Goal: Communication & Community: Answer question/provide support

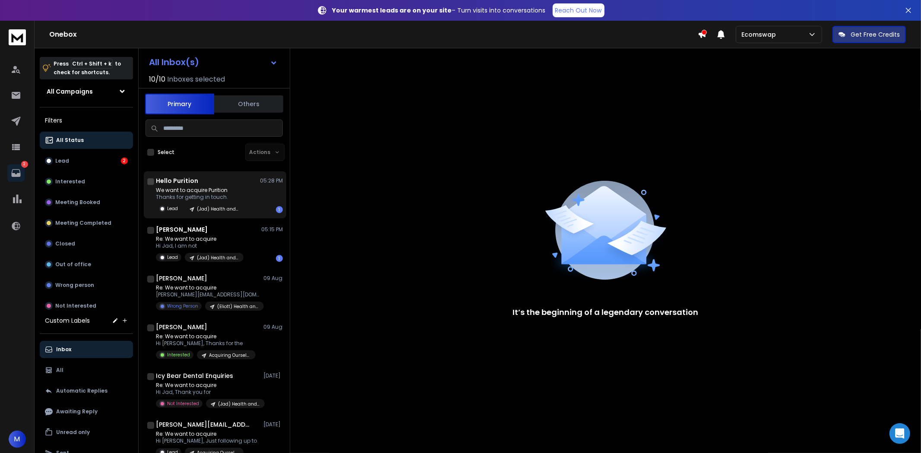
click at [257, 204] on div "We want to acquire Purition Thanks for getting in touch. Lead (Jad) Health and …" at bounding box center [219, 200] width 127 height 26
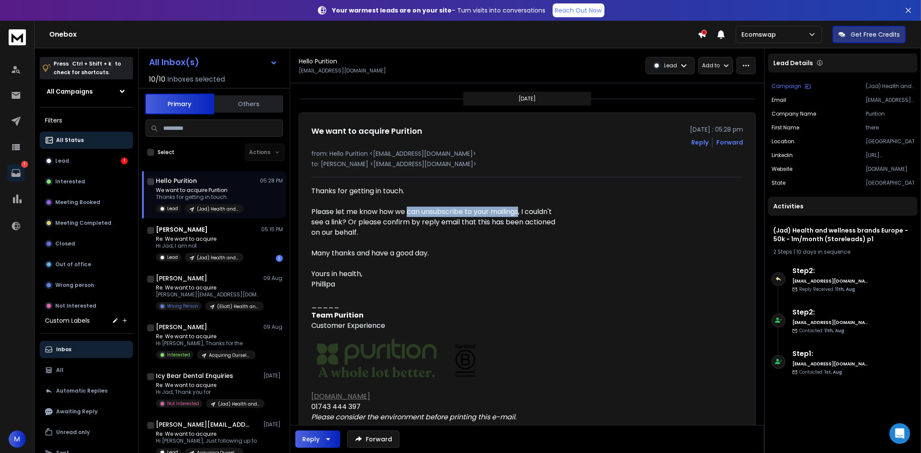
drag, startPoint x: 407, startPoint y: 212, endPoint x: 523, endPoint y: 210, distance: 116.1
click at [523, 210] on div "Please let me know how we can unsubscribe to your mailings, I couldn't see a li…" at bounding box center [437, 222] width 252 height 31
copy div "can unsubscribe to your mailings"
click at [209, 130] on input at bounding box center [213, 128] width 137 height 17
paste input "**********"
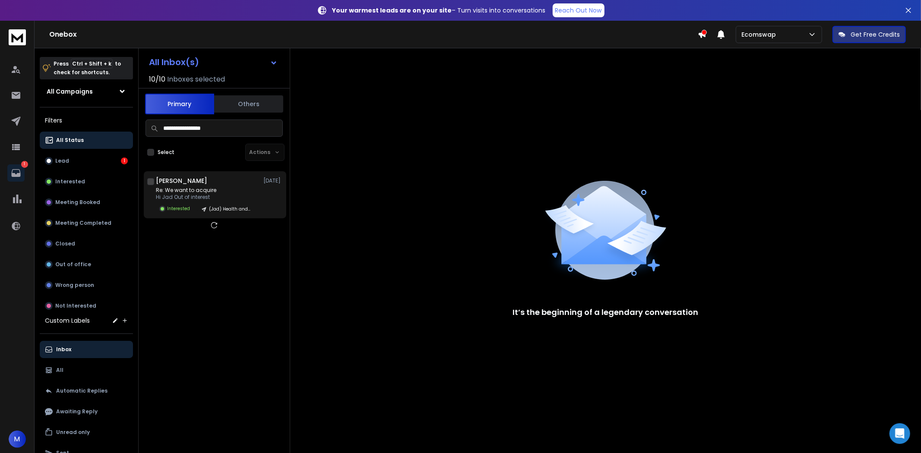
type input "**********"
click at [216, 199] on p "Hi Jad Out of interest" at bounding box center [206, 197] width 100 height 7
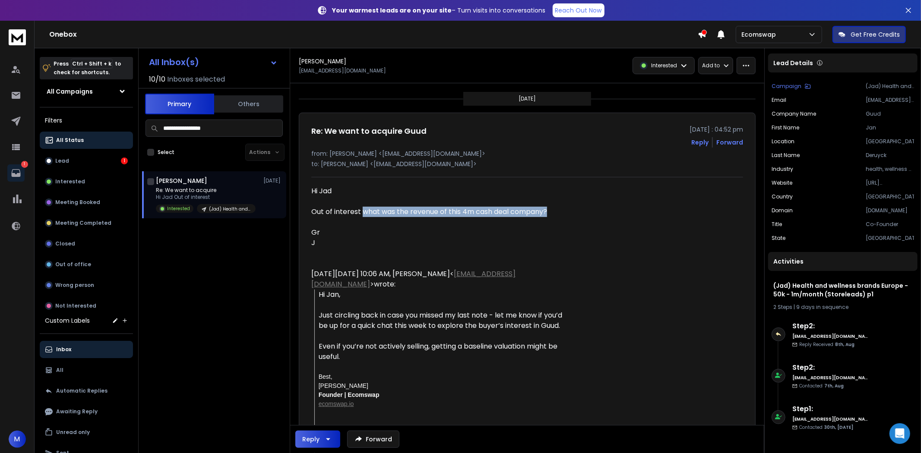
drag, startPoint x: 362, startPoint y: 212, endPoint x: 553, endPoint y: 213, distance: 191.7
click at [549, 210] on div "Out of interest what was the revenue of this 4m cash deal company?" at bounding box center [437, 212] width 252 height 10
copy div "what was the revenue of this 4m cash deal company?"
click at [562, 362] on div "Even if you’re not actively selling, getting a baseline valuation might be usef…" at bounding box center [441, 351] width 245 height 21
click at [308, 434] on div "Reply" at bounding box center [317, 439] width 31 height 10
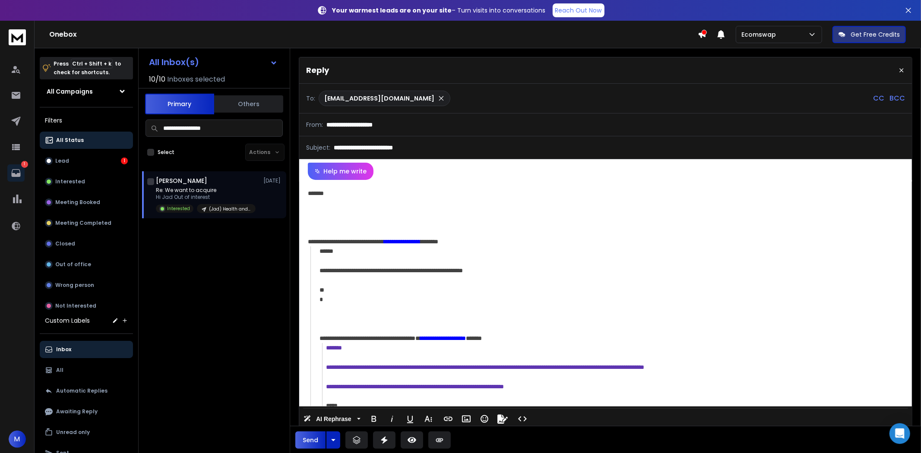
click at [327, 213] on div at bounding box center [605, 212] width 595 height 9
click at [335, 228] on div at bounding box center [605, 231] width 595 height 9
click at [425, 215] on div "**********" at bounding box center [601, 212] width 586 height 9
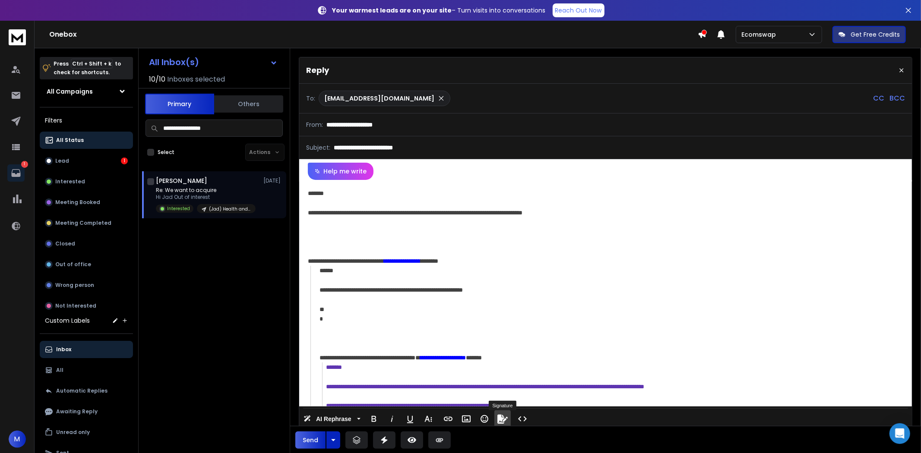
click at [501, 415] on icon "button" at bounding box center [502, 418] width 10 height 9
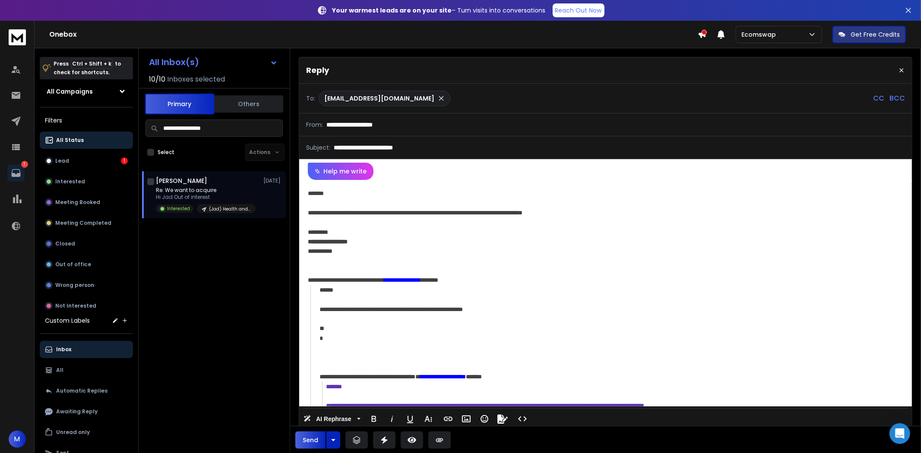
click at [343, 211] on div "**********" at bounding box center [601, 212] width 586 height 9
click at [337, 212] on div "**********" at bounding box center [601, 212] width 586 height 9
click at [314, 439] on button "Send" at bounding box center [310, 440] width 30 height 17
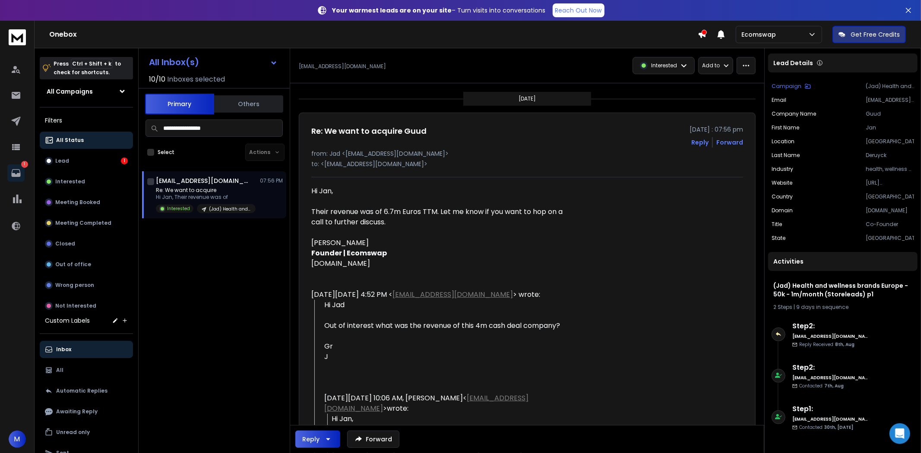
click at [240, 132] on input "**********" at bounding box center [213, 128] width 137 height 17
paste input
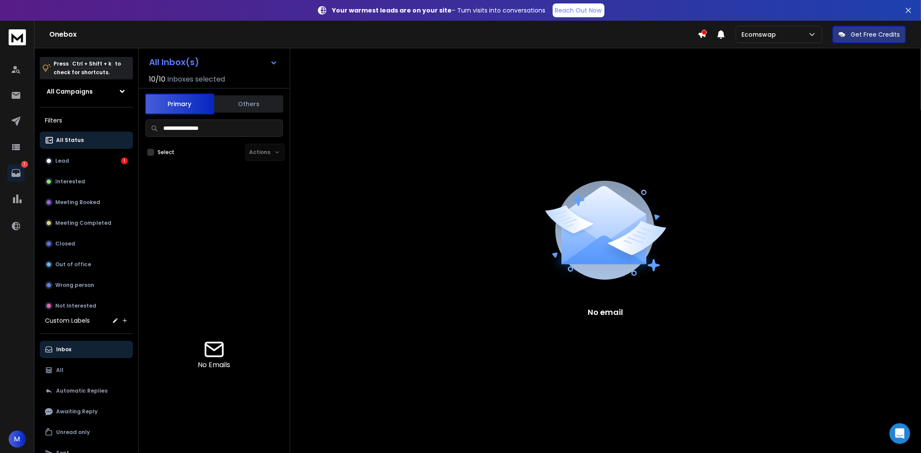
click at [74, 139] on p "All Status" at bounding box center [70, 140] width 28 height 7
drag, startPoint x: 195, startPoint y: 137, endPoint x: 134, endPoint y: 145, distance: 61.4
click at [134, 145] on div "**********" at bounding box center [478, 274] width 886 height 453
paste input "**"
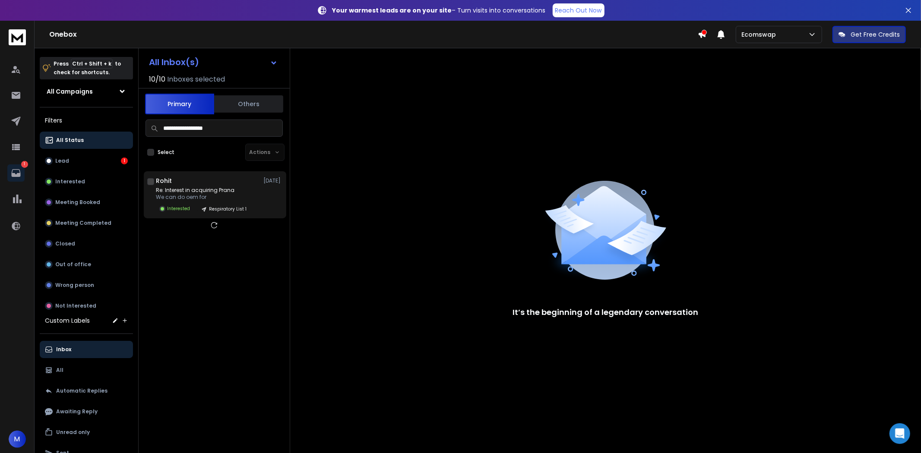
click at [231, 187] on p "Re: Interest in acquiring Prana" at bounding box center [204, 190] width 96 height 7
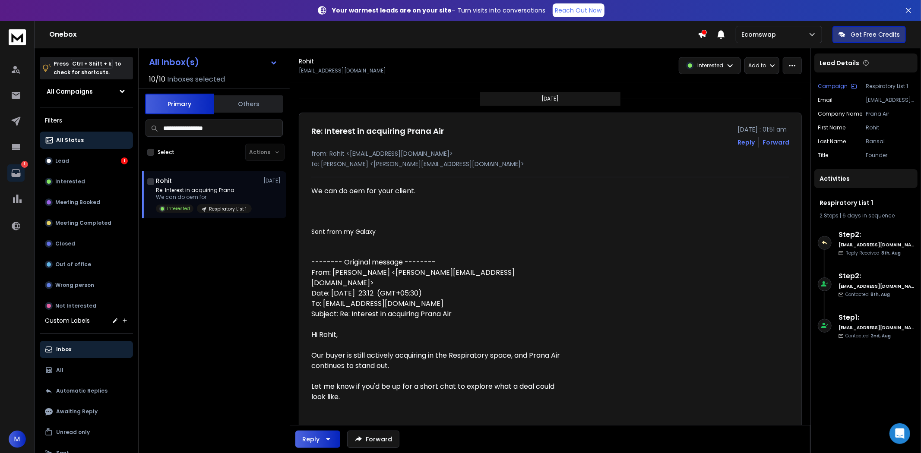
click at [729, 68] on icon at bounding box center [729, 65] width 7 height 7
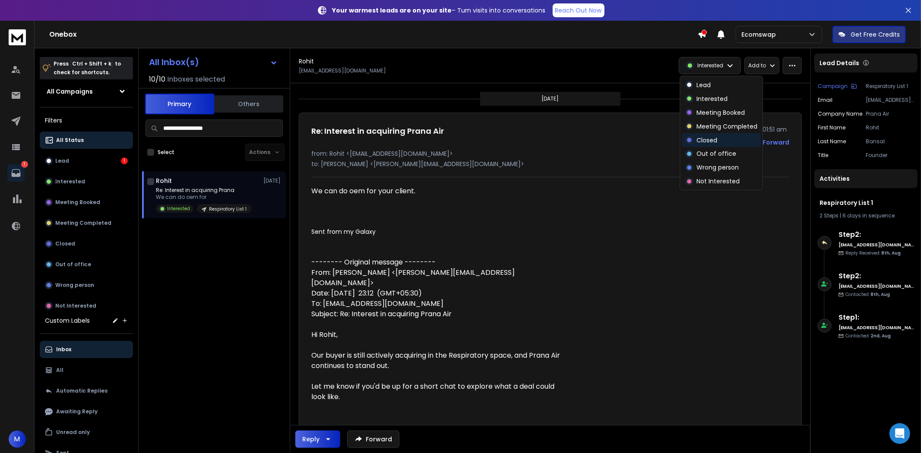
click at [705, 140] on p "Closed" at bounding box center [706, 140] width 21 height 9
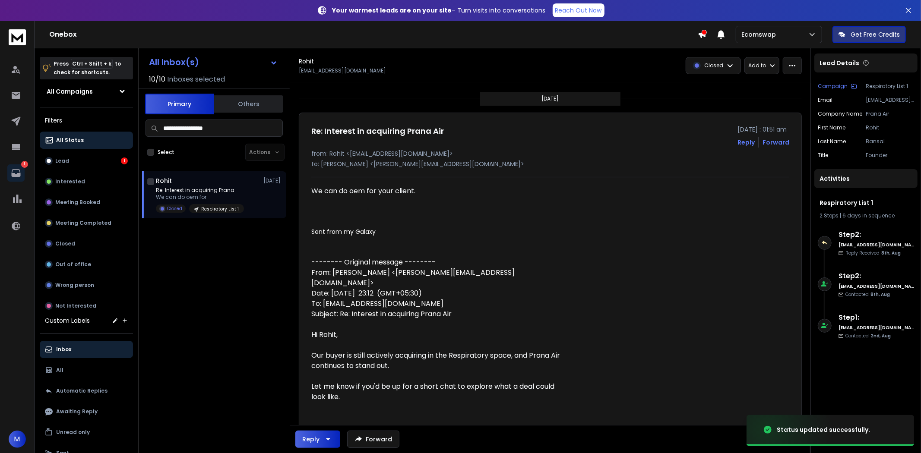
click at [176, 123] on input "**********" at bounding box center [213, 128] width 137 height 17
paste input
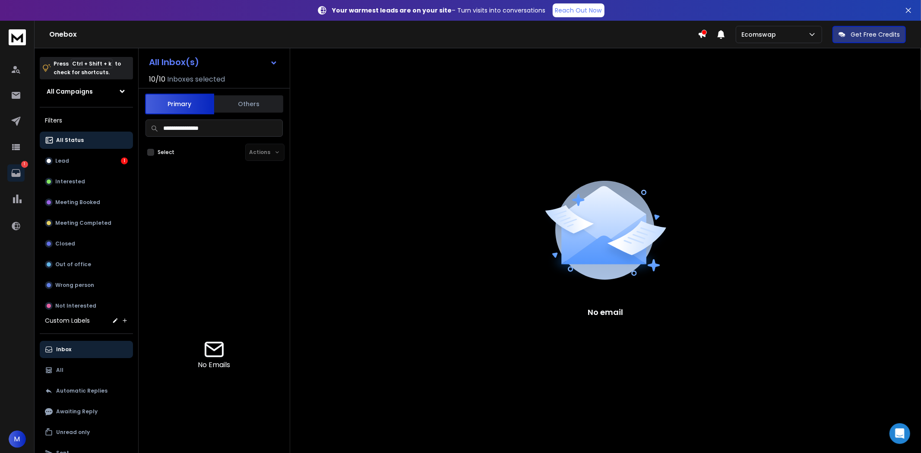
click at [184, 129] on input "**********" at bounding box center [213, 128] width 137 height 17
type input "**********"
click at [60, 143] on p "All Status" at bounding box center [70, 140] width 28 height 7
click at [258, 107] on button "Others" at bounding box center [248, 104] width 69 height 19
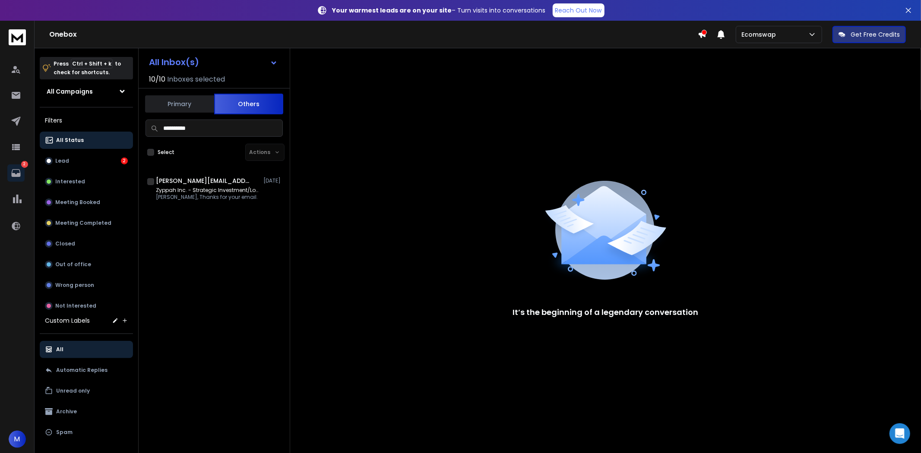
click at [226, 208] on div "[PERSON_NAME][EMAIL_ADDRESS][DOMAIN_NAME] [DATE] Zyppah Inc. - Strategic Invest…" at bounding box center [214, 234] width 151 height 128
click at [221, 190] on p "Zyppah Inc. - Strategic Investment/Loan" at bounding box center [208, 190] width 104 height 7
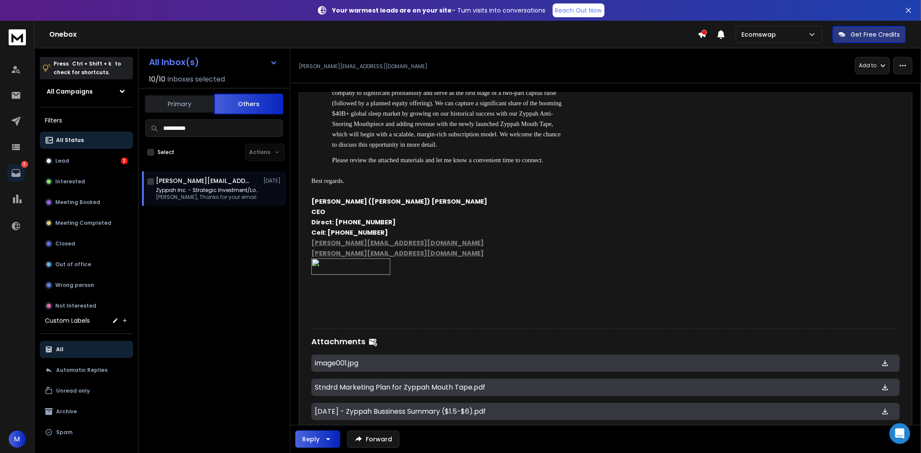
scroll to position [1190, 0]
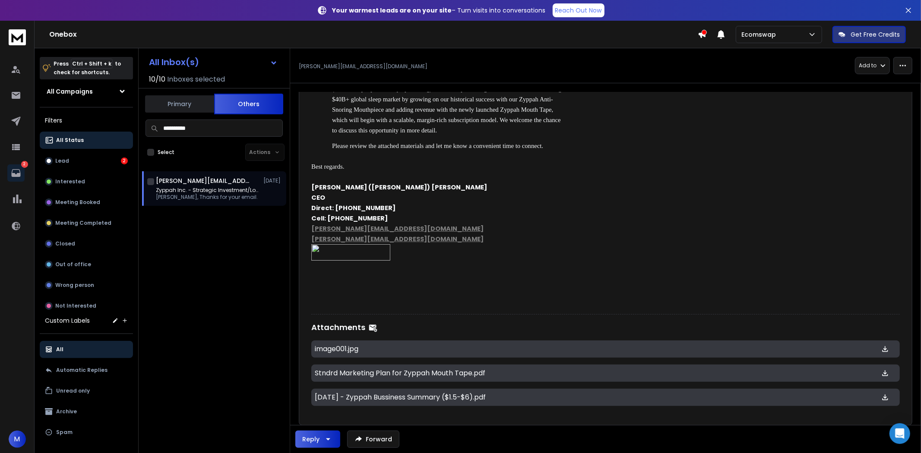
click at [313, 437] on div "Reply" at bounding box center [310, 439] width 17 height 9
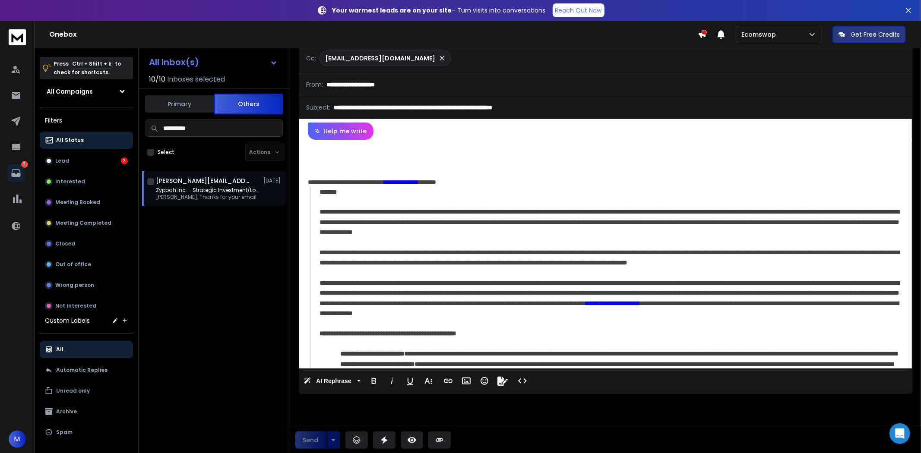
scroll to position [0, 0]
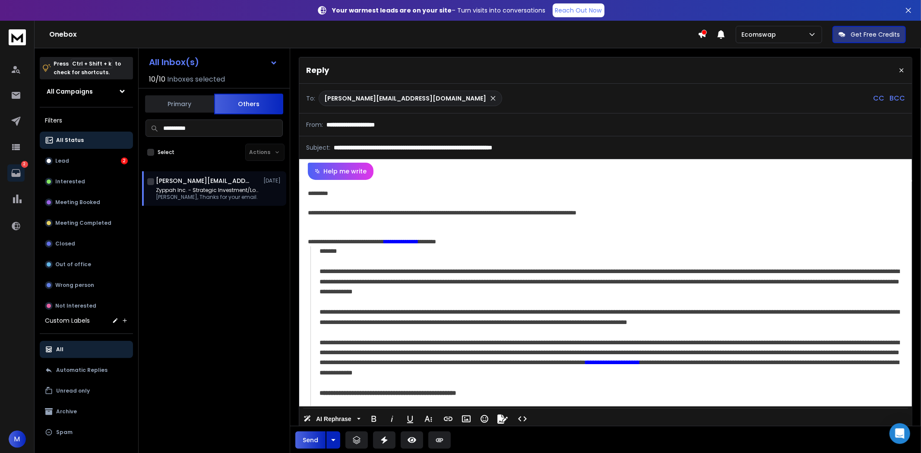
click at [568, 238] on div "**********" at bounding box center [605, 293] width 613 height 227
click at [572, 229] on div at bounding box center [605, 231] width 595 height 9
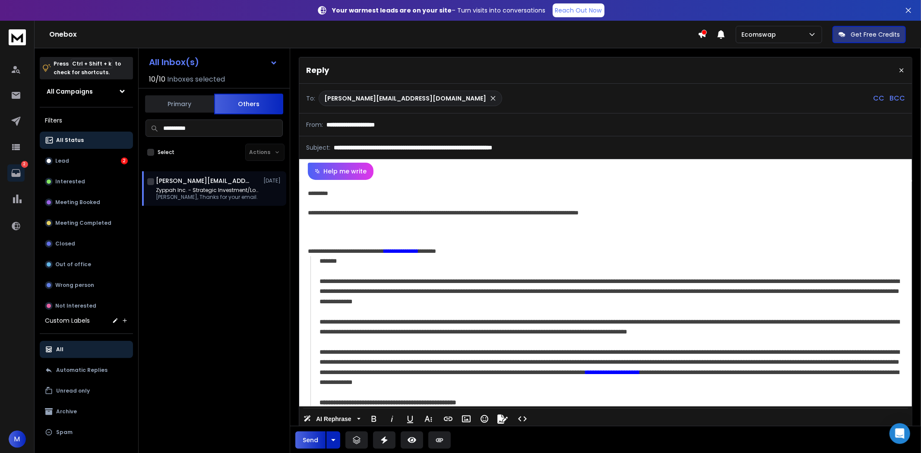
click at [328, 236] on div at bounding box center [605, 231] width 595 height 9
click at [506, 414] on icon "button" at bounding box center [502, 419] width 10 height 10
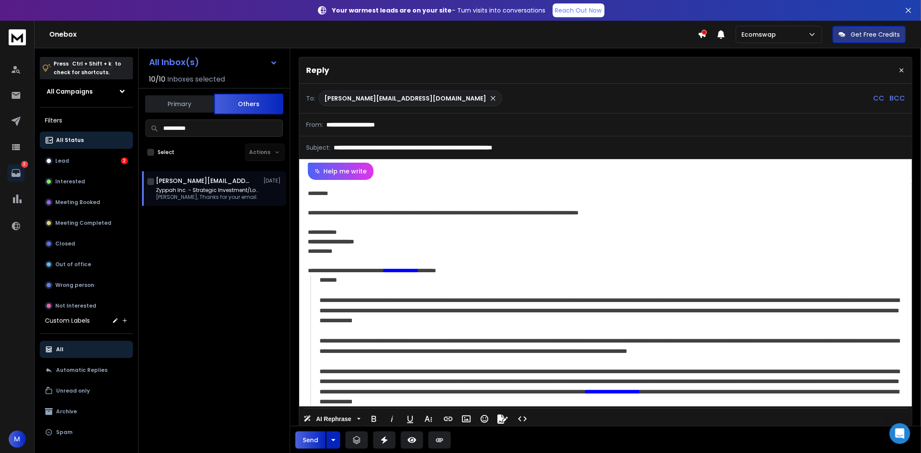
click at [645, 218] on div at bounding box center [605, 222] width 595 height 9
click at [641, 211] on div "**********" at bounding box center [601, 212] width 586 height 9
click at [308, 439] on button "Send" at bounding box center [310, 440] width 30 height 17
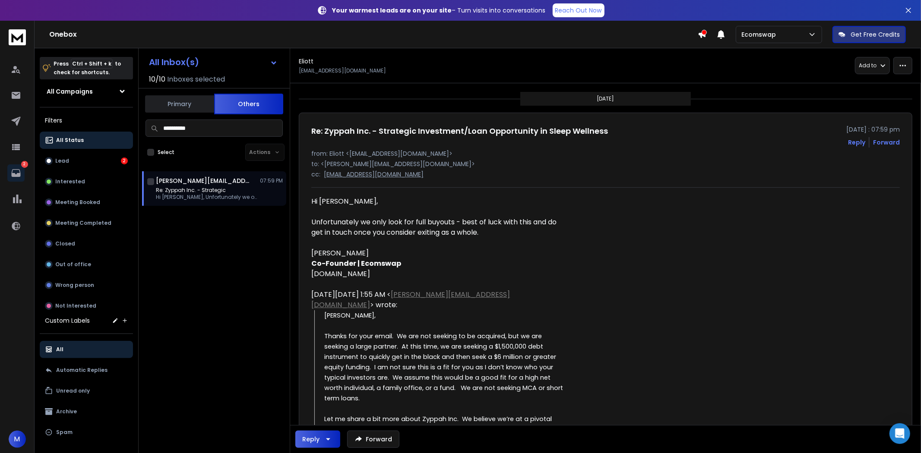
click at [74, 137] on p "All Status" at bounding box center [70, 140] width 28 height 7
drag, startPoint x: 223, startPoint y: 126, endPoint x: 145, endPoint y: 134, distance: 77.7
click at [145, 134] on input "**********" at bounding box center [213, 128] width 137 height 17
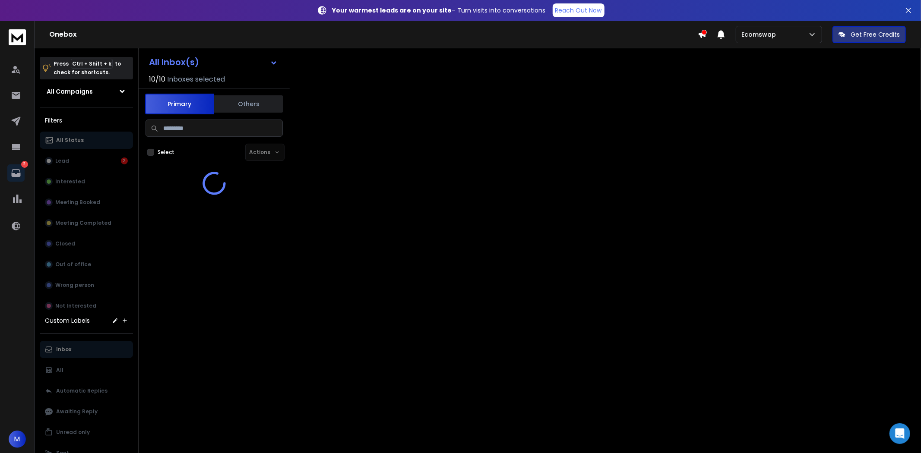
click at [177, 108] on button "Primary" at bounding box center [179, 104] width 69 height 21
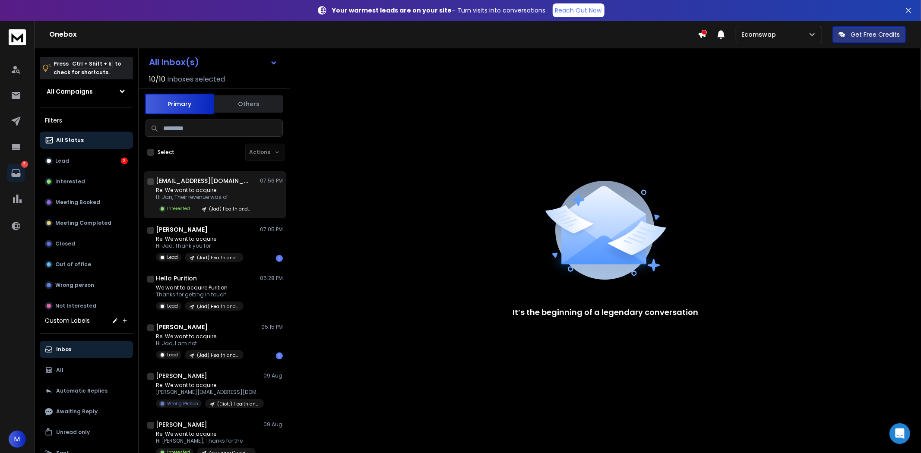
click at [218, 188] on p "Re: We want to acquire" at bounding box center [206, 190] width 100 height 7
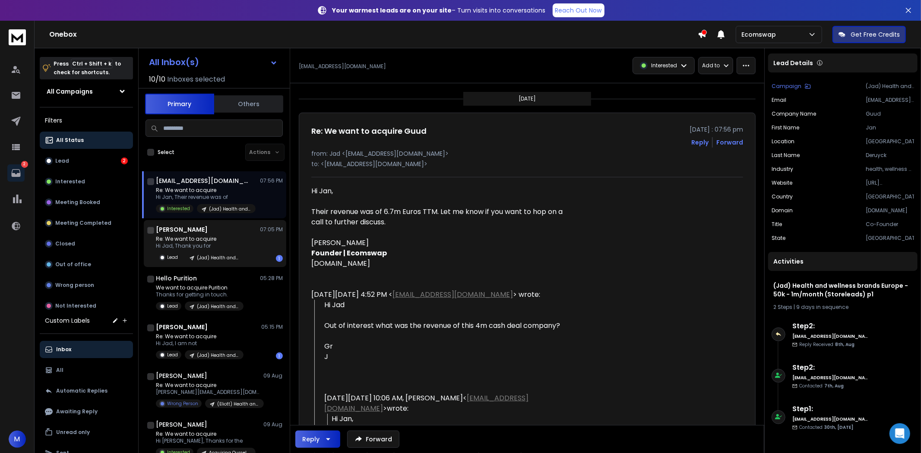
click at [200, 239] on p "Re: We want to acquire" at bounding box center [200, 239] width 88 height 7
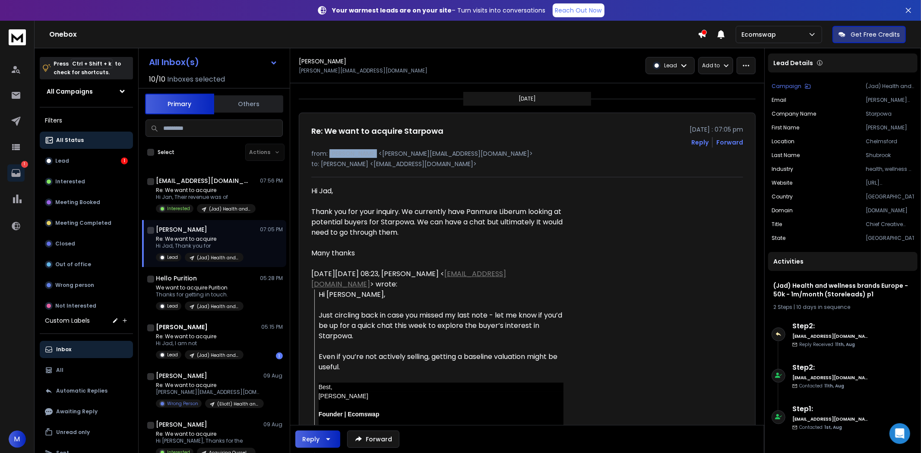
drag, startPoint x: 329, startPoint y: 153, endPoint x: 371, endPoint y: 157, distance: 42.4
click at [371, 157] on p "from: [PERSON_NAME] <[PERSON_NAME][EMAIL_ADDRESS][DOMAIN_NAME]>" at bounding box center [527, 153] width 432 height 9
copy p "[PERSON_NAME]"
drag, startPoint x: 450, startPoint y: 136, endPoint x: 598, endPoint y: 381, distance: 286.6
click at [404, 135] on div "Re: We want to acquire Starpowa [DATE] : 07:05 pm Reply Forward" at bounding box center [527, 136] width 432 height 22
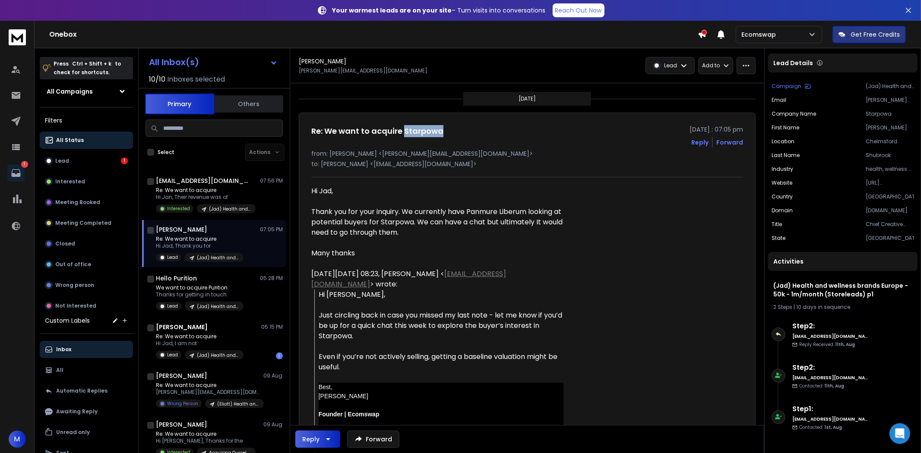
copy h1 "Starpowa"
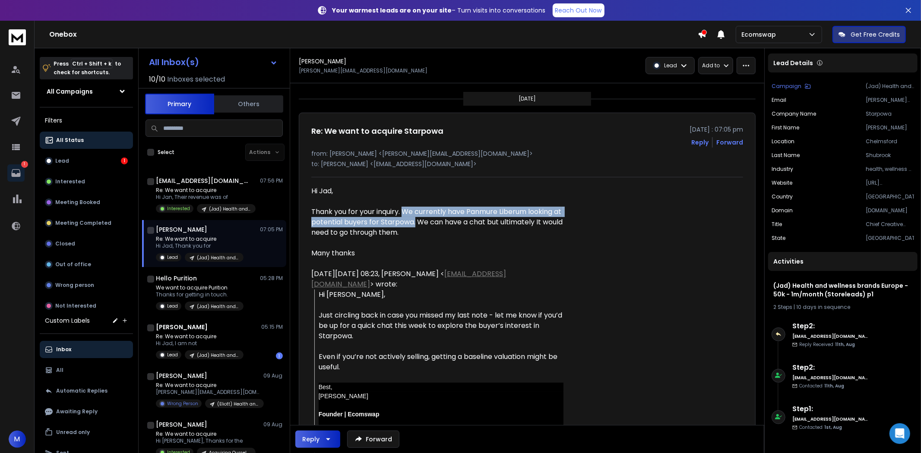
drag, startPoint x: 404, startPoint y: 208, endPoint x: 492, endPoint y: 304, distance: 130.1
click at [425, 222] on div "Thank you for your inquiry. We currently have Panmure Liberum looking at potent…" at bounding box center [437, 222] width 252 height 31
copy div "We currently have Panmure Liberum looking at potential buyers for Starpowa."
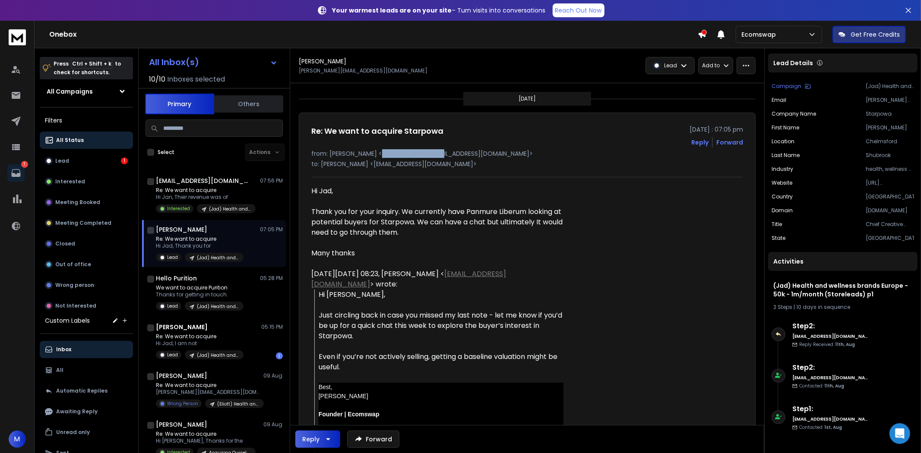
drag, startPoint x: 378, startPoint y: 153, endPoint x: 438, endPoint y: 155, distance: 60.0
click at [438, 155] on p "from: [PERSON_NAME] <[PERSON_NAME][EMAIL_ADDRESS][DOMAIN_NAME]>" at bounding box center [527, 153] width 432 height 9
copy p "[PERSON_NAME][EMAIL_ADDRESS][DOMAIN_NAME]"
click at [331, 152] on p "from: [PERSON_NAME] <[PERSON_NAME][EMAIL_ADDRESS][DOMAIN_NAME]>" at bounding box center [527, 153] width 432 height 9
drag, startPoint x: 330, startPoint y: 152, endPoint x: 456, endPoint y: 154, distance: 126.5
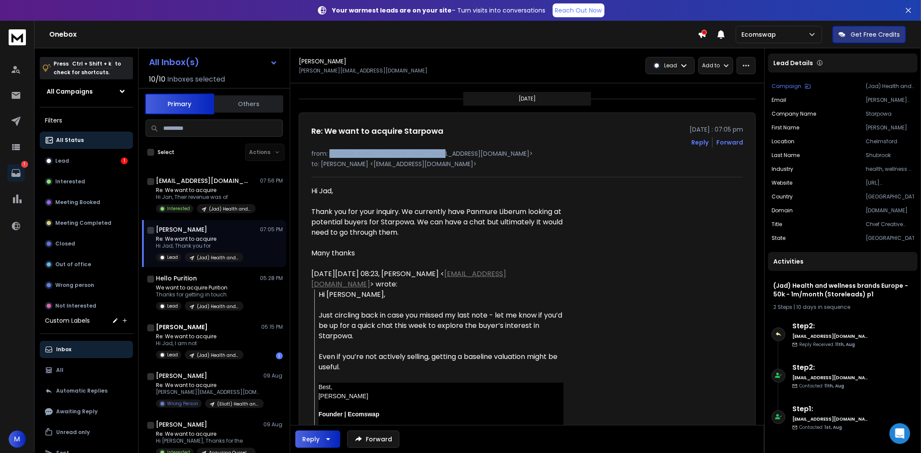
click at [456, 154] on p "from: [PERSON_NAME] <[PERSON_NAME][EMAIL_ADDRESS][DOMAIN_NAME]>" at bounding box center [527, 153] width 432 height 9
copy p "[PERSON_NAME] <[PERSON_NAME][EMAIL_ADDRESS][DOMAIN_NAME]>"
click at [326, 213] on div "Thank you for your inquiry. We currently have Panmure Liberum looking at potent…" at bounding box center [437, 222] width 252 height 31
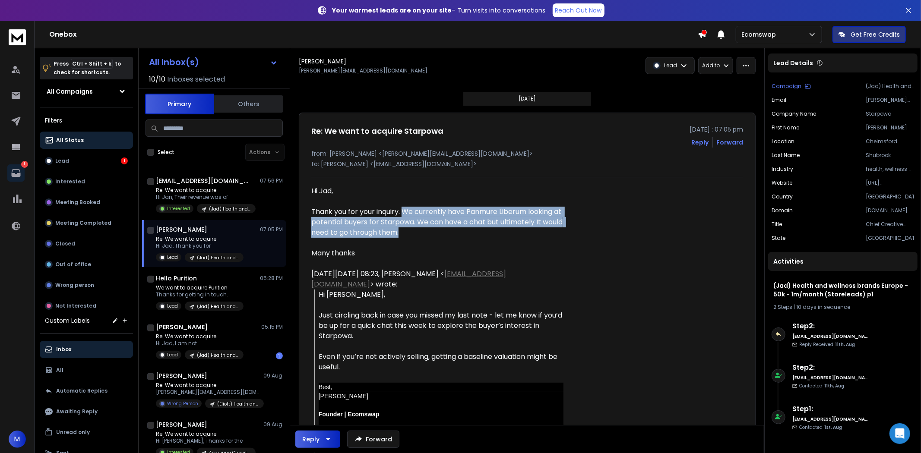
drag, startPoint x: 404, startPoint y: 211, endPoint x: 465, endPoint y: 232, distance: 64.6
click at [465, 232] on div "Thank you for your inquiry. We currently have Panmure Liberum looking at potent…" at bounding box center [437, 222] width 252 height 31
copy div "We currently have Panmure Liberum looking at potential buyers for Starpowa. We …"
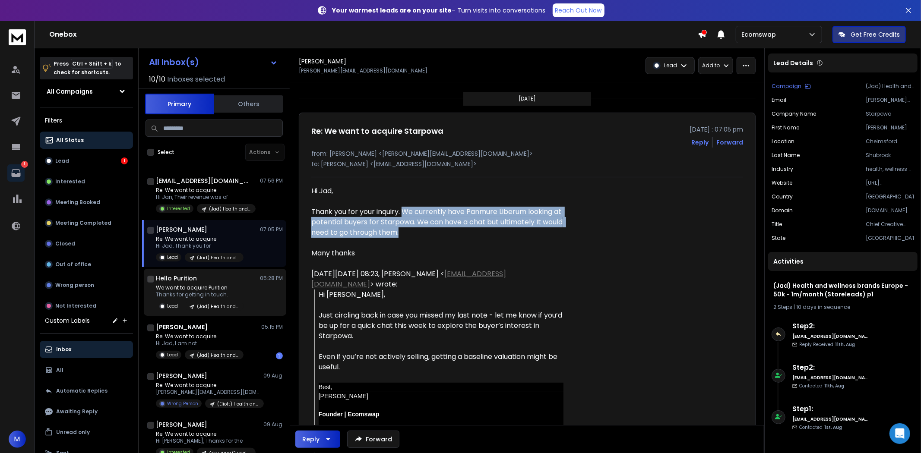
click at [212, 285] on p "We want to acquire Purition" at bounding box center [200, 287] width 88 height 7
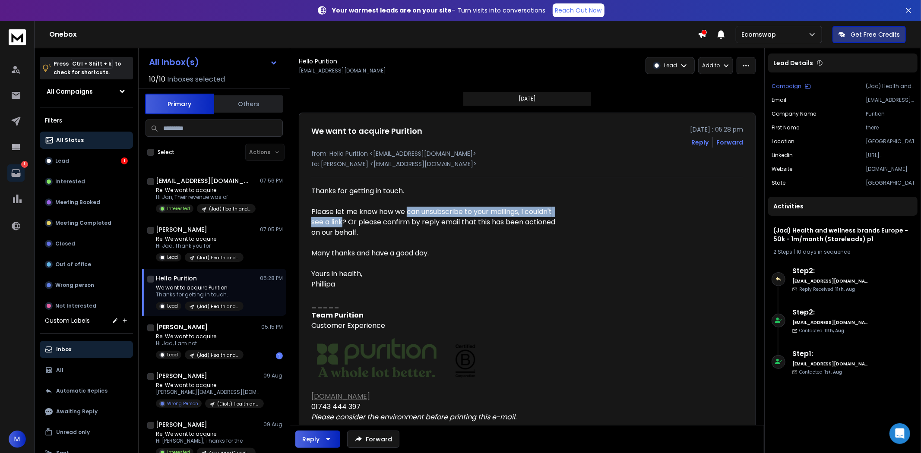
drag, startPoint x: 408, startPoint y: 212, endPoint x: 343, endPoint y: 220, distance: 65.6
click at [343, 220] on div "Please let me know how we can unsubscribe to your mailings, I couldn't see a li…" at bounding box center [437, 222] width 252 height 31
copy div "can unsubscribe to your mailings, I couldn't see a link"
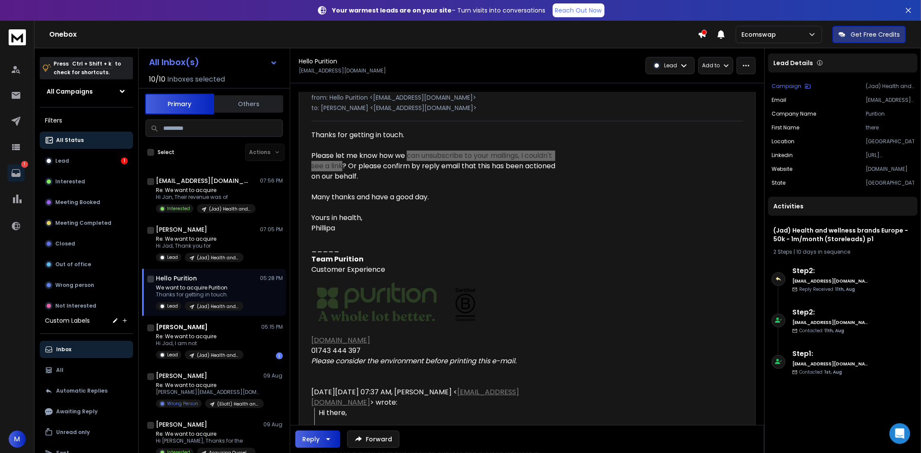
scroll to position [44, 0]
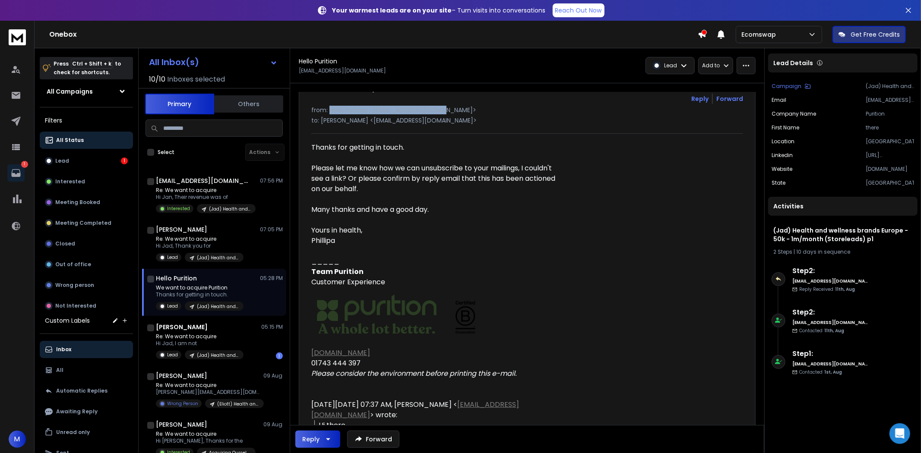
drag, startPoint x: 330, startPoint y: 110, endPoint x: 546, endPoint y: 320, distance: 301.6
click at [438, 106] on p "from: Hello Purition <[EMAIL_ADDRESS][DOMAIN_NAME]>" at bounding box center [527, 110] width 432 height 9
copy p "Hello Purition <[EMAIL_ADDRESS][DOMAIN_NAME]>"
click at [363, 201] on div at bounding box center [437, 199] width 252 height 10
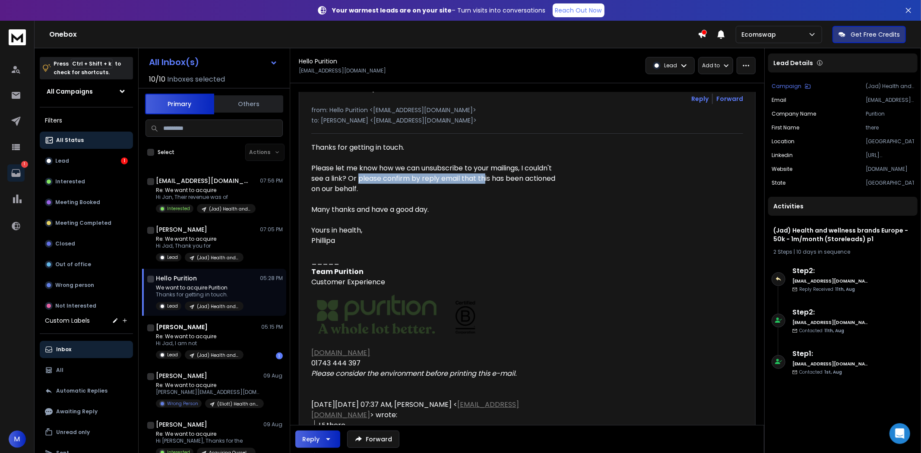
drag, startPoint x: 359, startPoint y: 179, endPoint x: 486, endPoint y: 183, distance: 127.0
click at [486, 183] on div "Please let me know how we can unsubscribe to your mailings, I couldn't see a li…" at bounding box center [437, 178] width 252 height 31
click at [419, 188] on div "Please let me know how we can unsubscribe to your mailings, I couldn't see a li…" at bounding box center [437, 178] width 252 height 31
click at [350, 176] on div "Please let me know how we can unsubscribe to your mailings, I couldn't see a li…" at bounding box center [437, 178] width 252 height 31
drag, startPoint x: 382, startPoint y: 168, endPoint x: 360, endPoint y: 174, distance: 22.7
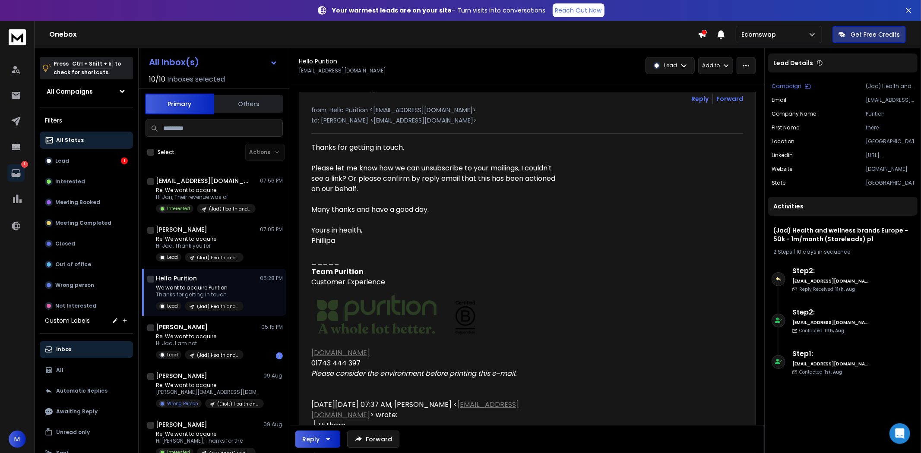
click at [381, 168] on div "Please let me know how we can unsubscribe to your mailings, I couldn't see a li…" at bounding box center [437, 178] width 252 height 31
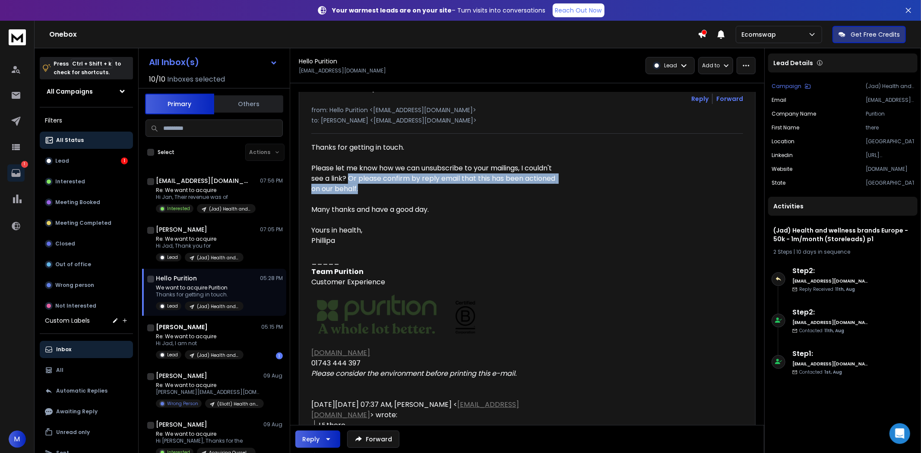
drag, startPoint x: 349, startPoint y: 177, endPoint x: 517, endPoint y: 316, distance: 218.0
click at [373, 194] on div "Thanks for getting in touch. Please let me know how we can unsubscribe to your …" at bounding box center [440, 424] width 259 height 565
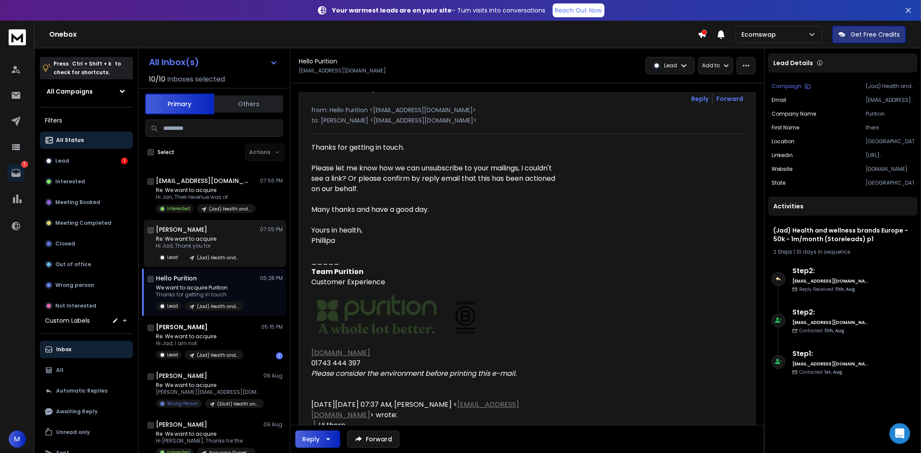
click at [194, 246] on p "Hi Jad, Thank you for" at bounding box center [200, 246] width 88 height 7
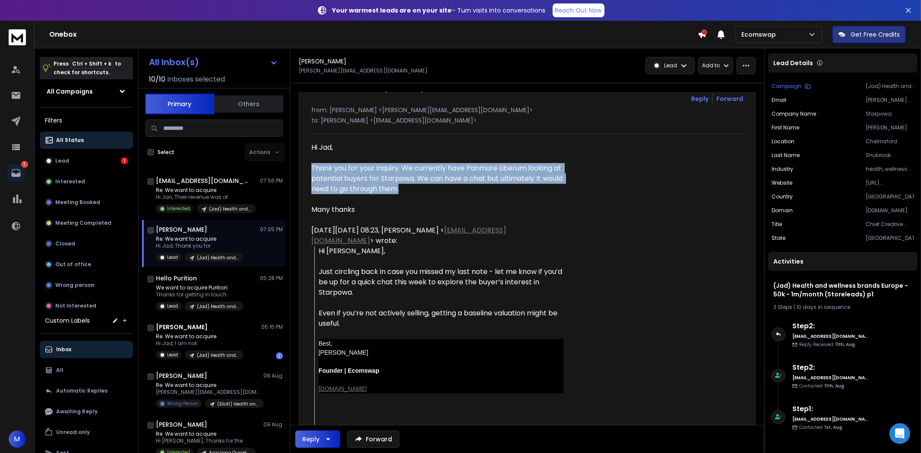
drag, startPoint x: 310, startPoint y: 169, endPoint x: 455, endPoint y: 191, distance: 147.1
click at [455, 191] on div "Re: We want to acquire Starpowa [DATE] : 07:05 pm Reply Forward from: [PERSON_N…" at bounding box center [527, 457] width 457 height 777
click at [408, 169] on div "Thank you for your inquiry. We currently have Panmure Liberum looking at potent…" at bounding box center [437, 178] width 252 height 31
drag, startPoint x: 404, startPoint y: 167, endPoint x: 438, endPoint y: 199, distance: 46.4
click at [438, 199] on div "Hi [PERSON_NAME], Thank you for your inquiry. We currently have Panmure Liberum…" at bounding box center [437, 178] width 252 height 73
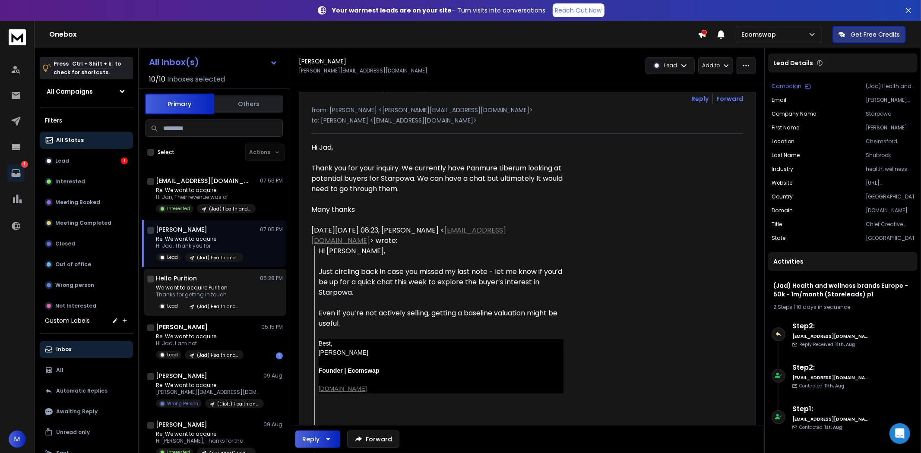
click at [224, 300] on div "We want to acquire Purition Thanks for getting in touch. Lead (Jad) Health and …" at bounding box center [200, 297] width 88 height 26
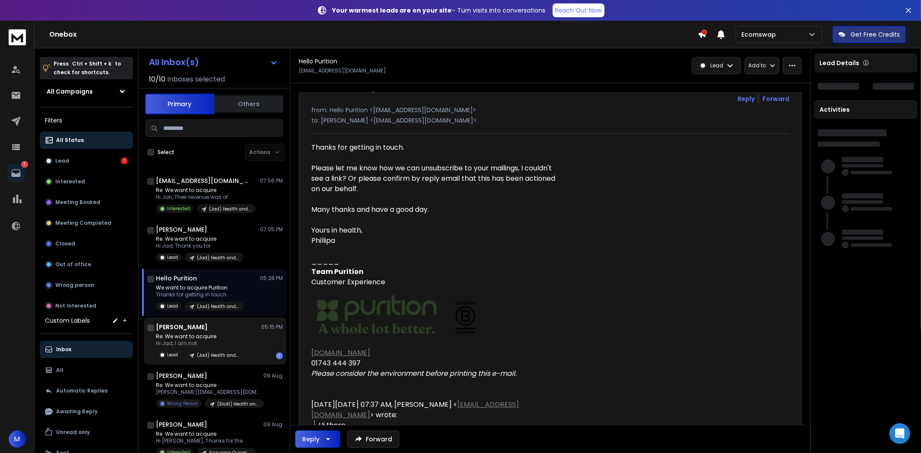
click at [217, 337] on p "Re: We want to acquire" at bounding box center [200, 336] width 88 height 7
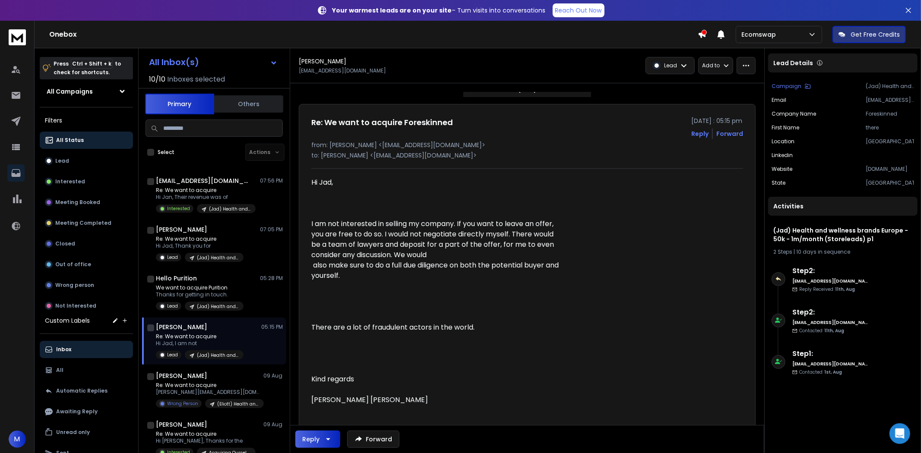
scroll to position [0, 0]
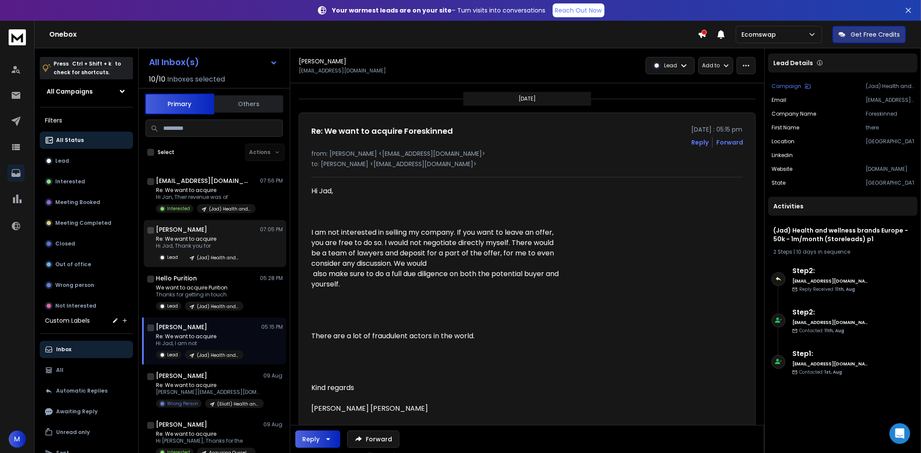
click at [183, 238] on p "Re: We want to acquire" at bounding box center [200, 239] width 88 height 7
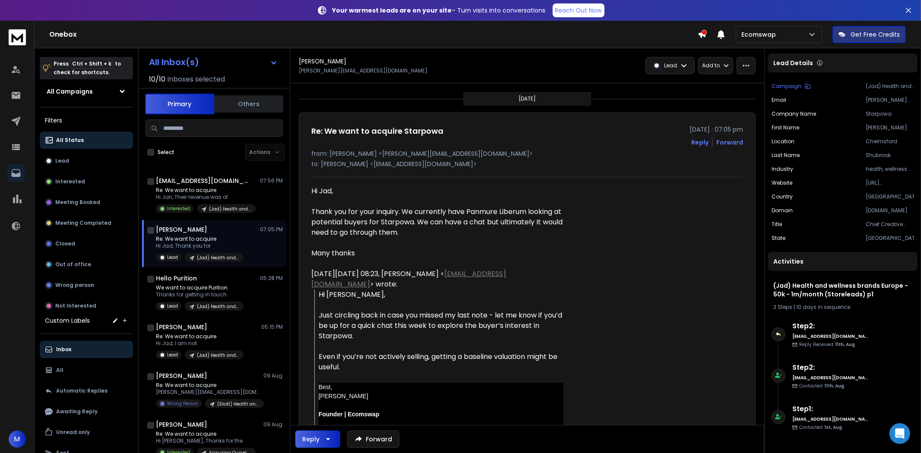
click at [311, 442] on div "Reply" at bounding box center [310, 439] width 17 height 9
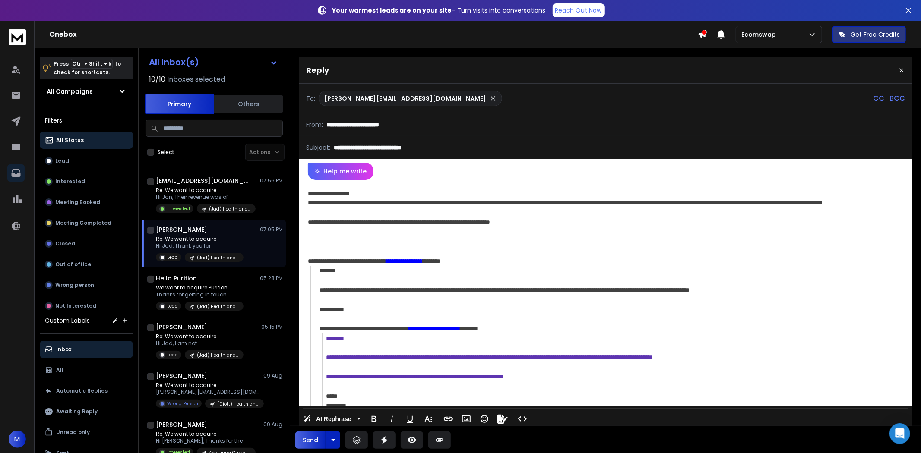
click at [374, 193] on p "**********" at bounding box center [601, 193] width 586 height 9
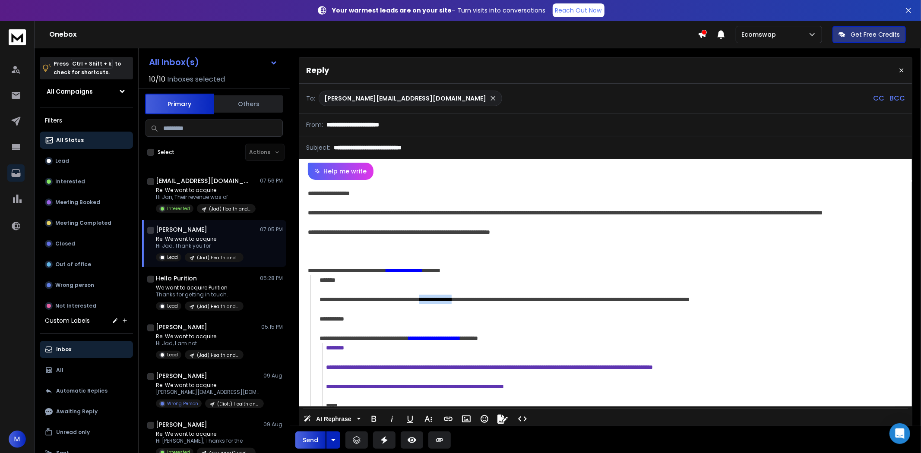
drag, startPoint x: 442, startPoint y: 299, endPoint x: 489, endPoint y: 300, distance: 47.1
click at [489, 300] on div "**********" at bounding box center [606, 299] width 575 height 9
click at [337, 345] on div "********" at bounding box center [610, 352] width 569 height 19
drag, startPoint x: 315, startPoint y: 196, endPoint x: 356, endPoint y: 193, distance: 40.7
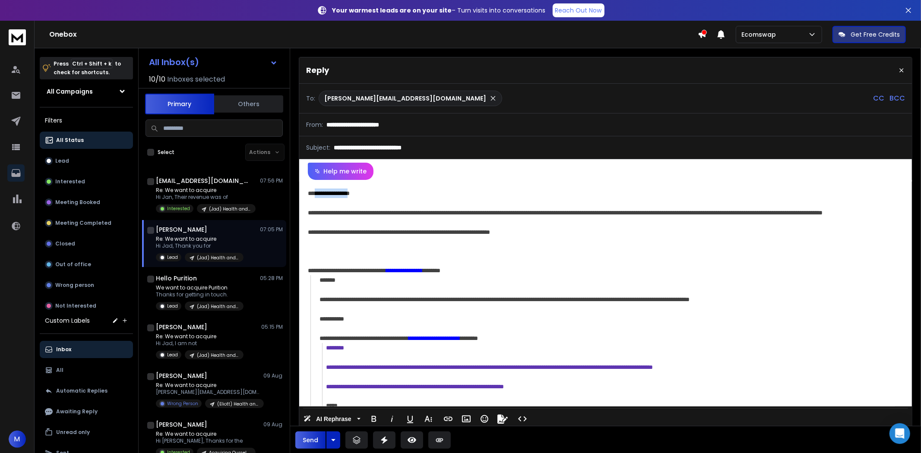
click at [356, 193] on p "**********" at bounding box center [601, 193] width 586 height 9
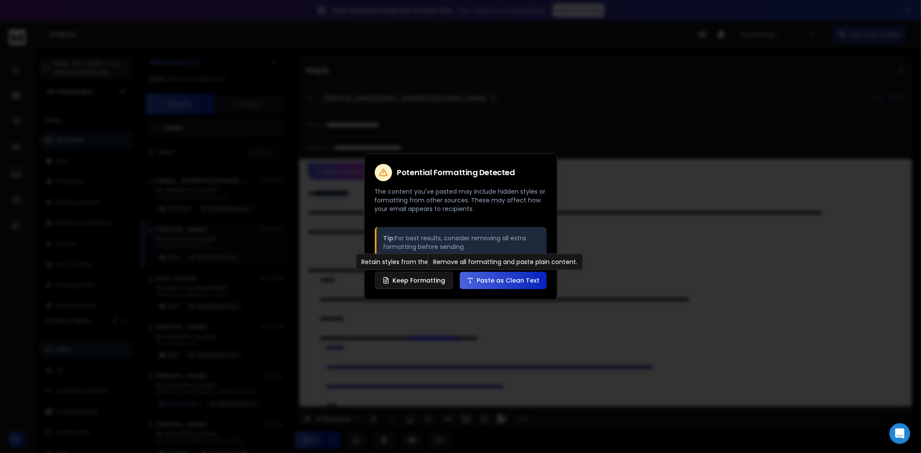
click at [508, 277] on button "Paste as Clean Text" at bounding box center [503, 280] width 87 height 17
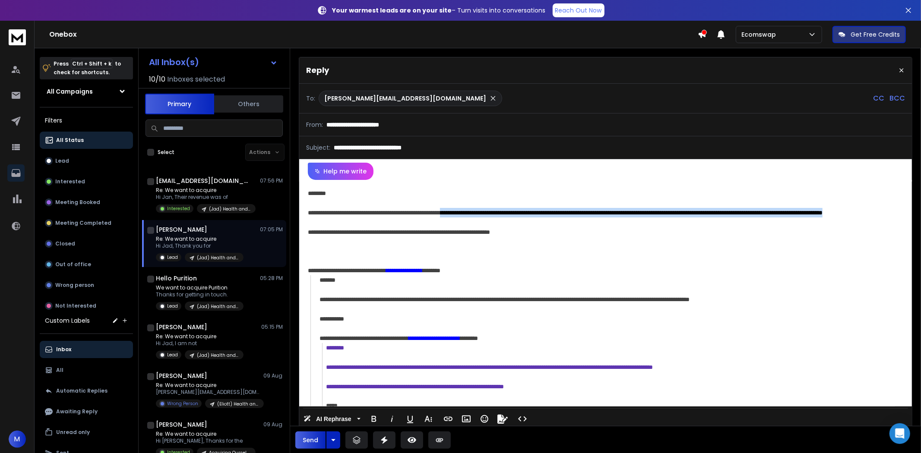
drag, startPoint x: 470, startPoint y: 212, endPoint x: 708, endPoint y: 221, distance: 238.0
click at [708, 221] on p "**********" at bounding box center [601, 217] width 586 height 19
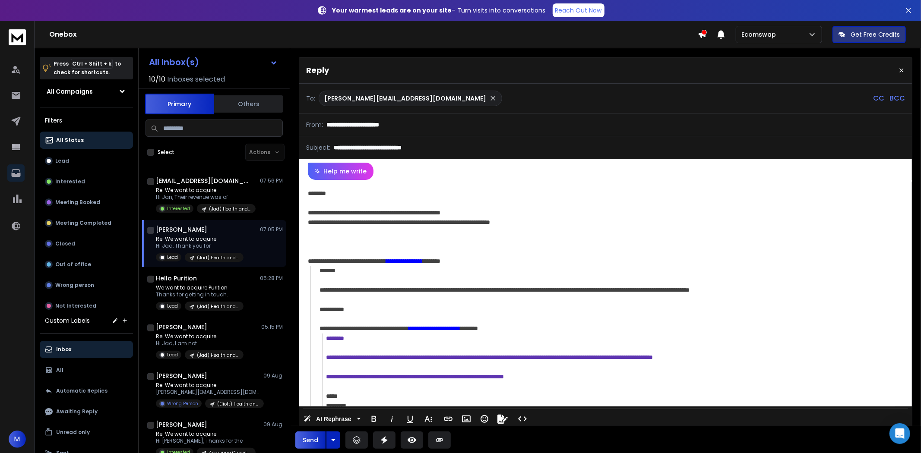
click at [309, 225] on p "**********" at bounding box center [601, 222] width 586 height 9
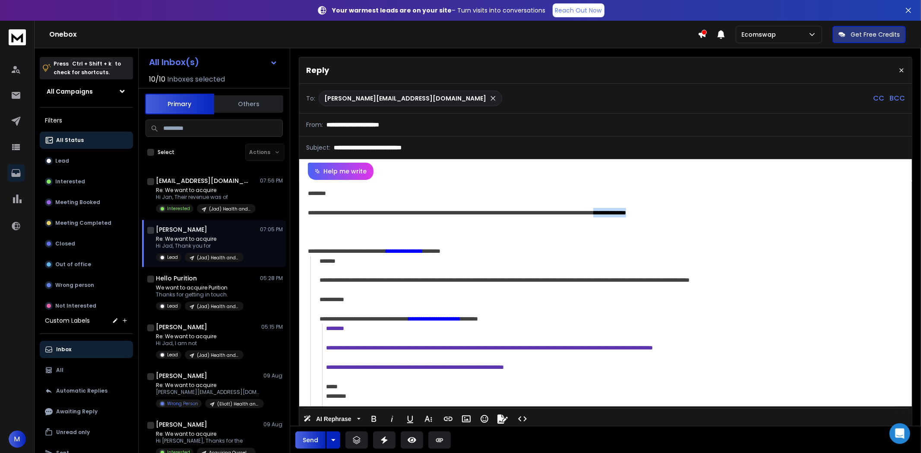
drag, startPoint x: 691, startPoint y: 216, endPoint x: 705, endPoint y: 214, distance: 14.3
click at [705, 214] on p "**********" at bounding box center [601, 212] width 586 height 9
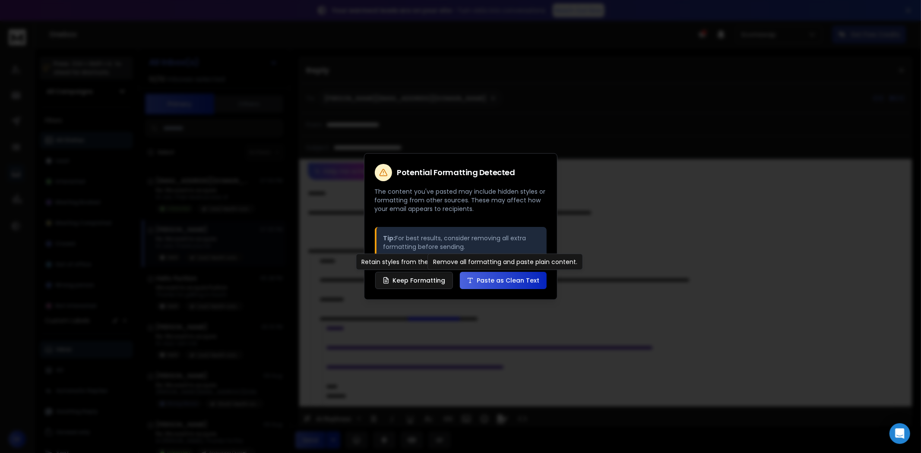
click at [486, 277] on button "Paste as Clean Text" at bounding box center [503, 280] width 87 height 17
click at [430, 282] on button "Keep Formatting" at bounding box center [414, 280] width 78 height 17
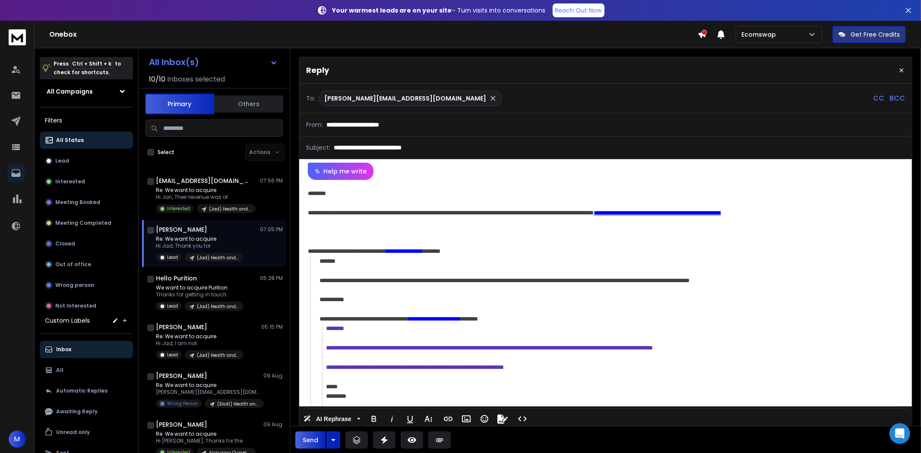
click at [388, 229] on div at bounding box center [605, 231] width 595 height 9
click at [502, 417] on icon "button" at bounding box center [502, 418] width 10 height 9
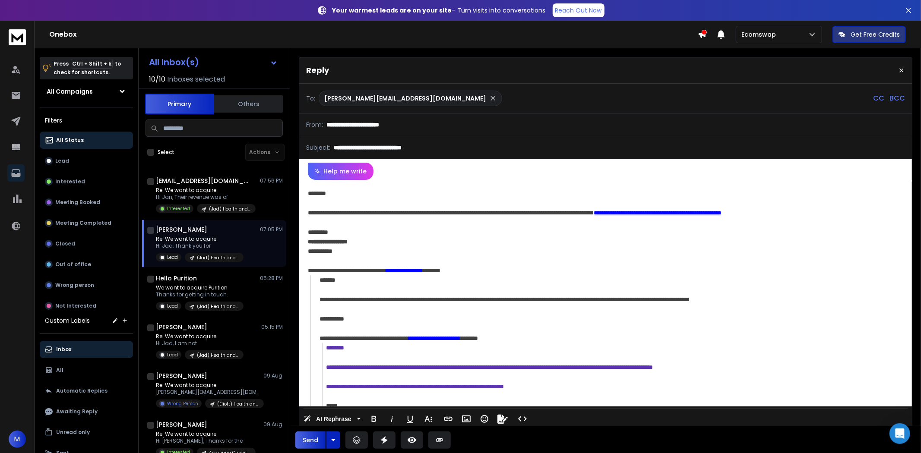
click at [311, 219] on div at bounding box center [605, 222] width 595 height 9
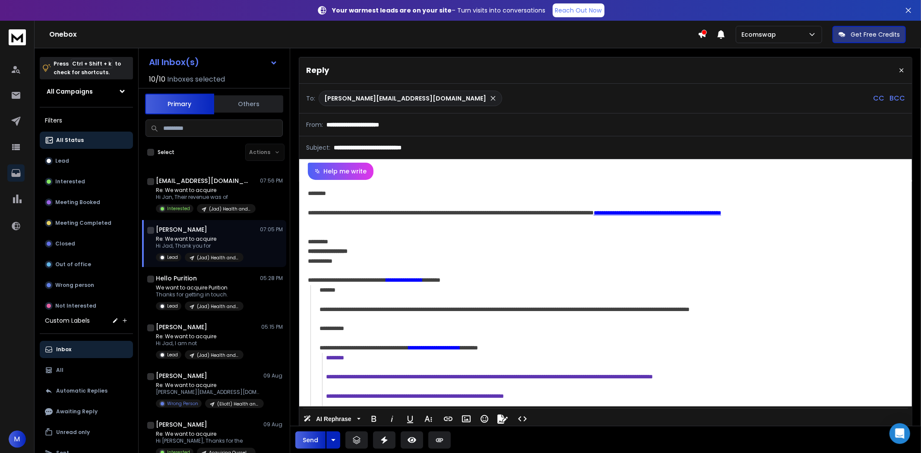
click at [307, 442] on button "Send" at bounding box center [310, 440] width 30 height 17
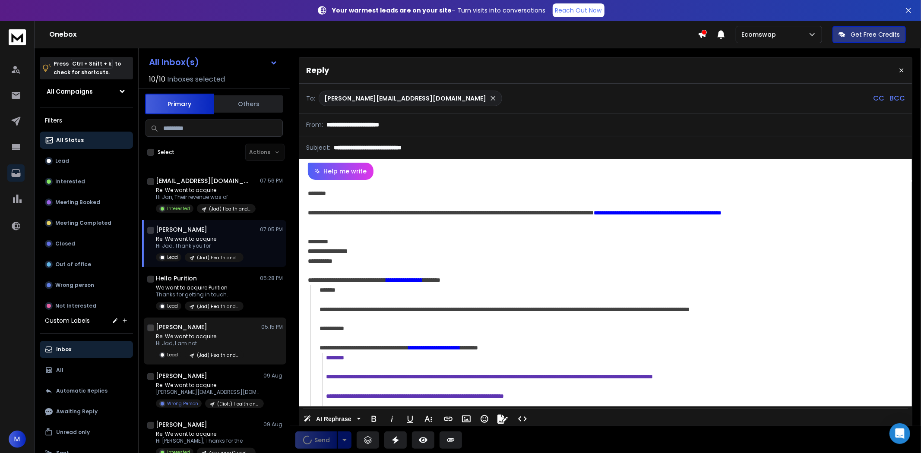
click at [210, 334] on p "Re: We want to acquire" at bounding box center [200, 336] width 88 height 7
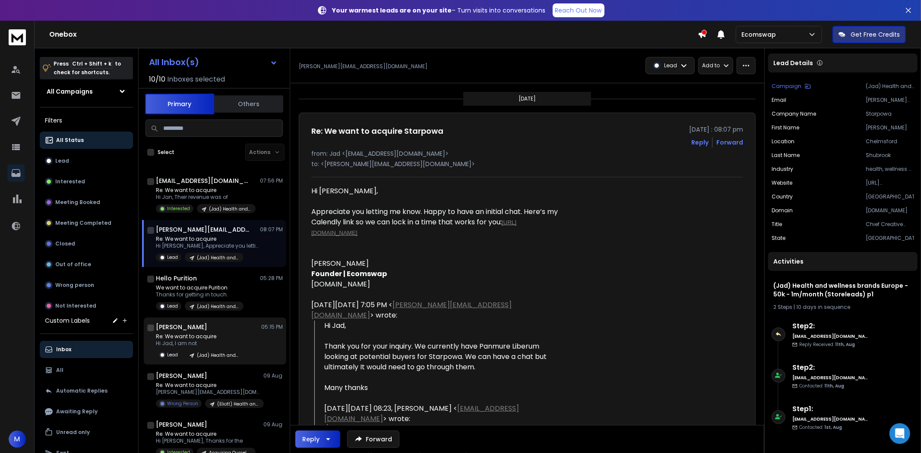
click at [202, 341] on p "Hi Jad, I am not" at bounding box center [200, 343] width 88 height 7
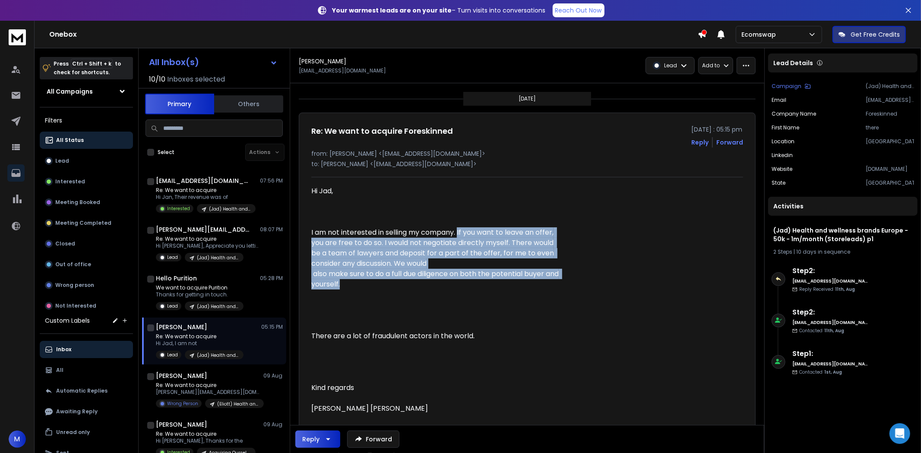
drag, startPoint x: 459, startPoint y: 230, endPoint x: 554, endPoint y: 290, distance: 111.7
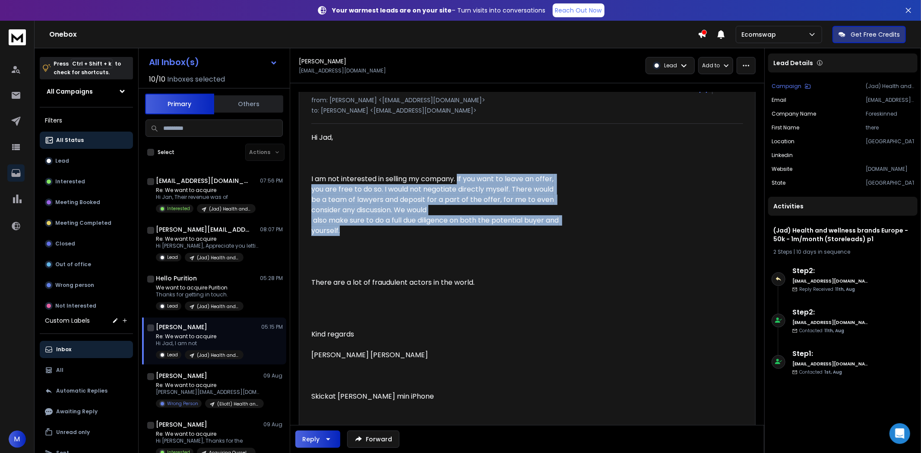
scroll to position [96, 0]
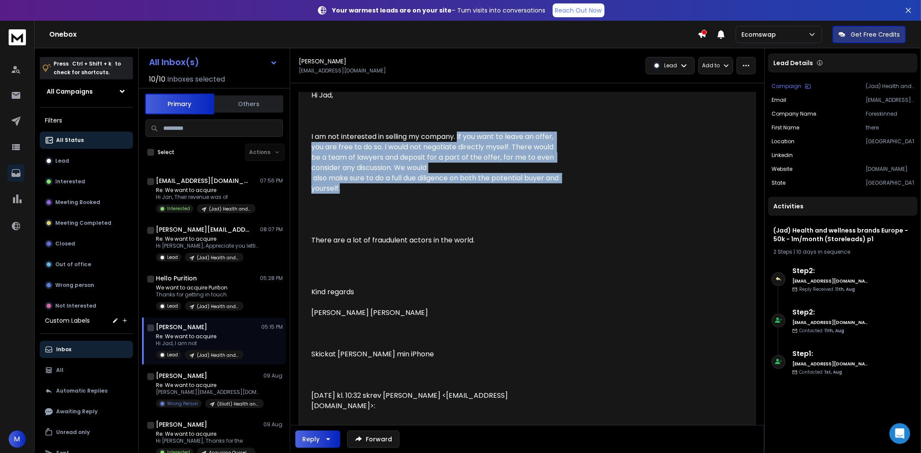
click at [311, 435] on div "Reply" at bounding box center [310, 439] width 17 height 9
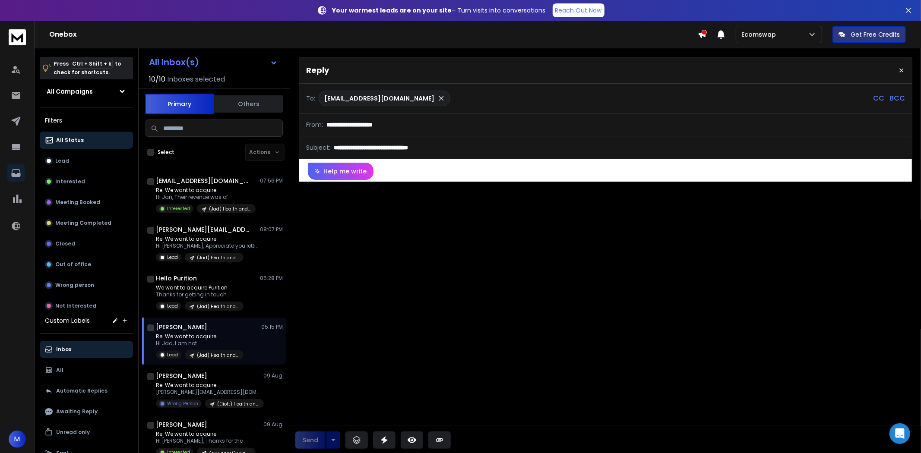
scroll to position [0, 0]
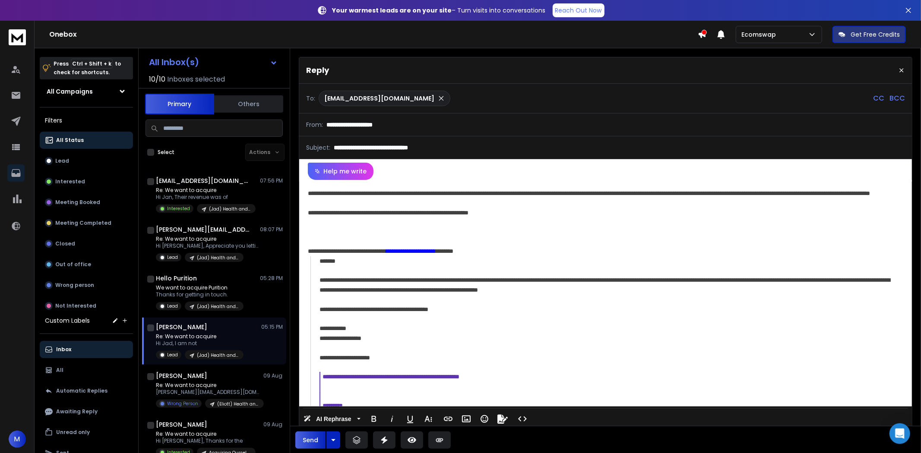
click at [307, 192] on div "**********" at bounding box center [605, 293] width 613 height 227
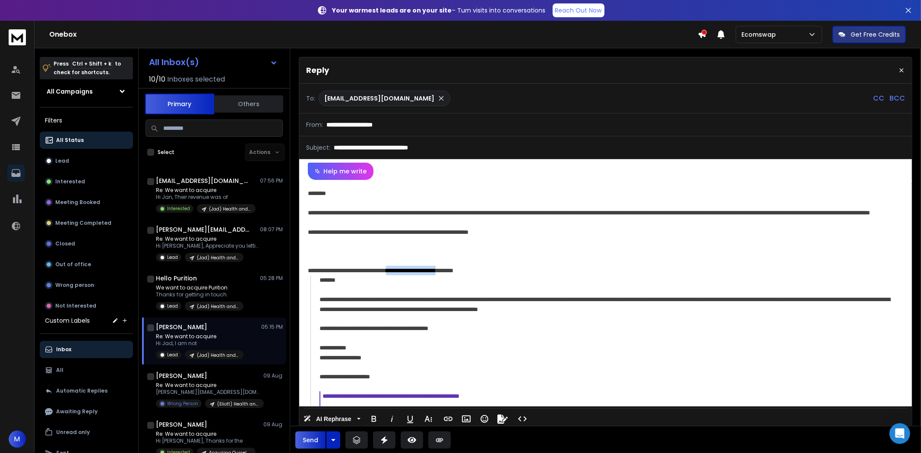
drag, startPoint x: 413, startPoint y: 269, endPoint x: 481, endPoint y: 271, distance: 68.2
click at [436, 271] on link "**********" at bounding box center [411, 271] width 50 height 6
drag, startPoint x: 451, startPoint y: 149, endPoint x: 456, endPoint y: 176, distance: 27.3
click at [405, 152] on div "**********" at bounding box center [605, 147] width 613 height 22
drag, startPoint x: 316, startPoint y: 298, endPoint x: 430, endPoint y: 301, distance: 114.0
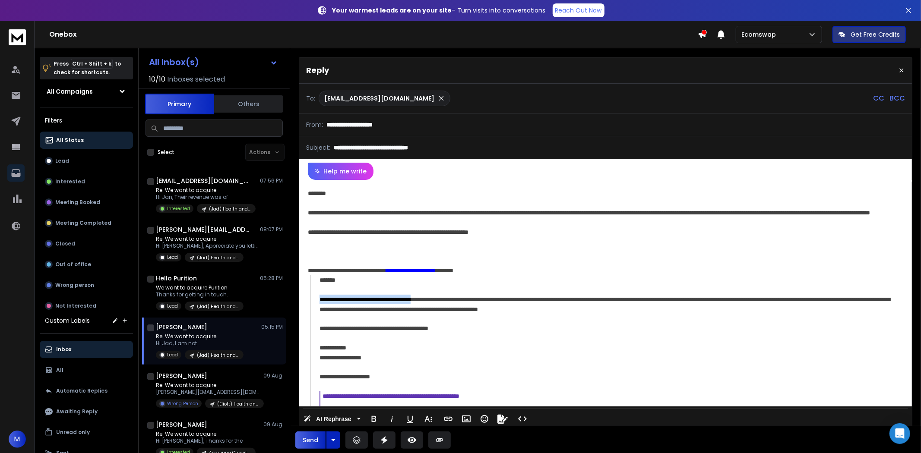
click at [410, 219] on p "**********" at bounding box center [601, 217] width 586 height 19
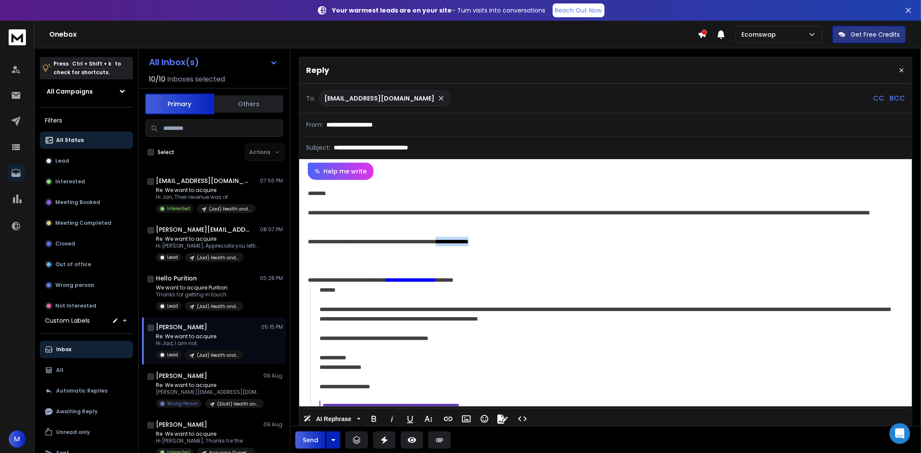
drag, startPoint x: 459, startPoint y: 240, endPoint x: 519, endPoint y: 245, distance: 59.8
click at [519, 245] on p "**********" at bounding box center [601, 241] width 586 height 9
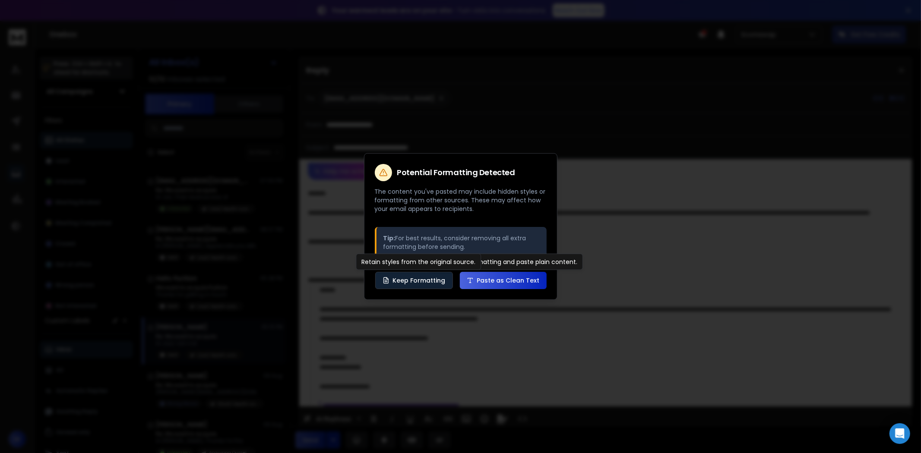
click at [420, 281] on button "Keep Formatting" at bounding box center [414, 280] width 78 height 17
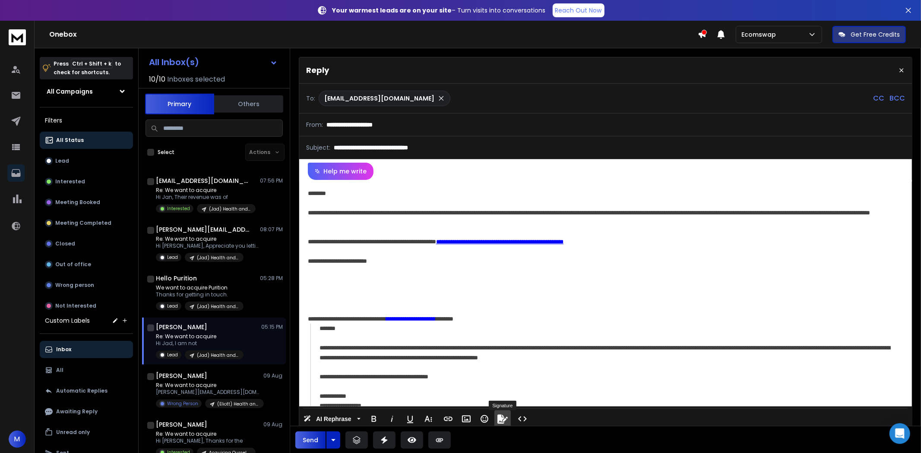
click at [496, 419] on button "Signature" at bounding box center [502, 418] width 16 height 17
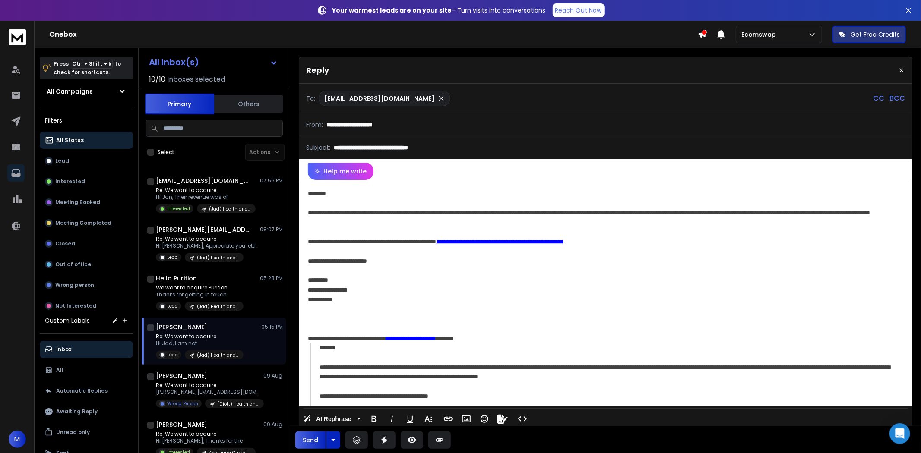
click at [308, 436] on button "Send" at bounding box center [310, 440] width 30 height 17
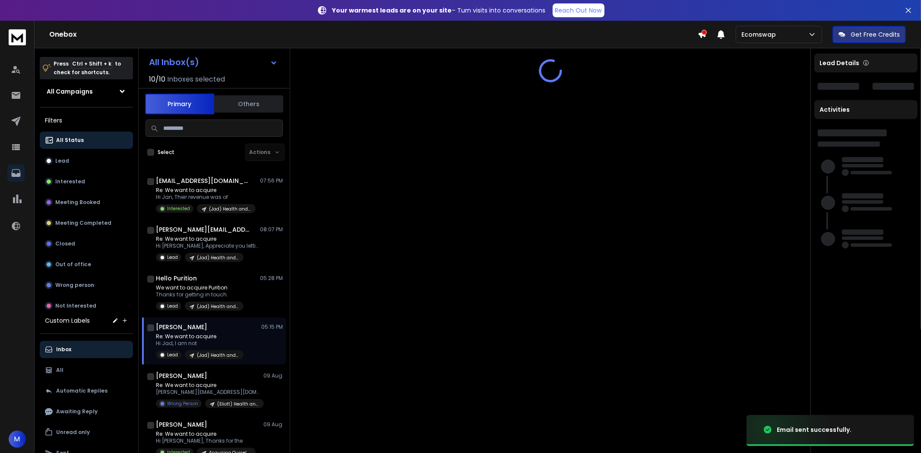
click at [205, 126] on input at bounding box center [213, 128] width 137 height 17
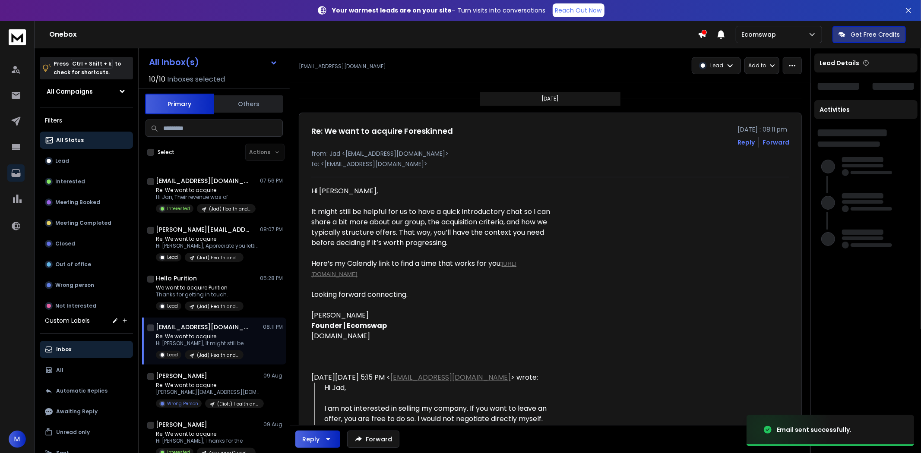
paste input "**********"
type input "**********"
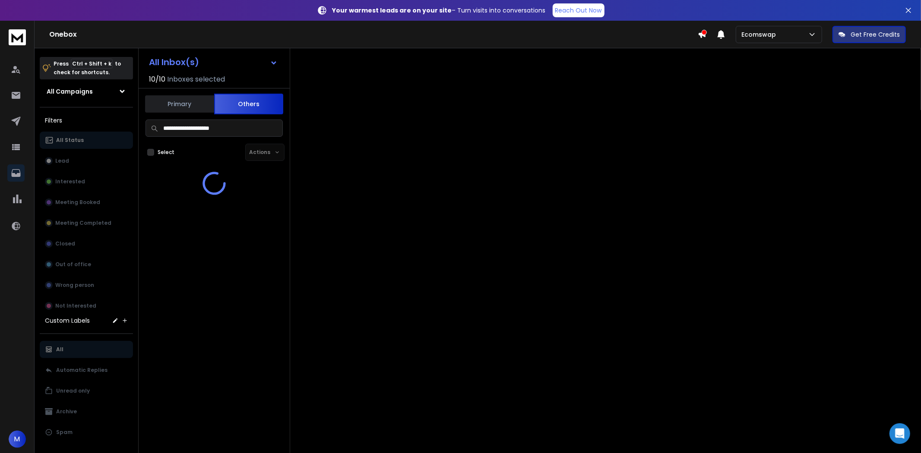
click at [237, 105] on button "Others" at bounding box center [248, 104] width 69 height 21
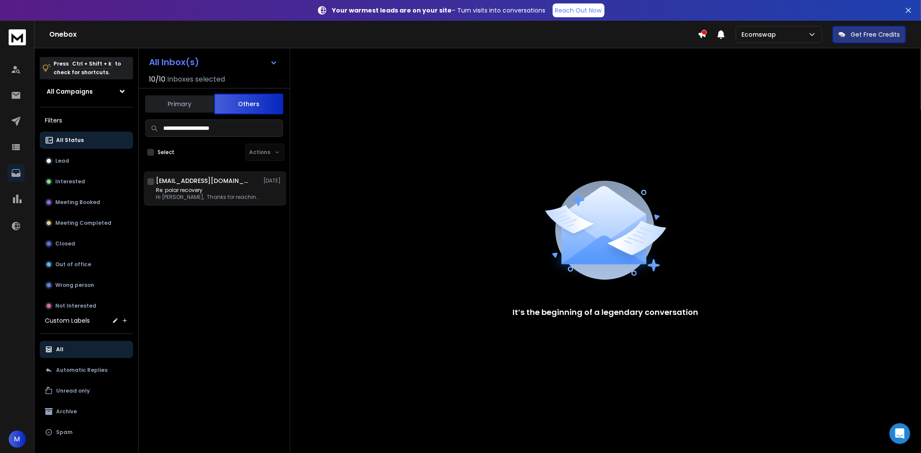
click at [212, 183] on h1 "[EMAIL_ADDRESS][DOMAIN_NAME]" at bounding box center [203, 181] width 95 height 9
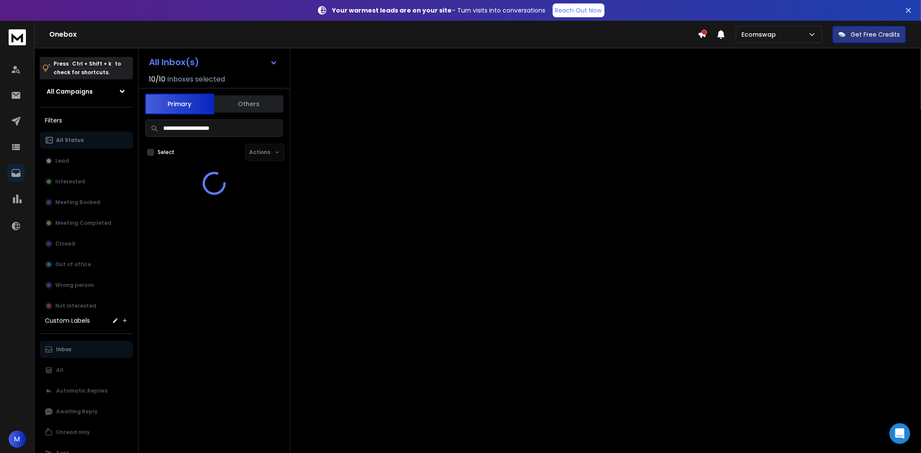
click at [155, 104] on button "Primary" at bounding box center [179, 104] width 69 height 21
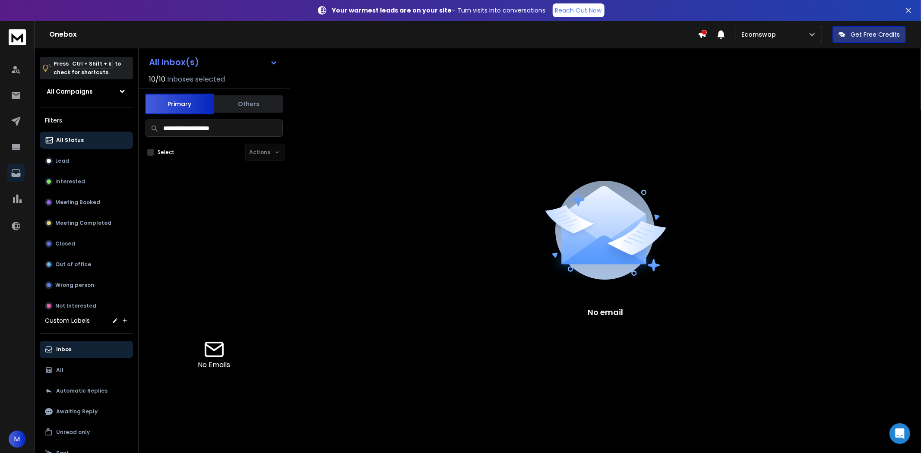
drag, startPoint x: 131, startPoint y: 136, endPoint x: 124, endPoint y: 136, distance: 7.0
click at [124, 136] on div "**********" at bounding box center [478, 274] width 886 height 453
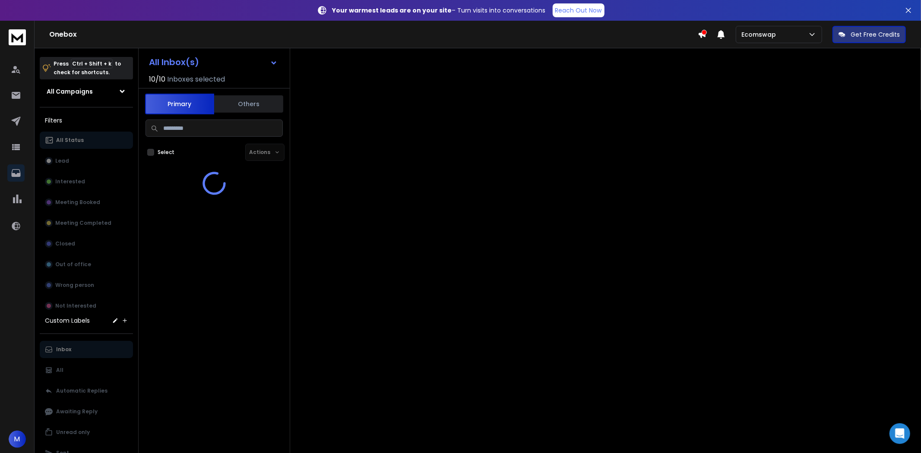
click at [71, 143] on div "All Status Lead Interested Meeting Booked Meeting Completed Closed Out of offic…" at bounding box center [86, 223] width 93 height 183
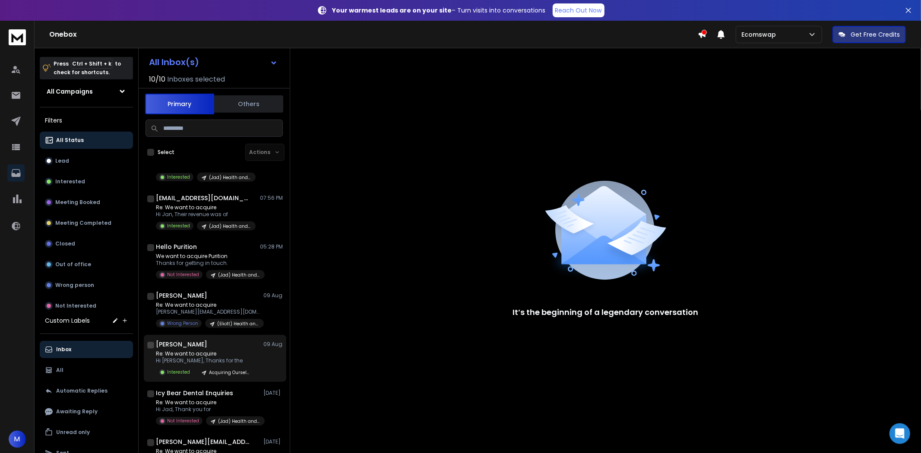
scroll to position [96, 0]
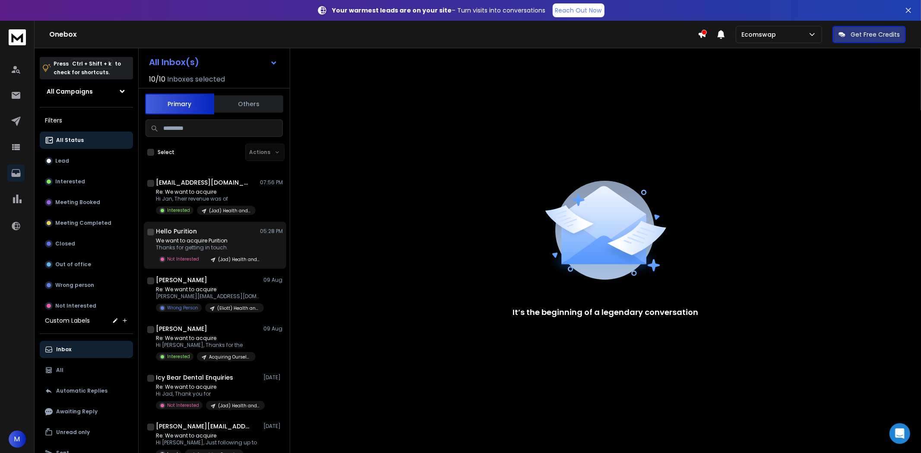
click at [225, 240] on p "We want to acquire Purition" at bounding box center [208, 240] width 104 height 7
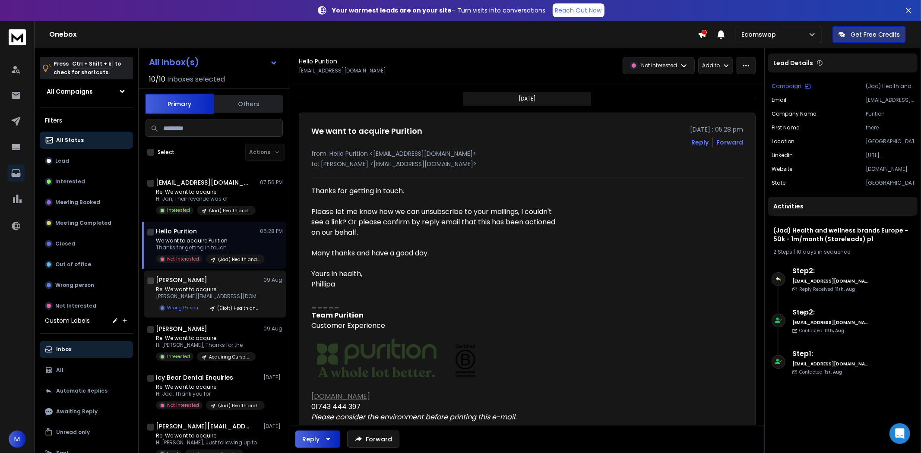
click at [207, 282] on h1 "[PERSON_NAME]" at bounding box center [181, 280] width 51 height 9
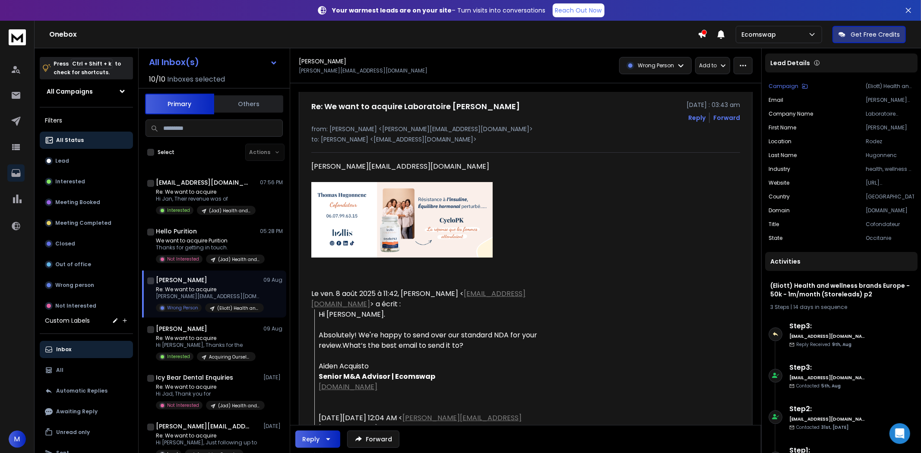
scroll to position [0, 0]
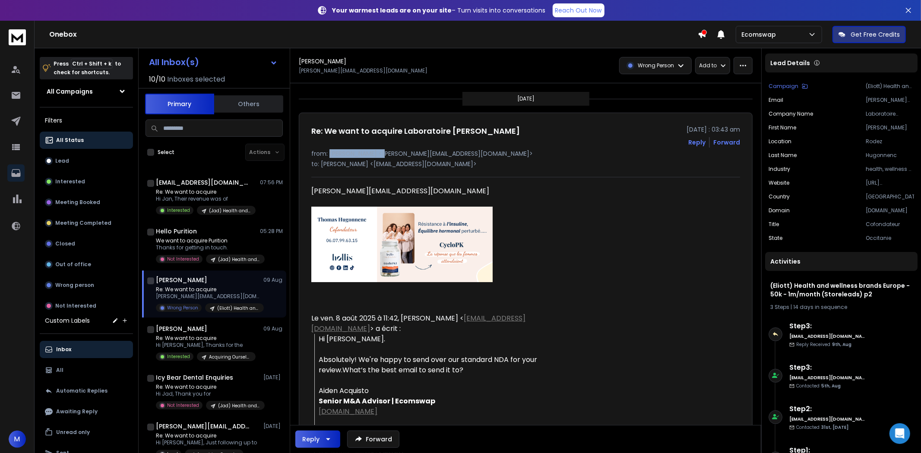
drag, startPoint x: 328, startPoint y: 152, endPoint x: 389, endPoint y: 153, distance: 61.3
click at [389, 153] on p "from: [PERSON_NAME] <[PERSON_NAME][EMAIL_ADDRESS][DOMAIN_NAME]>" at bounding box center [525, 153] width 429 height 9
drag, startPoint x: 379, startPoint y: 135, endPoint x: 420, endPoint y: 133, distance: 40.6
click at [379, 135] on h1 "Re: We want to acquire Laboratoire [PERSON_NAME]" at bounding box center [415, 131] width 208 height 12
drag, startPoint x: 404, startPoint y: 130, endPoint x: 493, endPoint y: 135, distance: 89.0
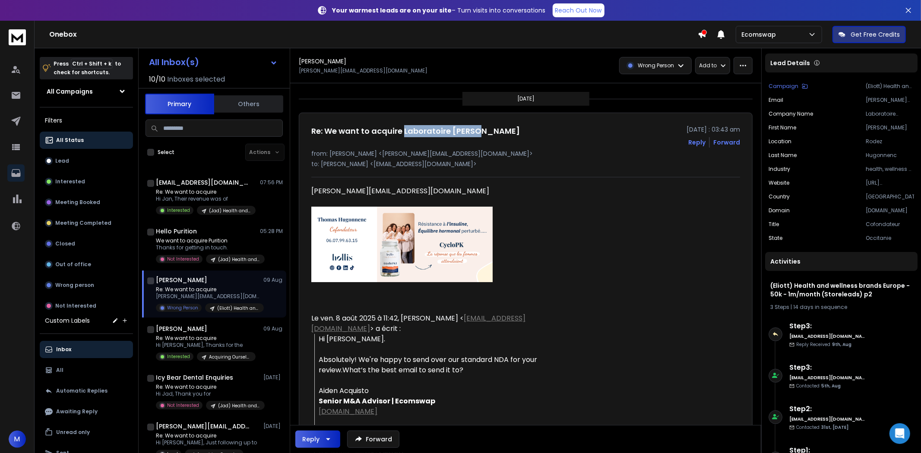
click at [493, 135] on div "Re: We want to acquire Laboratoire [PERSON_NAME] [DATE] : 03:43 am Reply Forward" at bounding box center [525, 136] width 429 height 22
click at [492, 414] on div "[DOMAIN_NAME]" at bounding box center [441, 412] width 245 height 10
drag, startPoint x: 410, startPoint y: 191, endPoint x: 298, endPoint y: 190, distance: 112.7
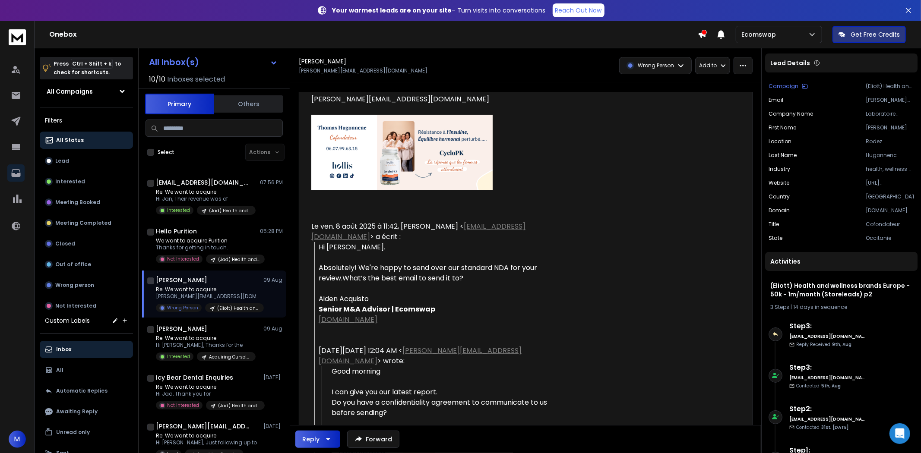
scroll to position [96, 0]
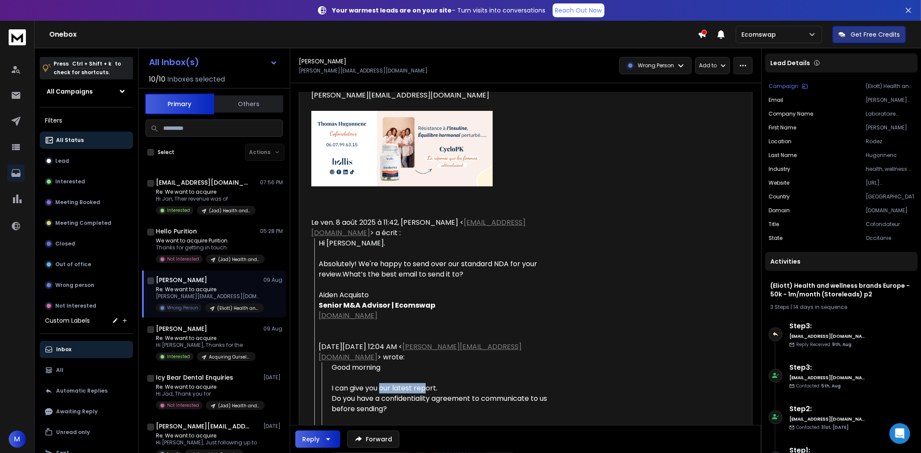
drag, startPoint x: 381, startPoint y: 379, endPoint x: 427, endPoint y: 379, distance: 46.2
click at [427, 383] on font "I can give you our latest report." at bounding box center [385, 388] width 106 height 10
click at [404, 383] on font "I can give you our latest report." at bounding box center [385, 388] width 106 height 10
drag, startPoint x: 394, startPoint y: 379, endPoint x: 437, endPoint y: 378, distance: 43.2
click at [437, 383] on font "I can give you our latest report." at bounding box center [385, 388] width 106 height 10
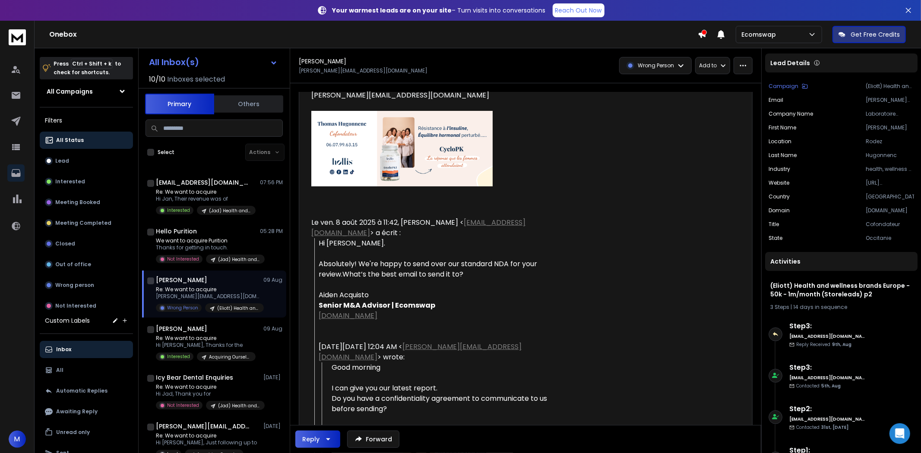
drag, startPoint x: 340, startPoint y: 99, endPoint x: 343, endPoint y: 104, distance: 5.9
click at [340, 99] on div "[PERSON_NAME][EMAIL_ADDRESS][DOMAIN_NAME]" at bounding box center [437, 143] width 252 height 107
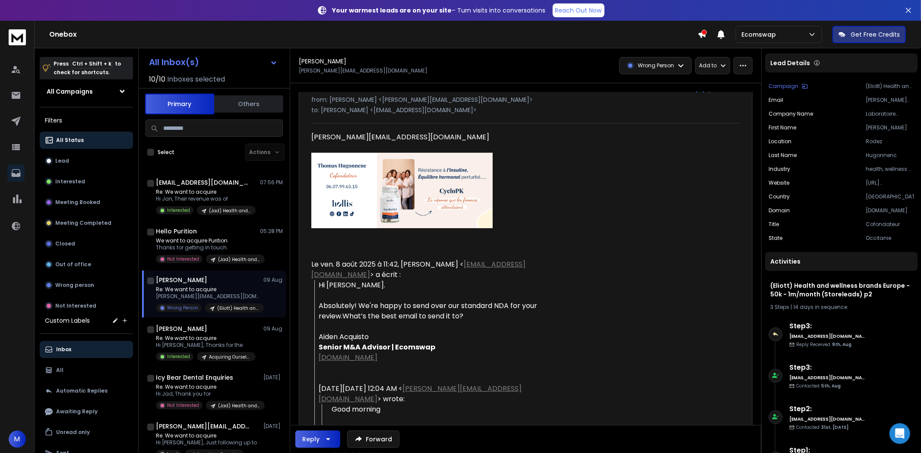
scroll to position [0, 0]
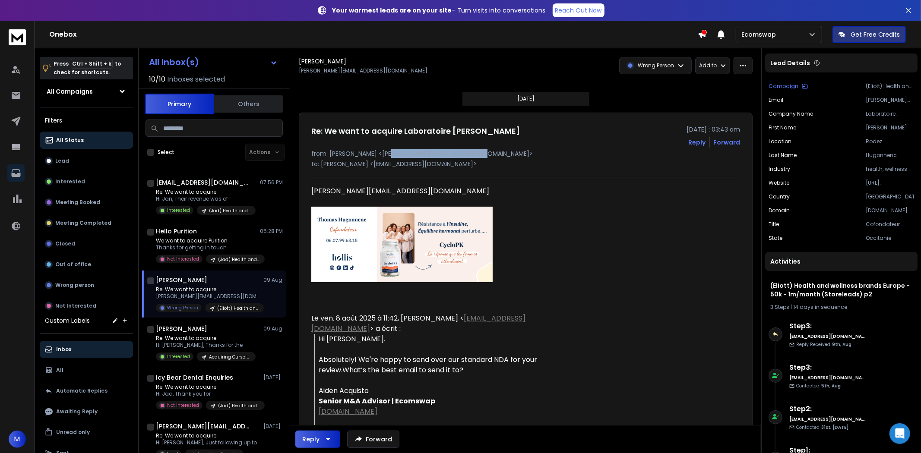
drag, startPoint x: 395, startPoint y: 153, endPoint x: 480, endPoint y: 156, distance: 84.7
click at [480, 156] on p "from: [PERSON_NAME] <[PERSON_NAME][EMAIL_ADDRESS][DOMAIN_NAME]>" at bounding box center [525, 153] width 429 height 9
click at [354, 153] on p "from: [PERSON_NAME] <[PERSON_NAME][EMAIL_ADDRESS][DOMAIN_NAME]>" at bounding box center [525, 153] width 429 height 9
drag, startPoint x: 330, startPoint y: 152, endPoint x: 389, endPoint y: 153, distance: 59.1
click at [389, 153] on p "from: [PERSON_NAME] <[PERSON_NAME][EMAIL_ADDRESS][DOMAIN_NAME]>" at bounding box center [525, 153] width 429 height 9
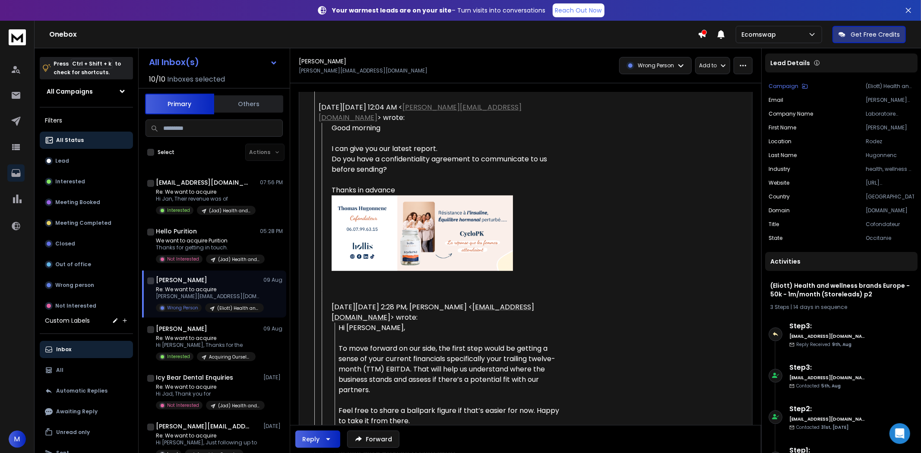
scroll to position [383, 0]
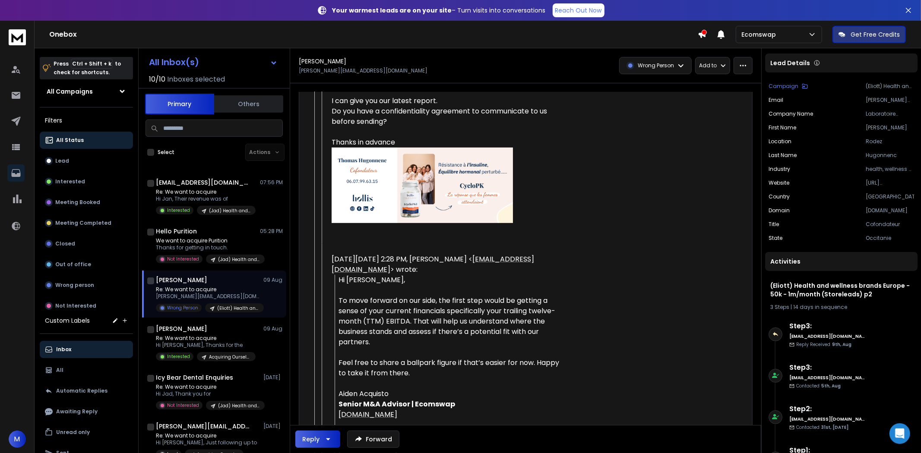
click at [366, 316] on div "To move forward on our side, the first step would be getting a sense of your cu…" at bounding box center [450, 322] width 225 height 52
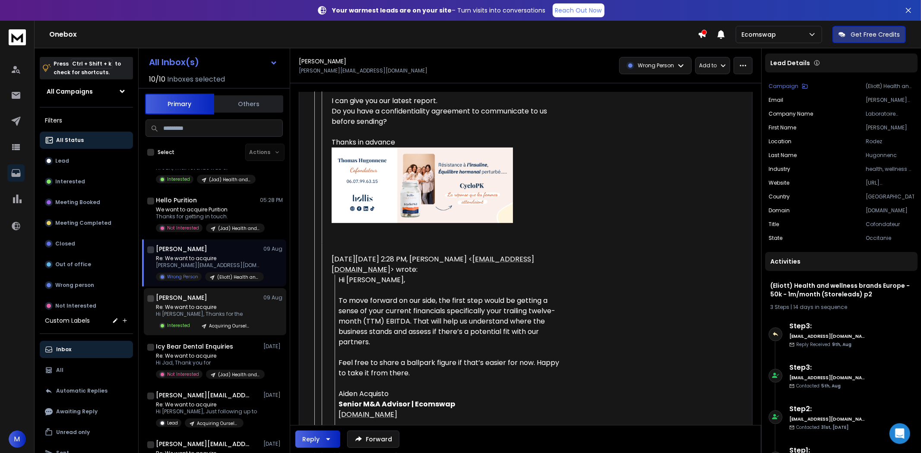
scroll to position [144, 0]
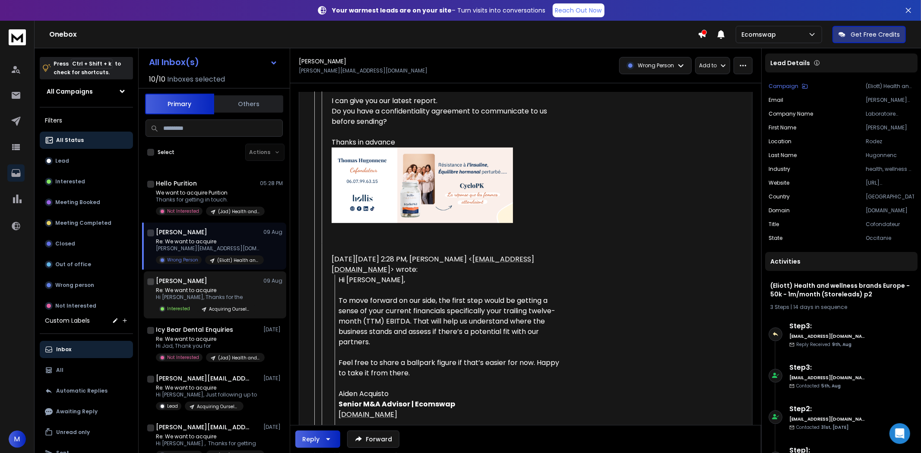
click at [206, 292] on p "Re: We want to acquire" at bounding box center [206, 290] width 100 height 7
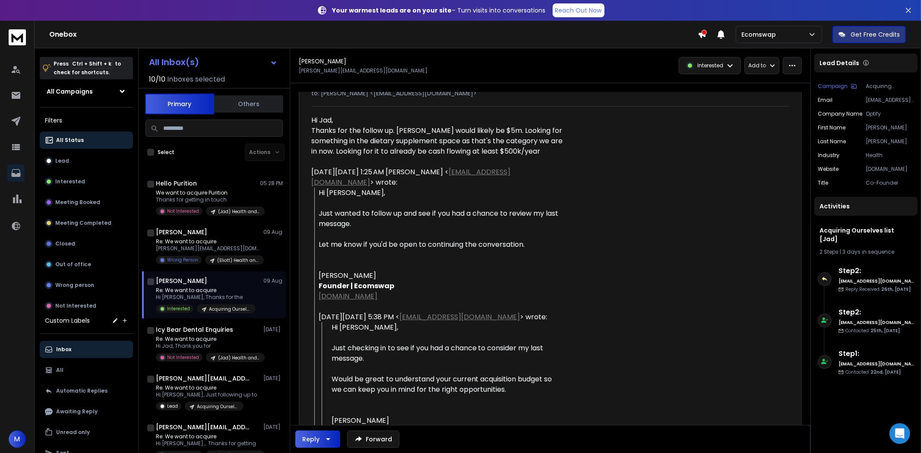
scroll to position [96, 0]
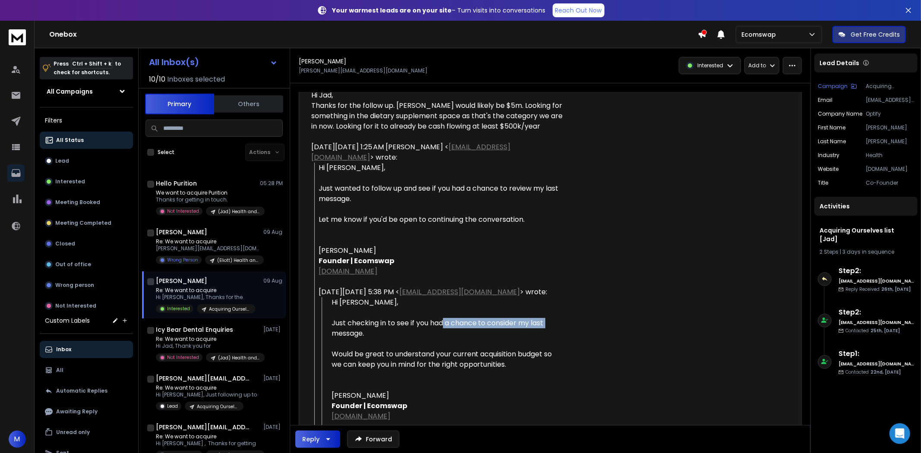
drag, startPoint x: 445, startPoint y: 331, endPoint x: 555, endPoint y: 335, distance: 110.1
click at [555, 335] on div "Just checking in to see if you had a chance to consider my last message." at bounding box center [448, 328] width 232 height 21
click at [497, 349] on div at bounding box center [448, 344] width 232 height 10
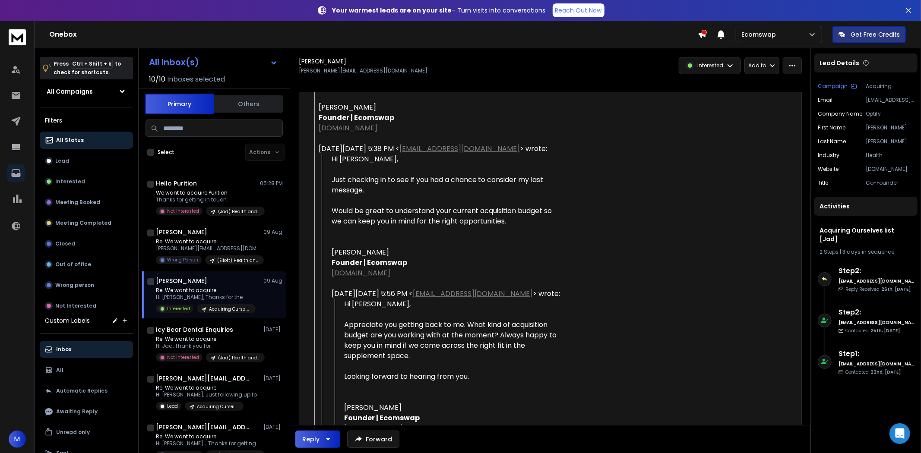
scroll to position [240, 0]
drag, startPoint x: 433, startPoint y: 347, endPoint x: 501, endPoint y: 347, distance: 67.8
click at [434, 360] on div "Appreciate you getting back to me. What kind of acquisition budget are you work…" at bounding box center [453, 339] width 219 height 41
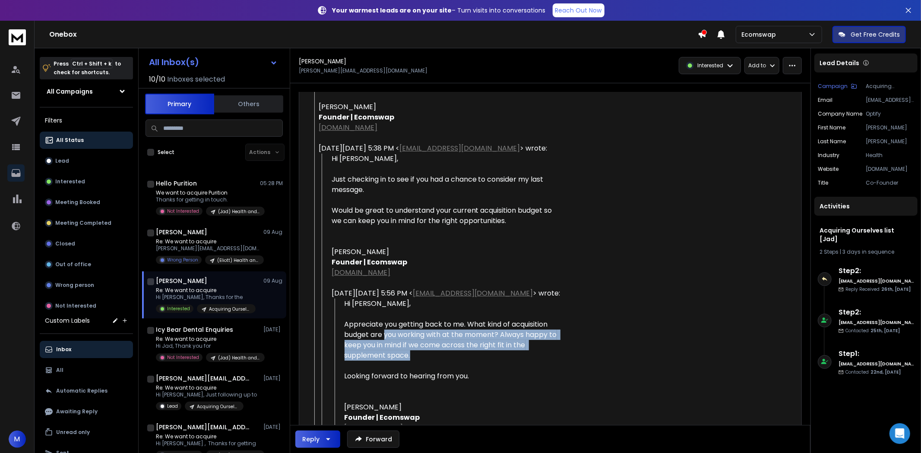
drag, startPoint x: 385, startPoint y: 360, endPoint x: 562, endPoint y: 378, distance: 177.0
click at [562, 361] on div "Appreciate you getting back to me. What kind of acquisition budget are you work…" at bounding box center [453, 339] width 219 height 41
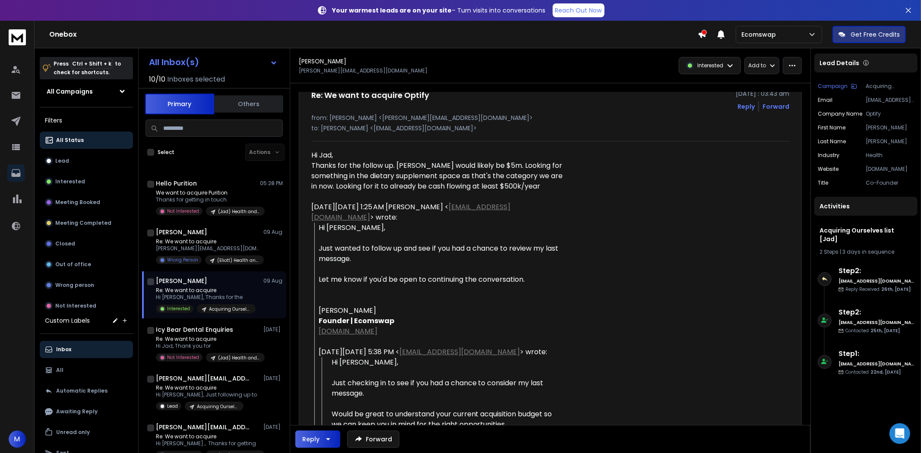
scroll to position [0, 0]
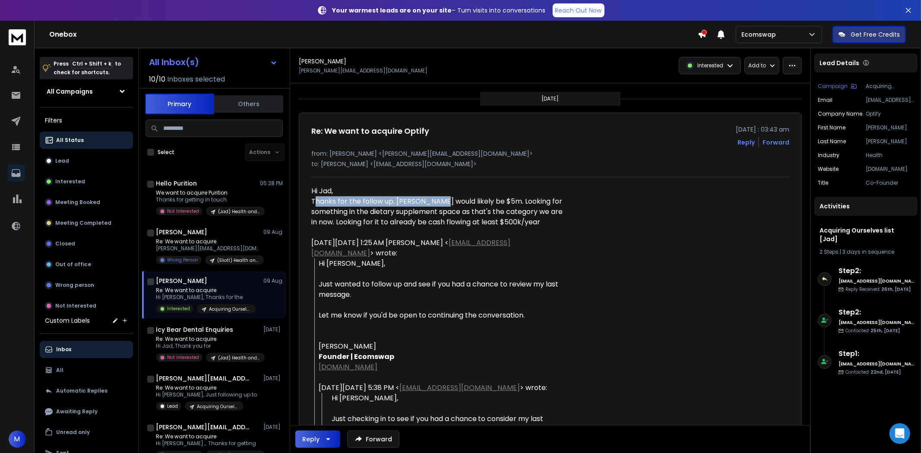
drag, startPoint x: 313, startPoint y: 200, endPoint x: 439, endPoint y: 205, distance: 125.3
click at [439, 205] on div "Thanks for the follow up. [PERSON_NAME] would likely be $5m. Looking for someth…" at bounding box center [437, 211] width 252 height 31
drag, startPoint x: 329, startPoint y: 155, endPoint x: 374, endPoint y: 158, distance: 44.9
click at [374, 158] on p "from: [PERSON_NAME] <[PERSON_NAME][EMAIL_ADDRESS][DOMAIN_NAME]>" at bounding box center [550, 153] width 478 height 9
drag, startPoint x: 378, startPoint y: 152, endPoint x: 444, endPoint y: 154, distance: 66.1
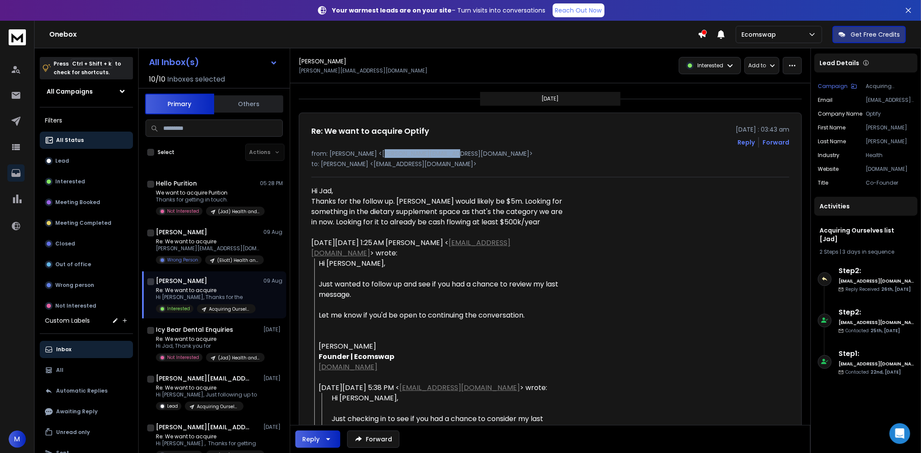
click at [444, 154] on p "from: [PERSON_NAME] <[PERSON_NAME][EMAIL_ADDRESS][DOMAIN_NAME]>" at bounding box center [550, 153] width 478 height 9
drag, startPoint x: 398, startPoint y: 200, endPoint x: 480, endPoint y: 202, distance: 81.2
click at [480, 202] on div "Thanks for the follow up. [PERSON_NAME] would likely be $5m. Looking for someth…" at bounding box center [437, 211] width 252 height 31
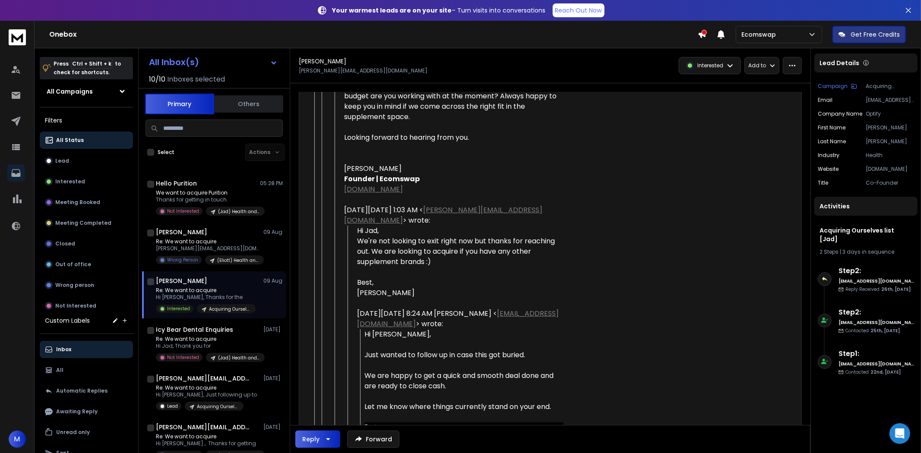
scroll to position [480, 0]
drag, startPoint x: 357, startPoint y: 282, endPoint x: 425, endPoint y: 283, distance: 68.2
click at [425, 266] on div "We're not looking to exit right now but thanks for reaching out. We are looking…" at bounding box center [460, 250] width 206 height 31
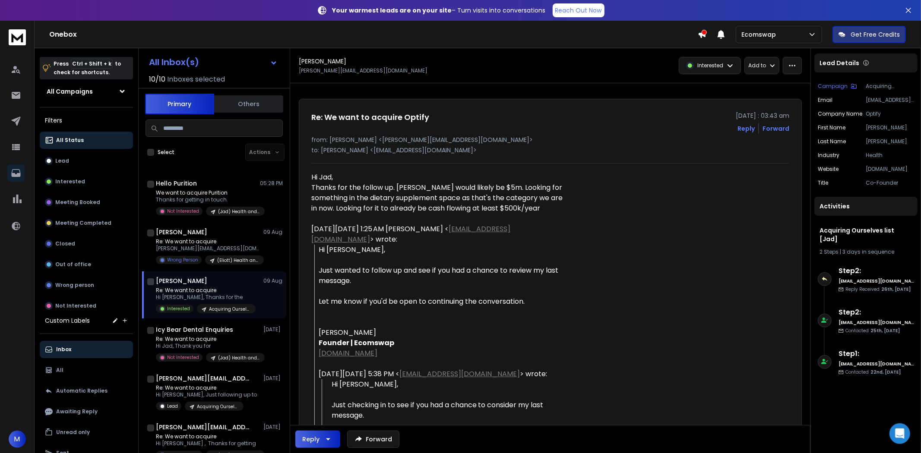
scroll to position [0, 0]
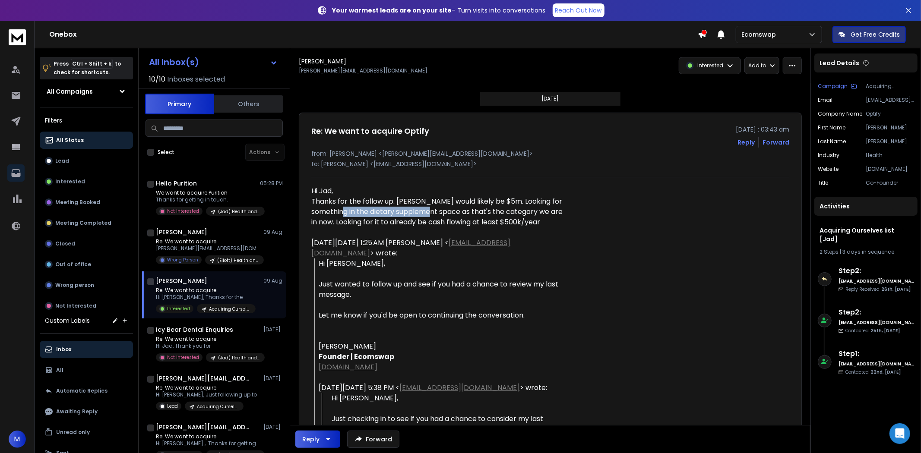
drag, startPoint x: 334, startPoint y: 212, endPoint x: 425, endPoint y: 212, distance: 91.1
click at [425, 212] on div "Thanks for the follow up. [PERSON_NAME] would likely be $5m. Looking for someth…" at bounding box center [437, 211] width 252 height 31
click at [414, 215] on div "Thanks for the follow up. [PERSON_NAME] would likely be $5m. Looking for someth…" at bounding box center [437, 211] width 252 height 31
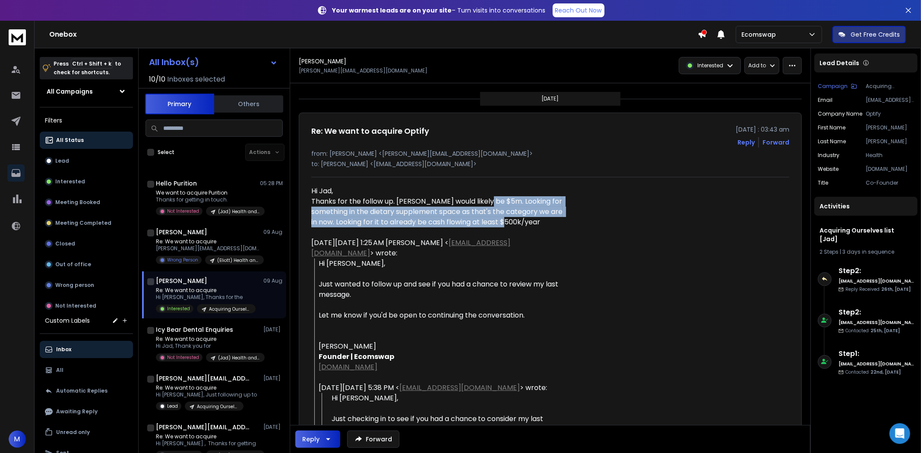
drag, startPoint x: 486, startPoint y: 200, endPoint x: 524, endPoint y: 221, distance: 43.7
click at [524, 221] on div "Thanks for the follow up. [PERSON_NAME] would likely be $5m. Looking for someth…" at bounding box center [437, 211] width 252 height 31
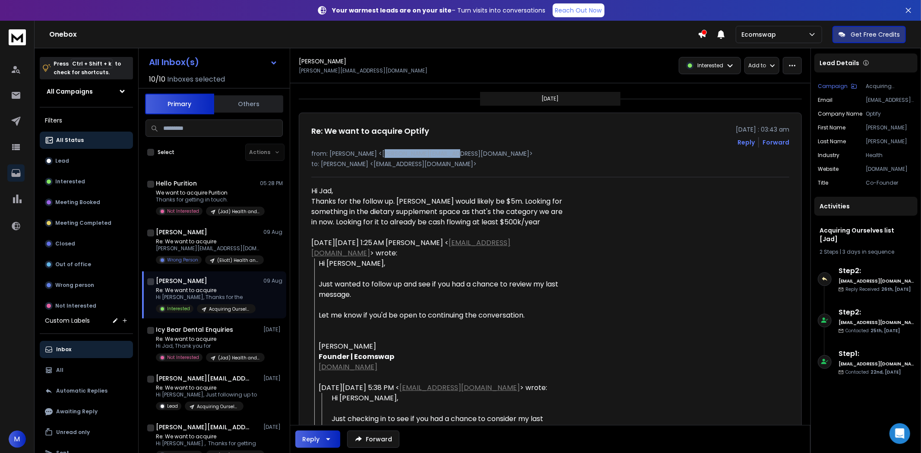
drag, startPoint x: 381, startPoint y: 154, endPoint x: 445, endPoint y: 152, distance: 63.9
click at [445, 152] on p "from: [PERSON_NAME] <[PERSON_NAME][EMAIL_ADDRESS][DOMAIN_NAME]>" at bounding box center [550, 153] width 478 height 9
click at [486, 202] on div "Thanks for the follow up. [PERSON_NAME] would likely be $5m. Looking for someth…" at bounding box center [437, 211] width 252 height 31
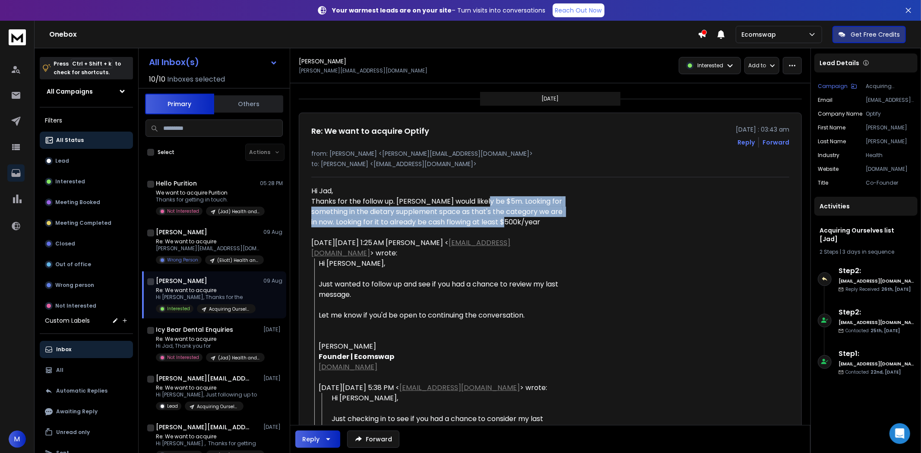
drag, startPoint x: 484, startPoint y: 202, endPoint x: 543, endPoint y: 227, distance: 64.2
click at [302, 442] on div "Reply" at bounding box center [310, 439] width 17 height 9
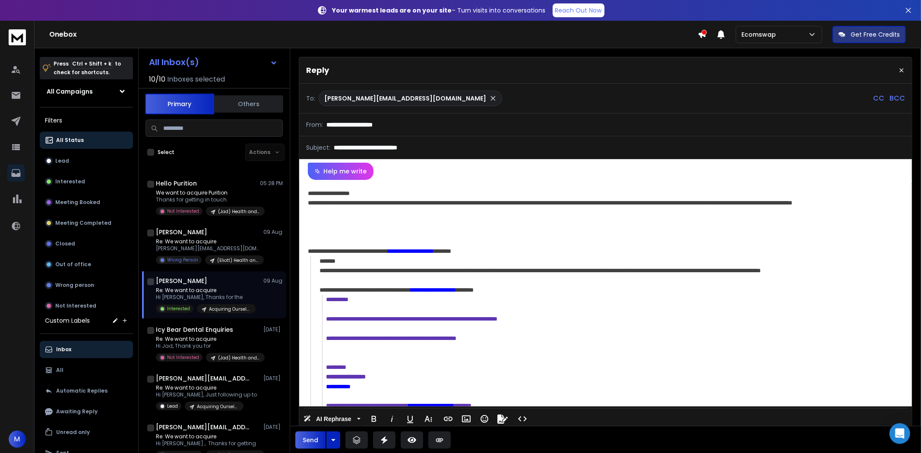
click at [335, 300] on div "**********" at bounding box center [610, 299] width 569 height 9
drag, startPoint x: 314, startPoint y: 193, endPoint x: 356, endPoint y: 193, distance: 41.9
click at [356, 193] on p "**********" at bounding box center [601, 193] width 586 height 9
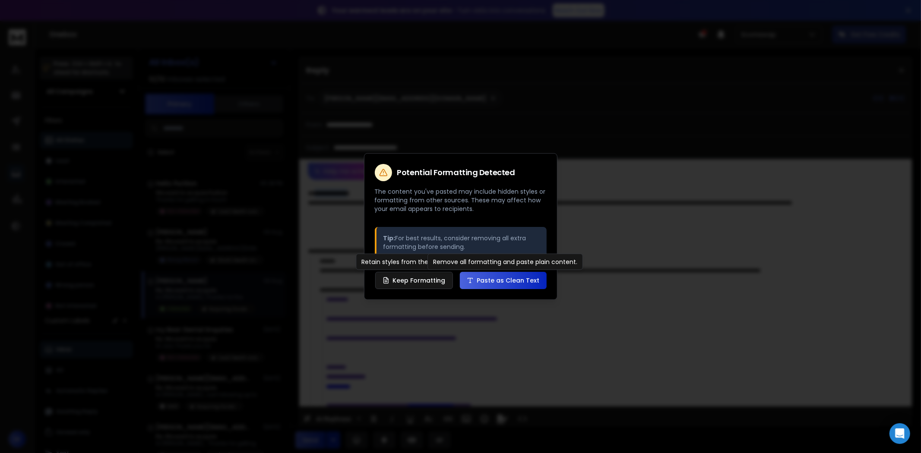
click at [501, 283] on button "Paste as Clean Text" at bounding box center [503, 280] width 87 height 17
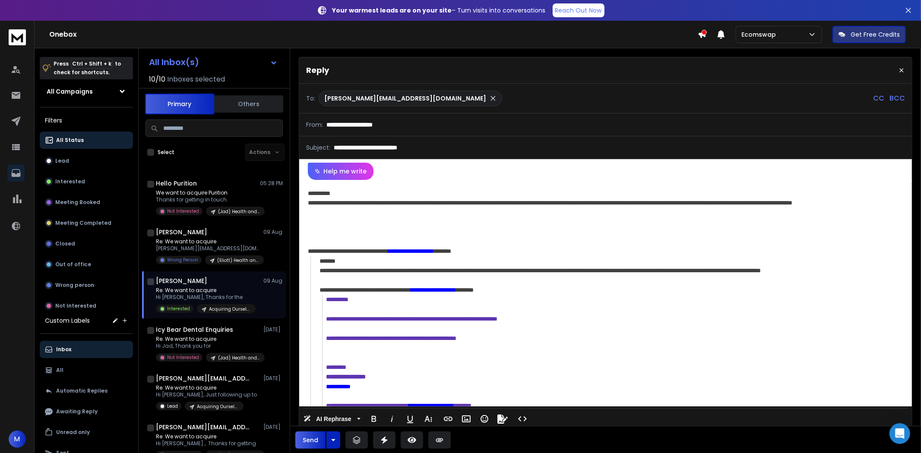
click at [376, 193] on p "**********" at bounding box center [601, 193] width 586 height 9
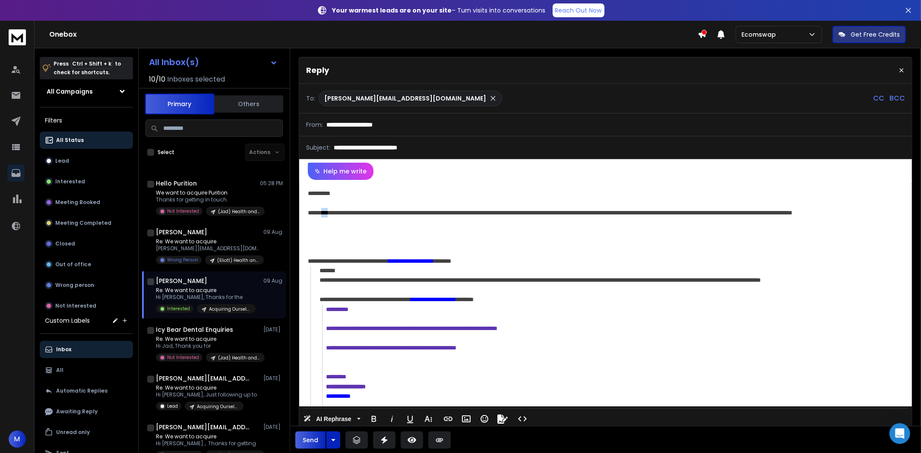
drag, startPoint x: 333, startPoint y: 215, endPoint x: 322, endPoint y: 214, distance: 11.3
click at [322, 214] on p "**********" at bounding box center [601, 217] width 586 height 19
drag, startPoint x: 517, startPoint y: 212, endPoint x: 646, endPoint y: 216, distance: 129.1
click at [646, 216] on p "**********" at bounding box center [601, 217] width 586 height 19
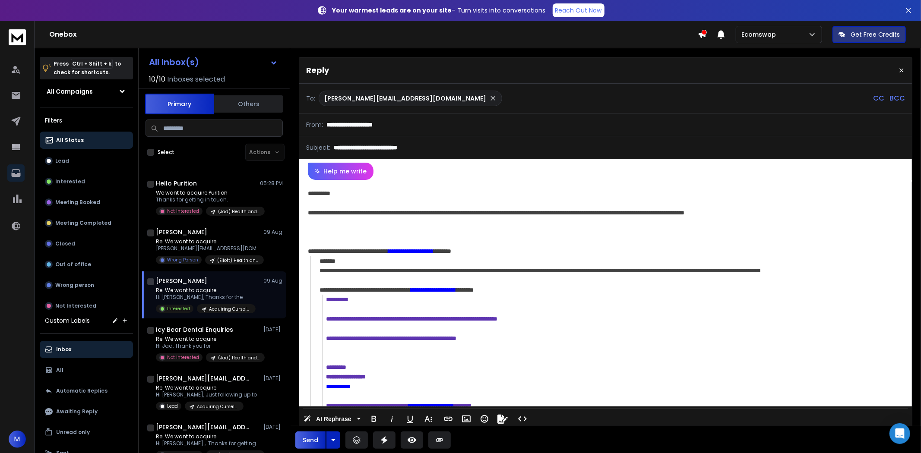
click at [355, 232] on div at bounding box center [605, 231] width 595 height 9
click at [508, 421] on button "Signature" at bounding box center [502, 418] width 16 height 17
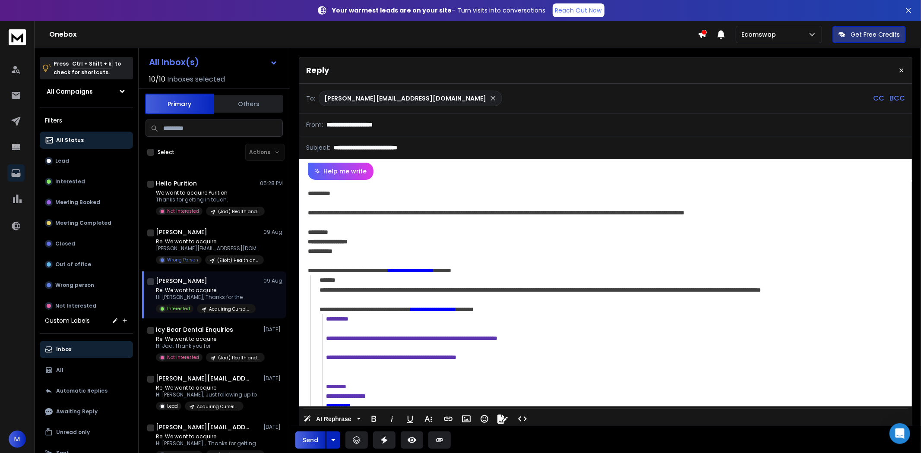
click at [339, 225] on div at bounding box center [605, 222] width 595 height 9
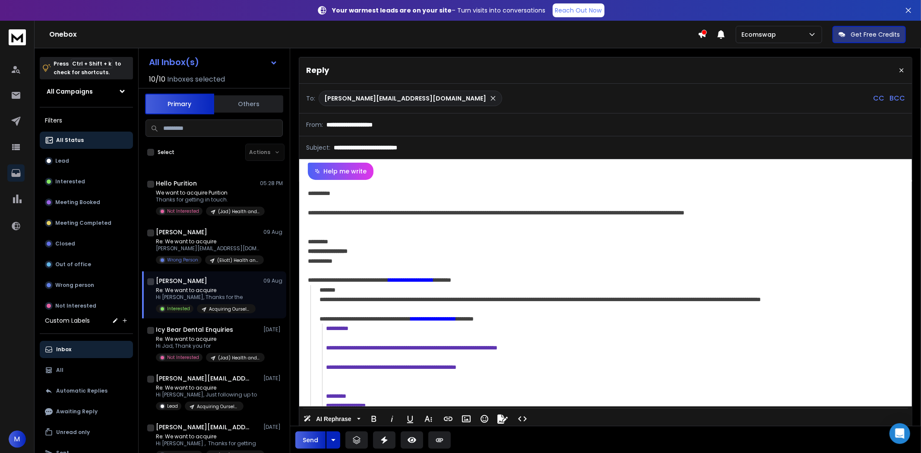
click at [306, 434] on button "Send" at bounding box center [310, 440] width 30 height 17
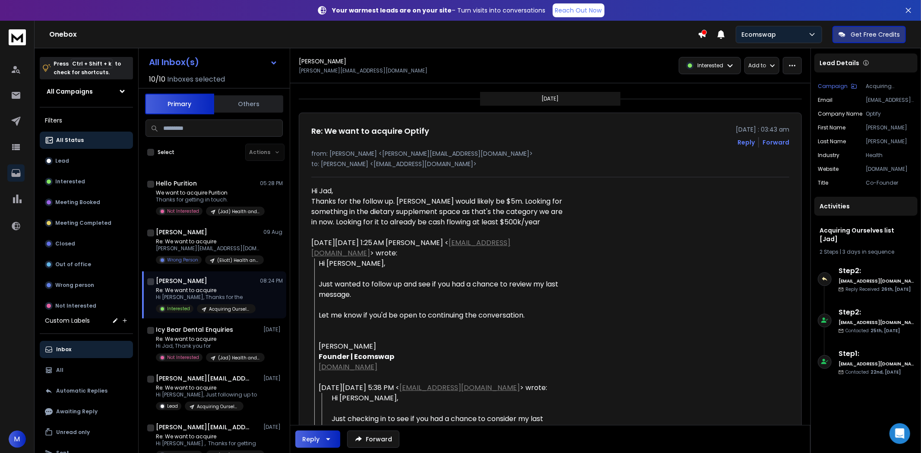
click at [805, 32] on div "Ecomswap" at bounding box center [778, 34] width 75 height 9
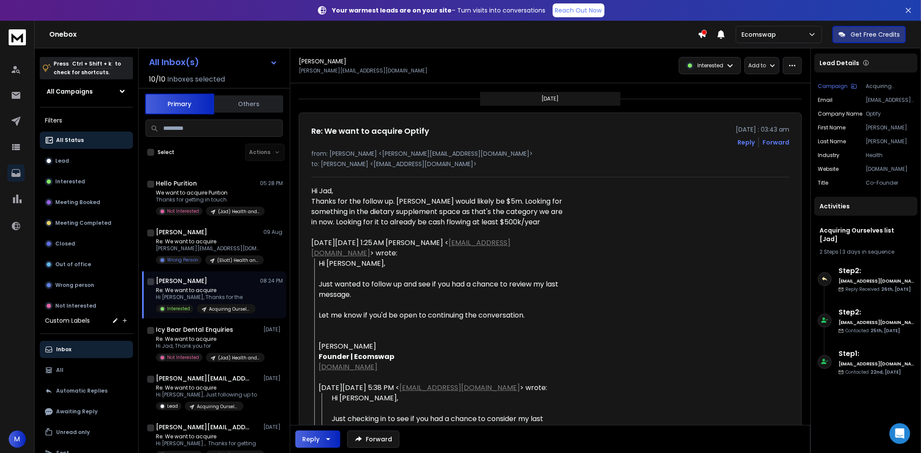
click at [735, 54] on div "[PERSON_NAME] [PERSON_NAME] Richard [EMAIL_ADDRESS][DOMAIN_NAME] Interested Add…" at bounding box center [550, 65] width 520 height 35
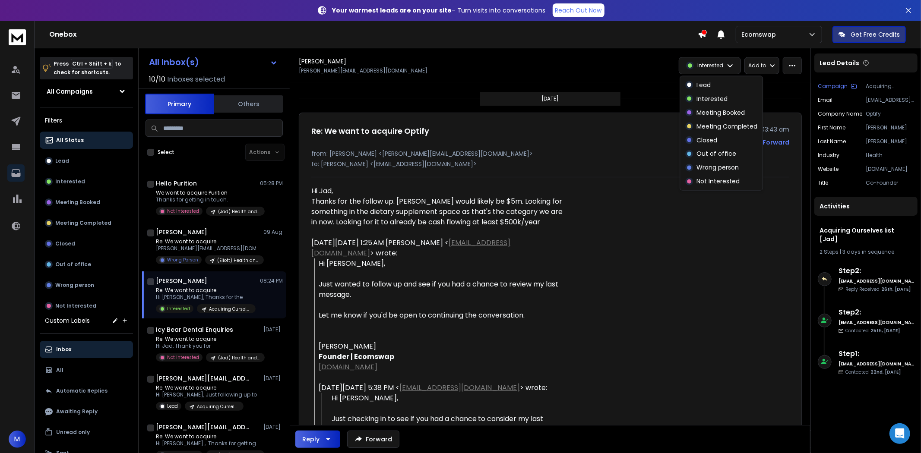
click at [731, 60] on div "Interested" at bounding box center [709, 65] width 61 height 16
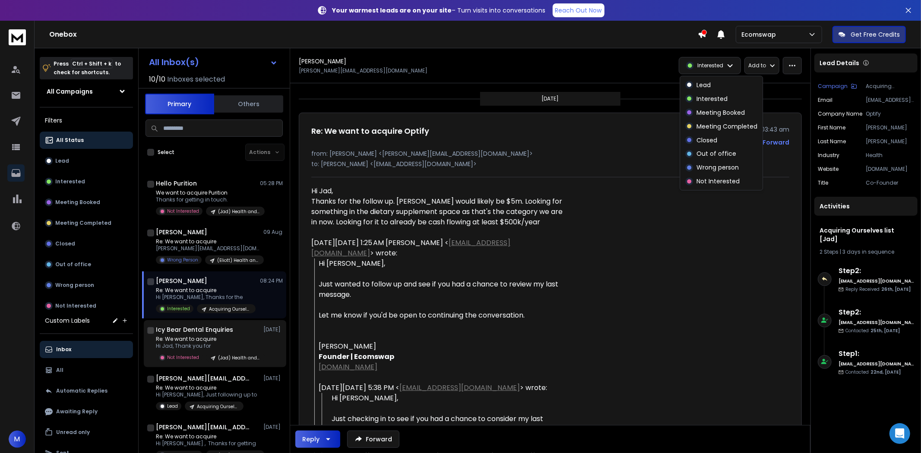
click at [227, 340] on p "Re: We want to acquire" at bounding box center [208, 339] width 104 height 7
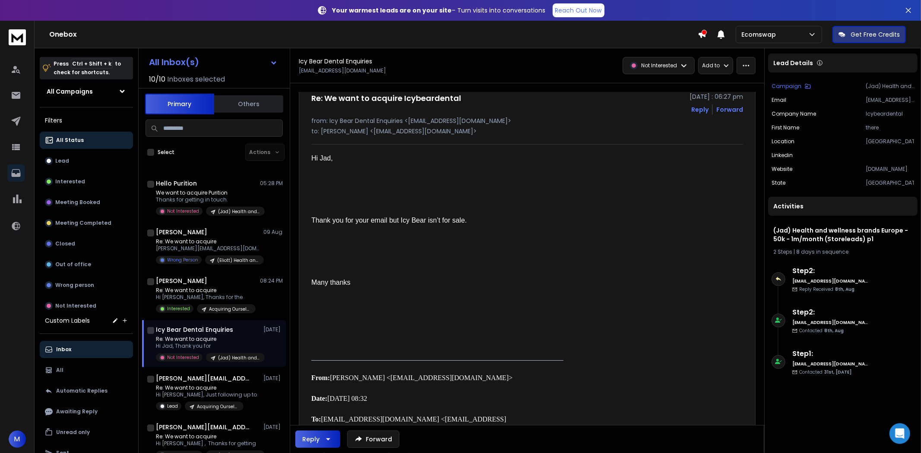
scroll to position [48, 0]
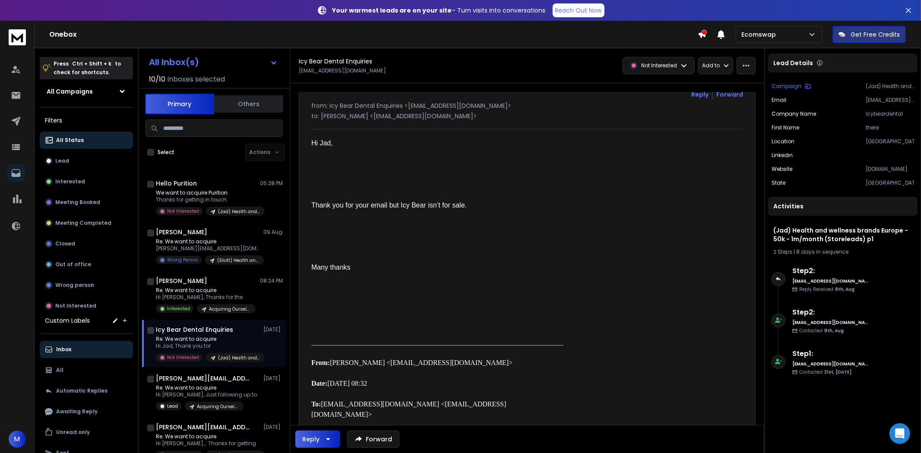
click at [303, 439] on div "Reply" at bounding box center [310, 439] width 17 height 9
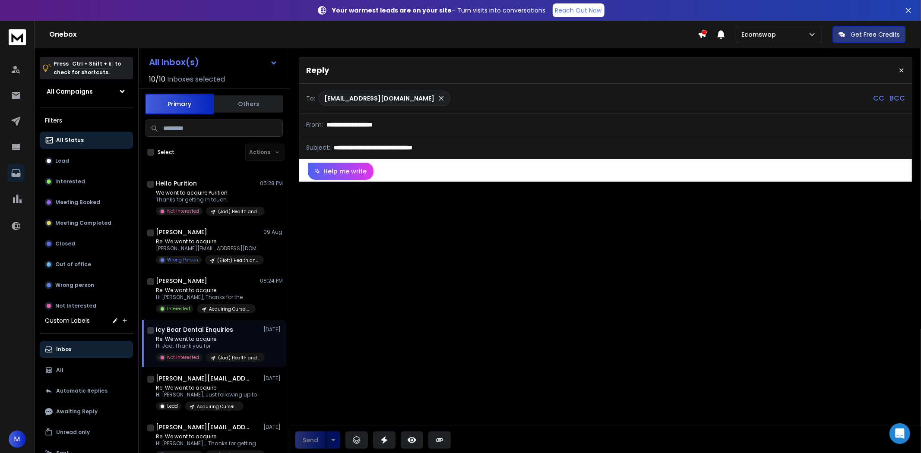
scroll to position [0, 0]
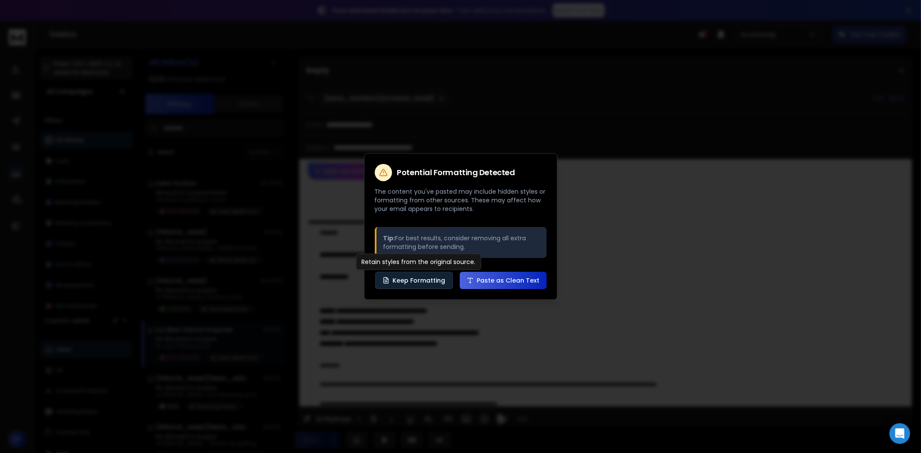
click at [424, 284] on button "Keep Formatting" at bounding box center [414, 280] width 78 height 17
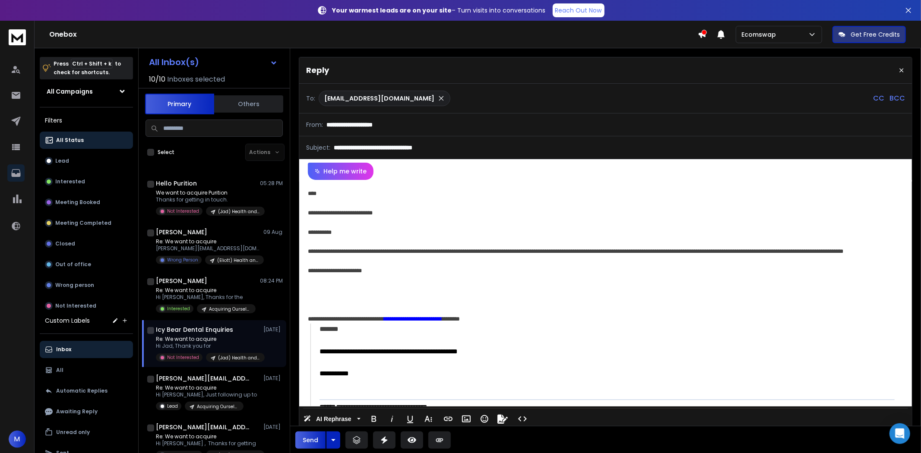
click at [315, 192] on span "**********" at bounding box center [575, 232] width 535 height 83
drag, startPoint x: 436, startPoint y: 328, endPoint x: 485, endPoint y: 329, distance: 48.4
click at [442, 322] on link "**********" at bounding box center [413, 319] width 58 height 6
drag, startPoint x: 421, startPoint y: 253, endPoint x: 434, endPoint y: 253, distance: 12.9
click at [434, 253] on span "**********" at bounding box center [575, 232] width 535 height 83
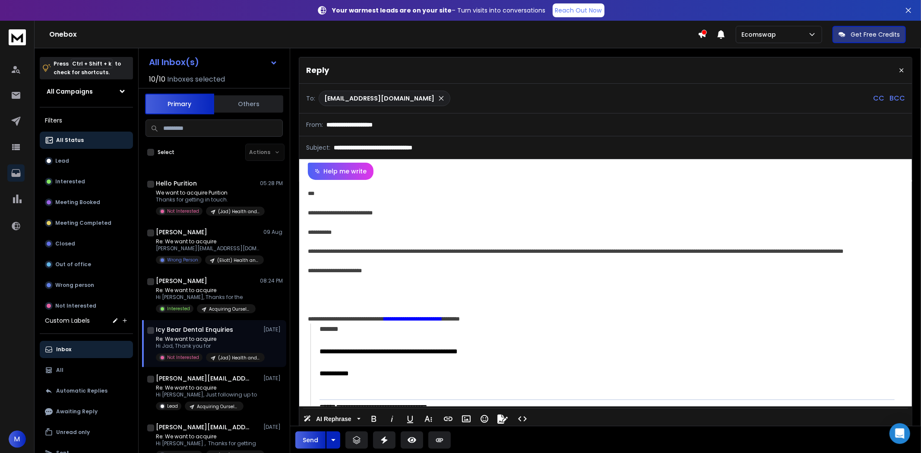
drag, startPoint x: 426, startPoint y: 259, endPoint x: 422, endPoint y: 253, distance: 7.4
click at [426, 259] on div "**********" at bounding box center [604, 232] width 593 height 87
drag, startPoint x: 425, startPoint y: 252, endPoint x: 435, endPoint y: 253, distance: 9.6
click at [435, 253] on span "**********" at bounding box center [575, 232] width 535 height 83
click at [365, 295] on div at bounding box center [604, 289] width 593 height 9
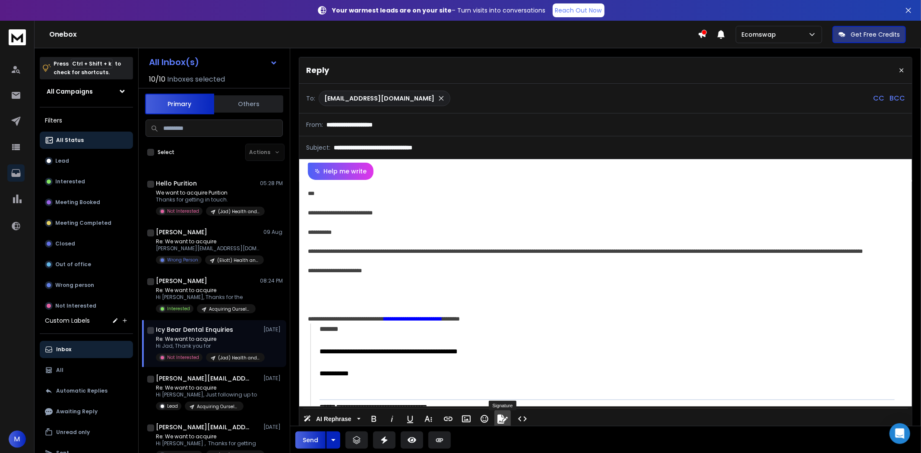
click at [499, 422] on icon "button" at bounding box center [502, 418] width 10 height 9
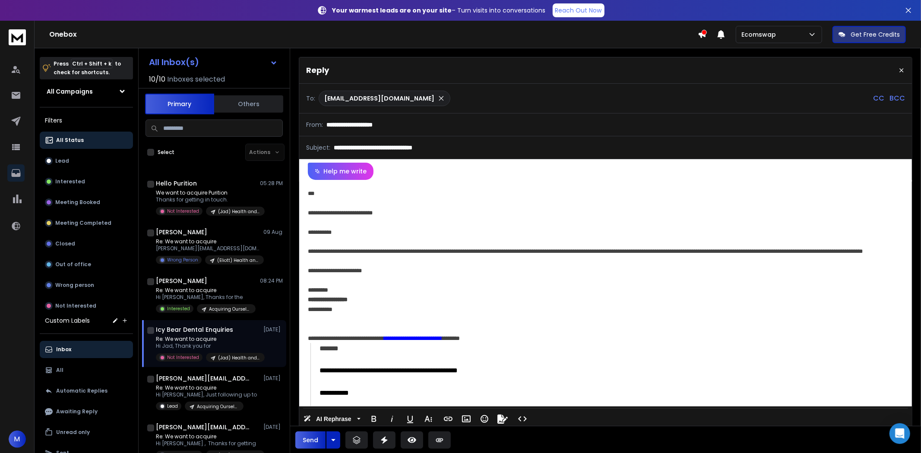
click at [460, 252] on span "**********" at bounding box center [585, 232] width 555 height 83
click at [307, 443] on button "Send" at bounding box center [310, 440] width 30 height 17
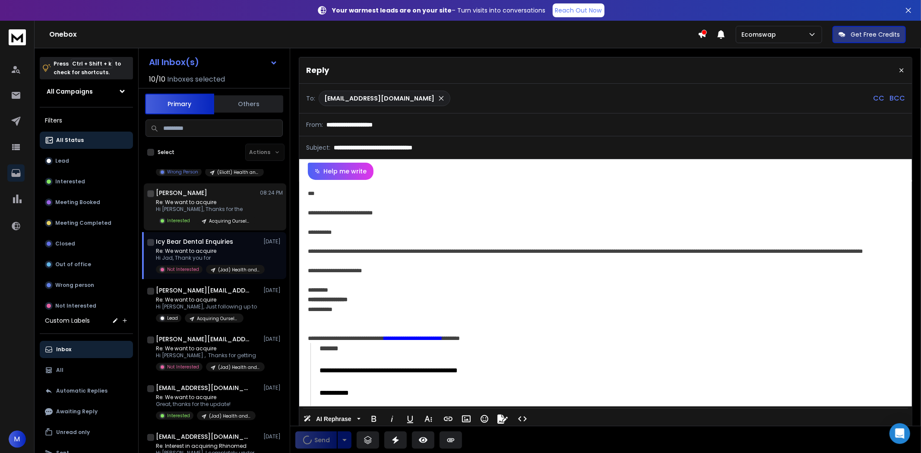
scroll to position [240, 0]
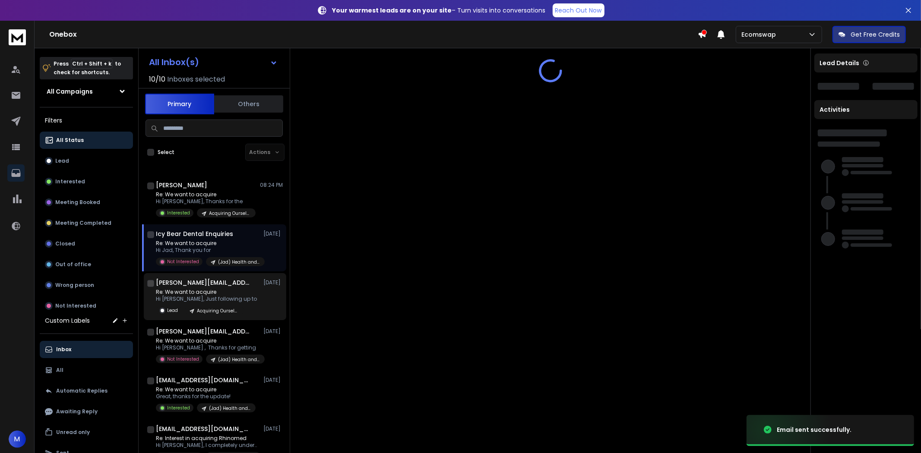
click at [215, 296] on p "Hi [PERSON_NAME], Just following up to" at bounding box center [206, 299] width 101 height 7
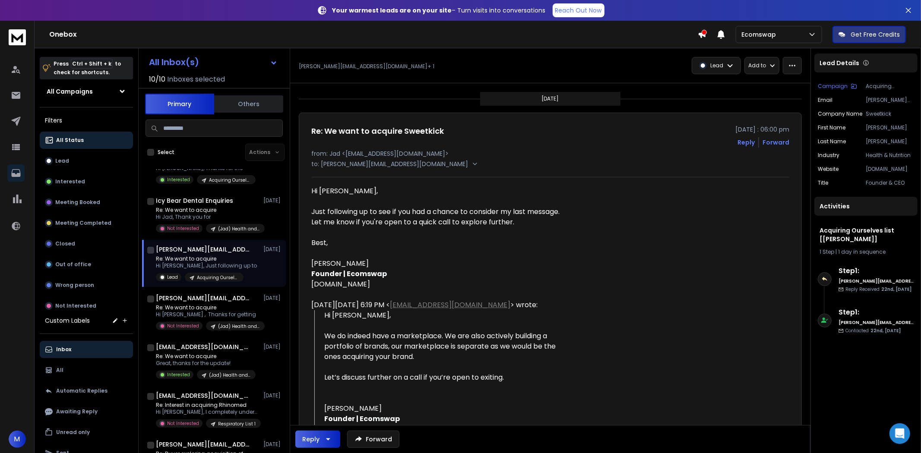
scroll to position [287, 0]
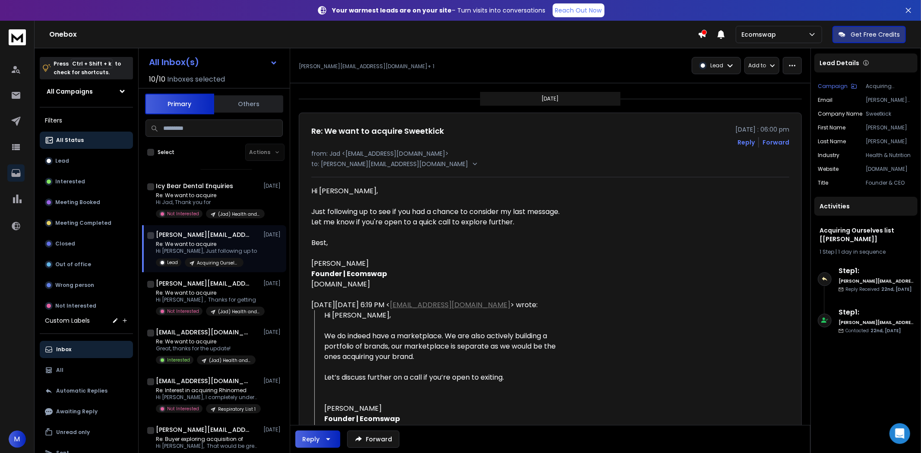
click at [215, 292] on p "Re: We want to acquire" at bounding box center [208, 293] width 104 height 7
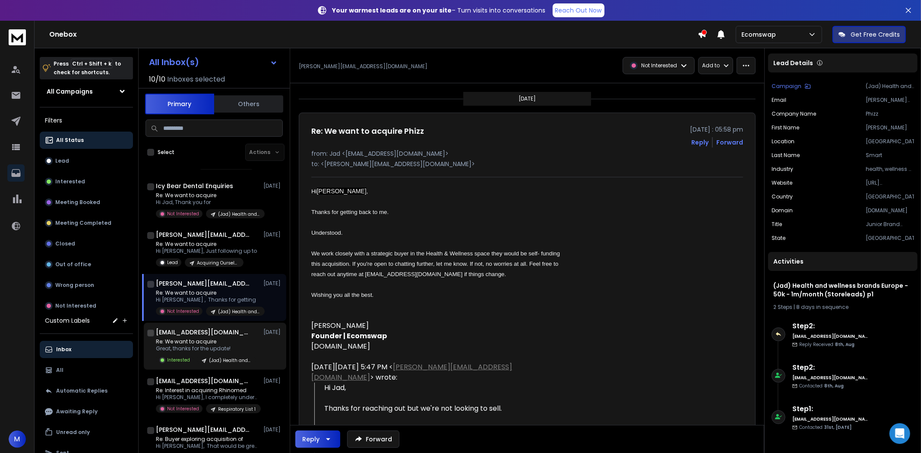
click at [199, 338] on p "Re: We want to acquire" at bounding box center [206, 341] width 100 height 7
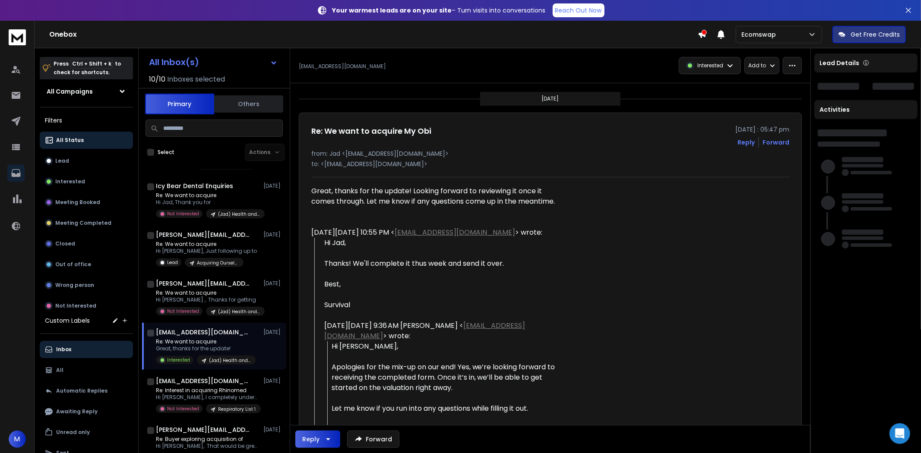
click at [233, 105] on button "Others" at bounding box center [248, 104] width 69 height 19
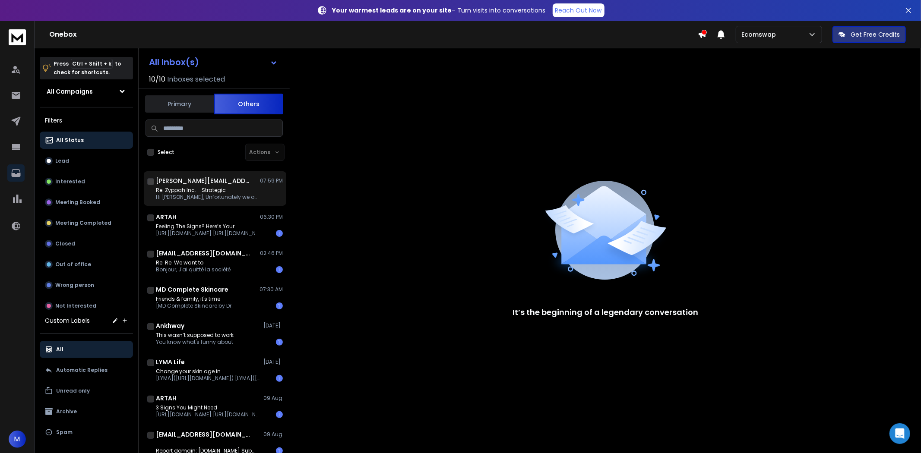
click at [196, 179] on h1 "[PERSON_NAME][EMAIL_ADDRESS][DOMAIN_NAME]" at bounding box center [203, 181] width 95 height 9
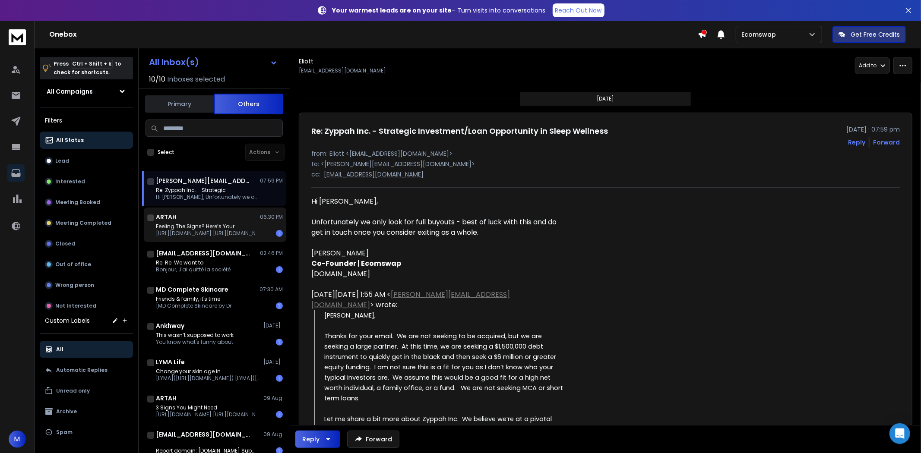
click at [199, 231] on p "[URL][DOMAIN_NAME] [URL][DOMAIN_NAME] [Discover Essential Magnesium]([URL][DOMA…" at bounding box center [208, 233] width 104 height 7
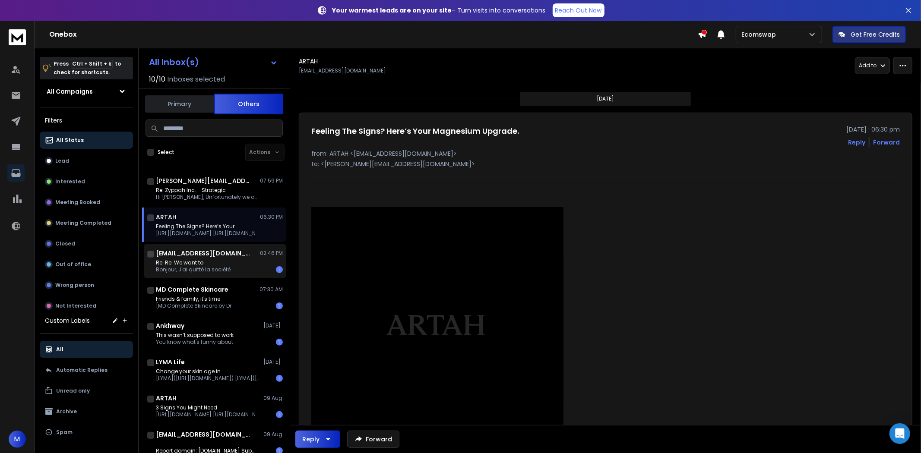
click at [195, 259] on p "Re: Re: We want to" at bounding box center [193, 262] width 75 height 7
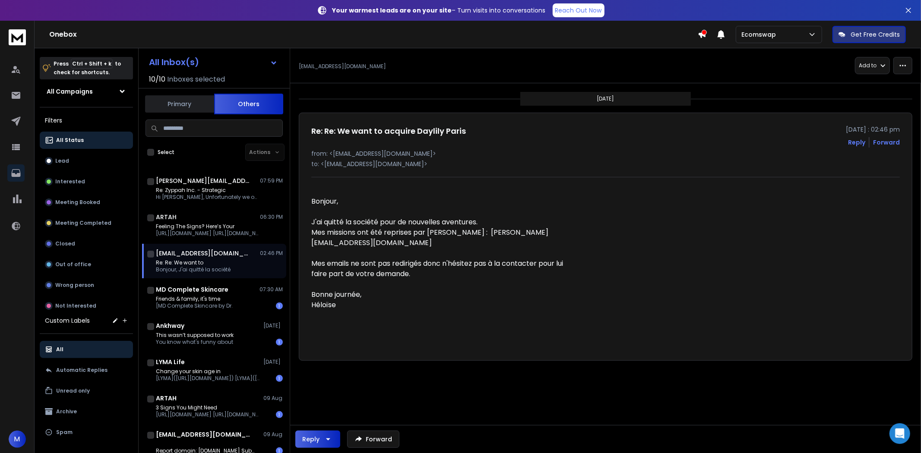
click at [725, 227] on div "Re: Re: We want to acquire Daylily [GEOGRAPHIC_DATA] [DATE] : 02:46 pm Reply Fo…" at bounding box center [605, 236] width 588 height 223
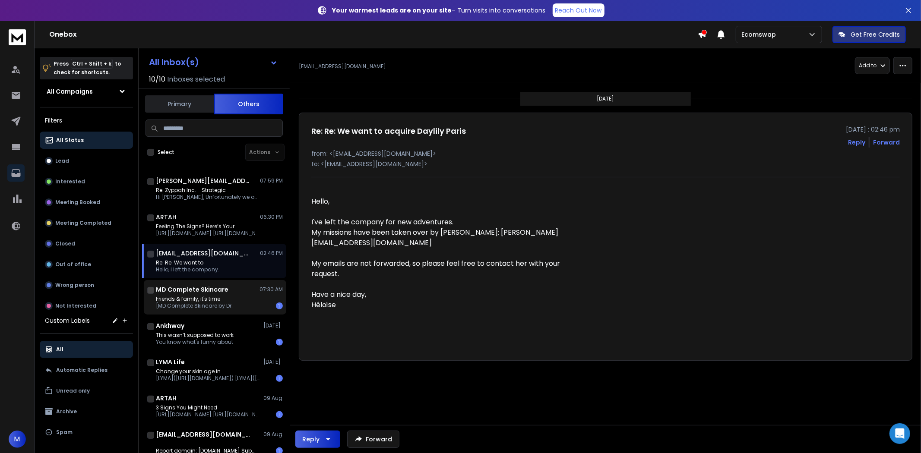
click at [218, 294] on div "MD Complete Skincare 07:30 AM Friends & family, it's time [MD Complete Skincare…" at bounding box center [219, 297] width 127 height 24
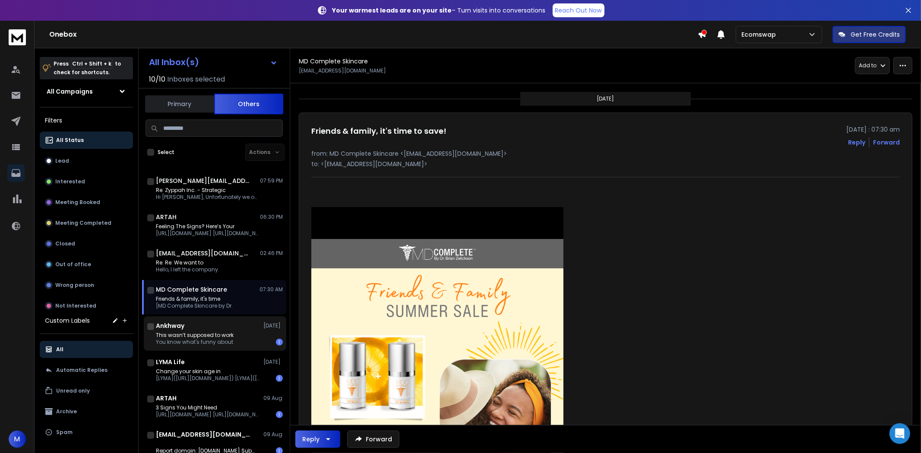
click at [214, 330] on div "Ankhway [DATE] This wasn’t supposed to work You know what's funny about 1" at bounding box center [219, 334] width 127 height 24
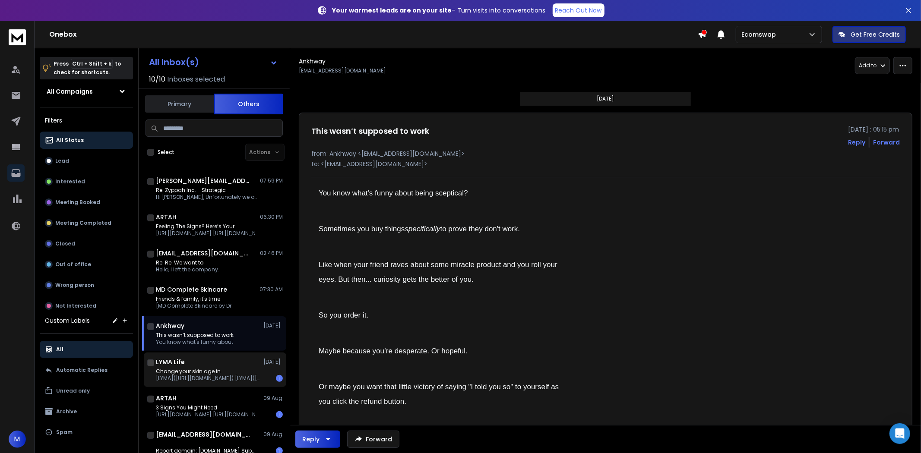
click at [217, 375] on p "[LYMA]([URL][DOMAIN_NAME]) [LYMA]([URL][DOMAIN_NAME]) [URL][DOMAIN_NAME] =E2=80…" at bounding box center [208, 378] width 104 height 7
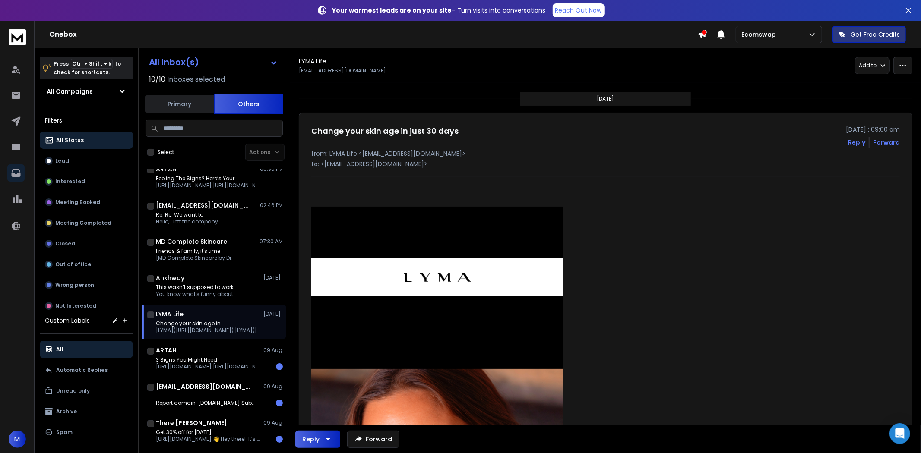
scroll to position [96, 0]
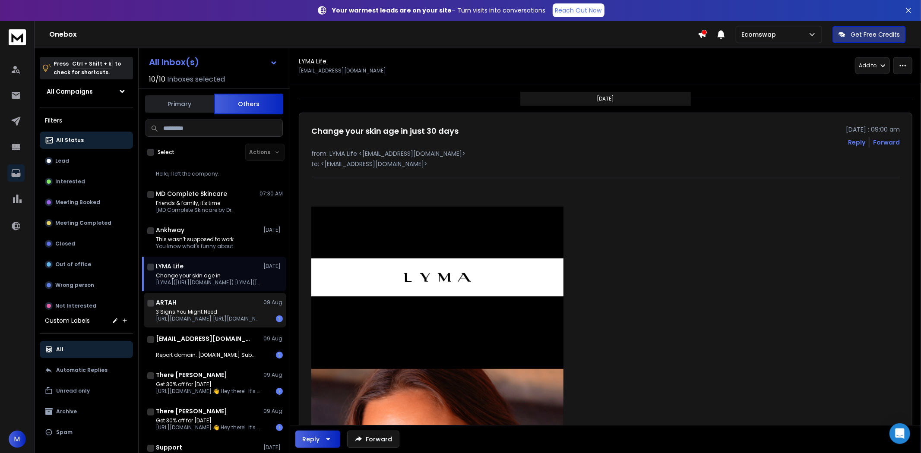
click at [218, 326] on div "ARTAH [DATE] 3 Signs You Might Need [URL][DOMAIN_NAME] [URL][DOMAIN_NAME] [3 Si…" at bounding box center [215, 310] width 142 height 35
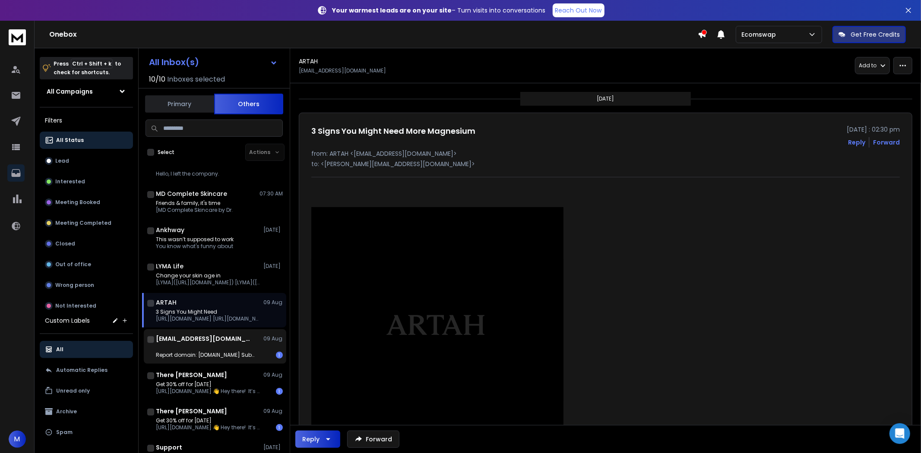
click at [212, 350] on div "Report domain: [DOMAIN_NAME] Submitter: [DOMAIN_NAME] 1" at bounding box center [219, 352] width 127 height 14
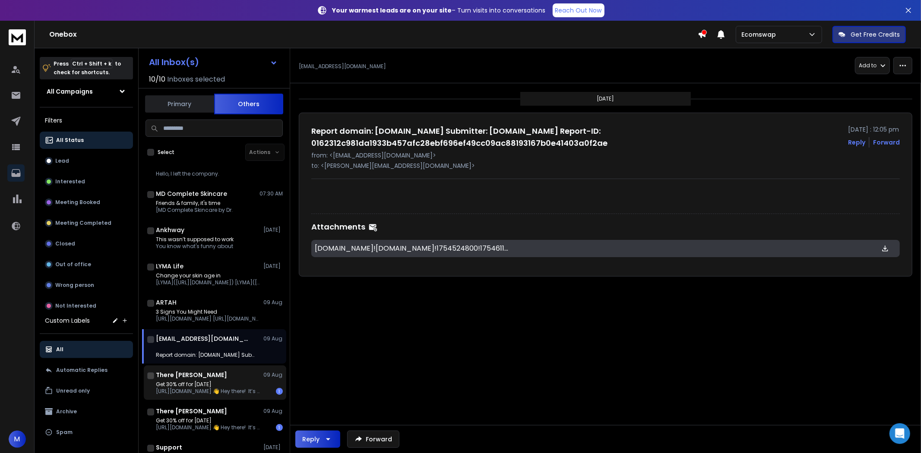
click at [216, 396] on div "There [PERSON_NAME] [DATE] Get 30% off for [DATE] [URL][DOMAIN_NAME] 👋 Hey ther…" at bounding box center [215, 383] width 142 height 35
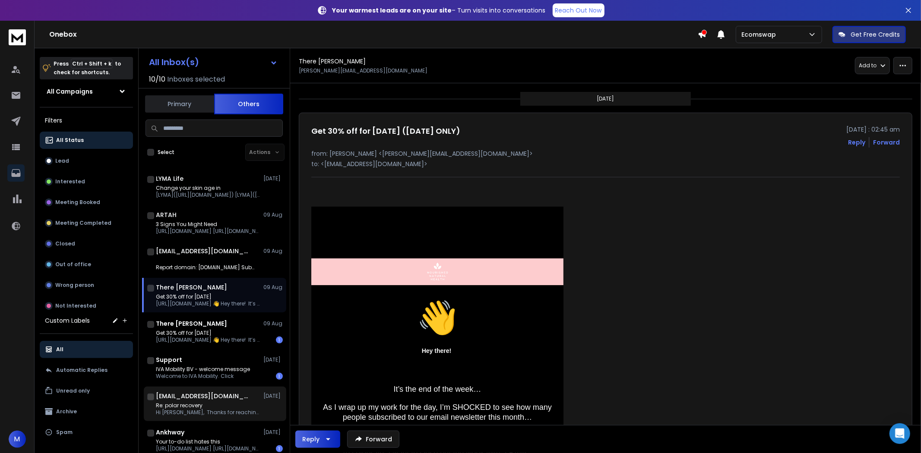
scroll to position [240, 0]
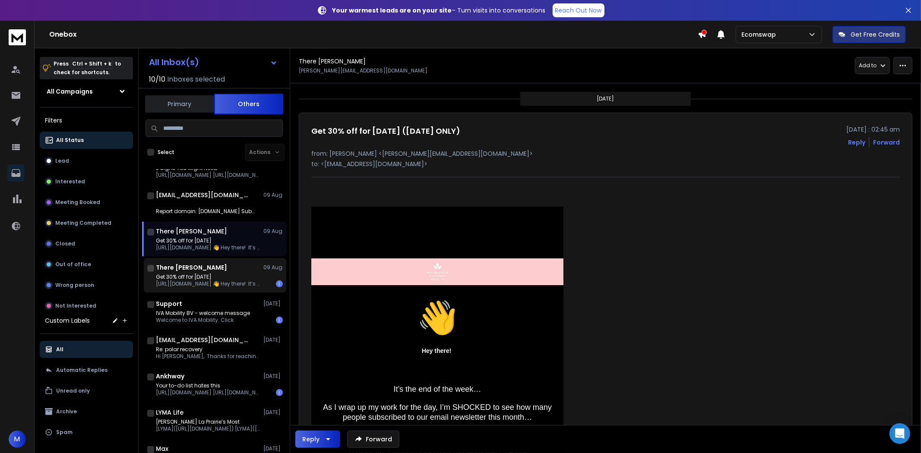
click at [226, 269] on div "There [PERSON_NAME] [DATE]" at bounding box center [219, 267] width 127 height 9
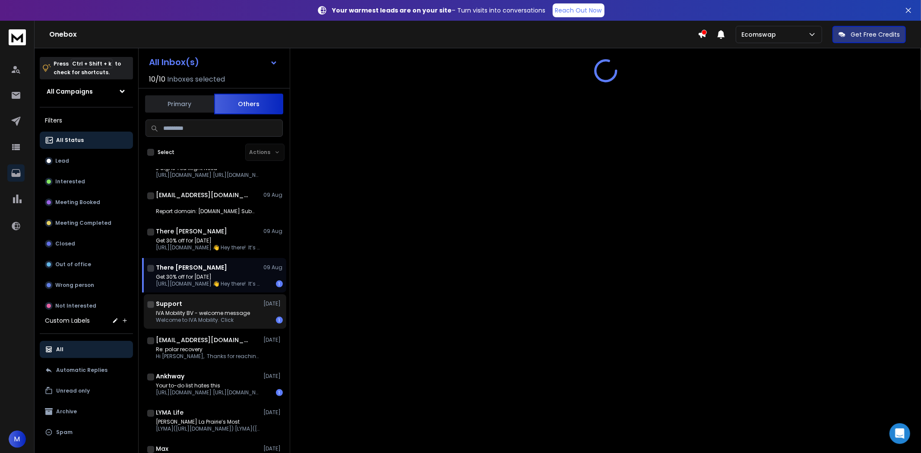
click at [219, 305] on div "Support [DATE]" at bounding box center [219, 304] width 127 height 9
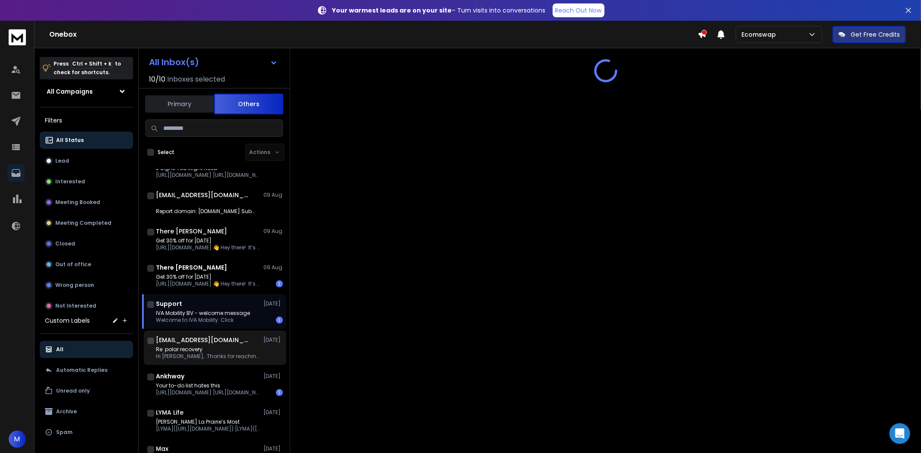
click at [235, 347] on p "Re: polar recovery" at bounding box center [208, 349] width 104 height 7
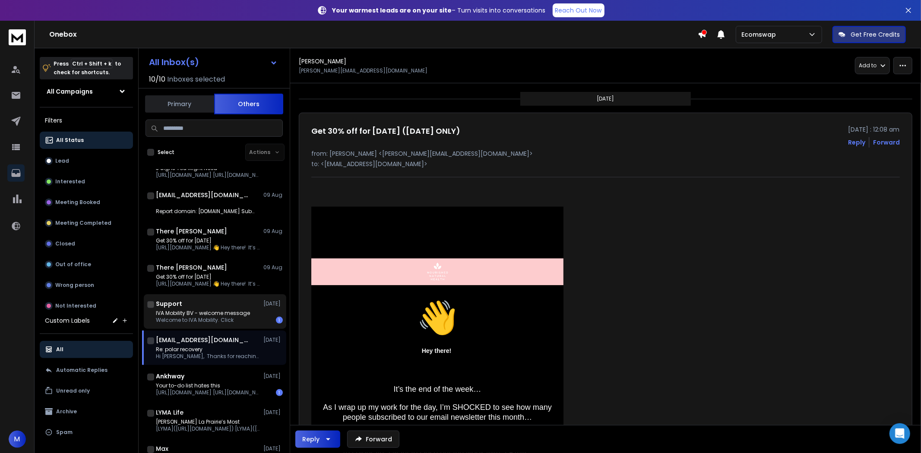
click at [237, 300] on div "Support [DATE]" at bounding box center [219, 304] width 127 height 9
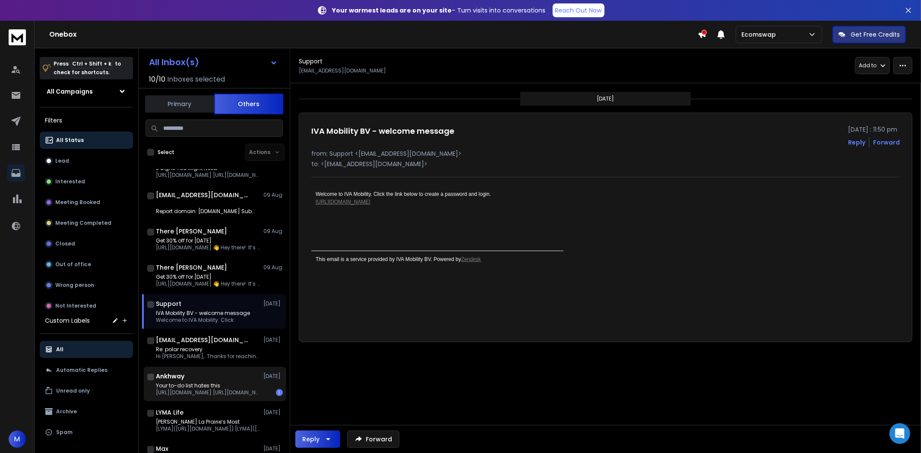
click at [242, 370] on div "Ankhway [DATE] Your to-do list hates this [URL][DOMAIN_NAME] [URL][DOMAIN_NAME]…" at bounding box center [215, 384] width 142 height 35
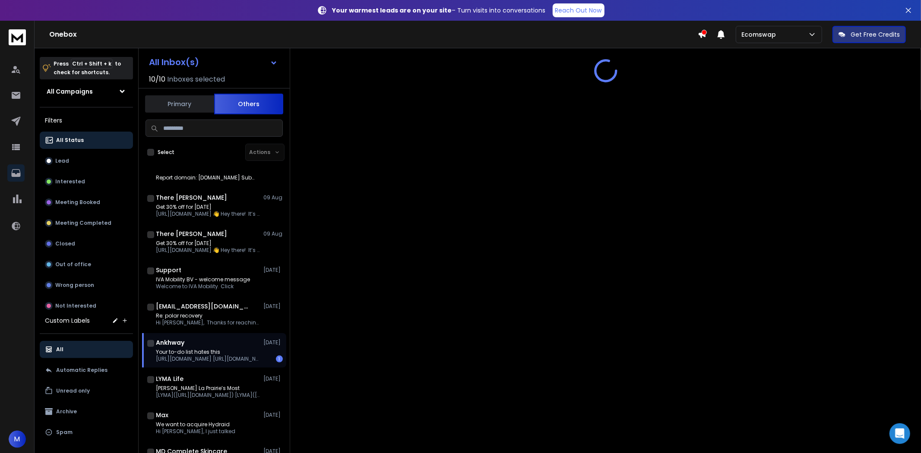
scroll to position [287, 0]
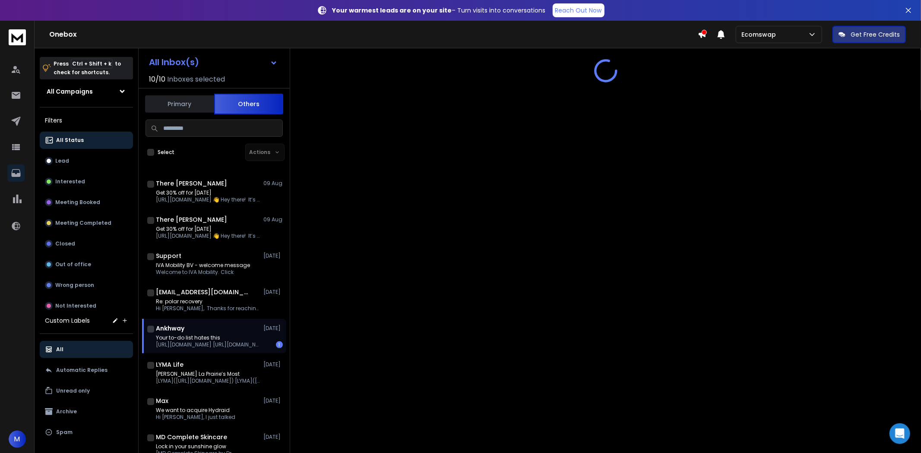
click at [238, 347] on p "[URL][DOMAIN_NAME] [URL][DOMAIN_NAME] [URL][DOMAIN_NAME] [Ankhway]([URL][DOMAIN…" at bounding box center [208, 344] width 104 height 7
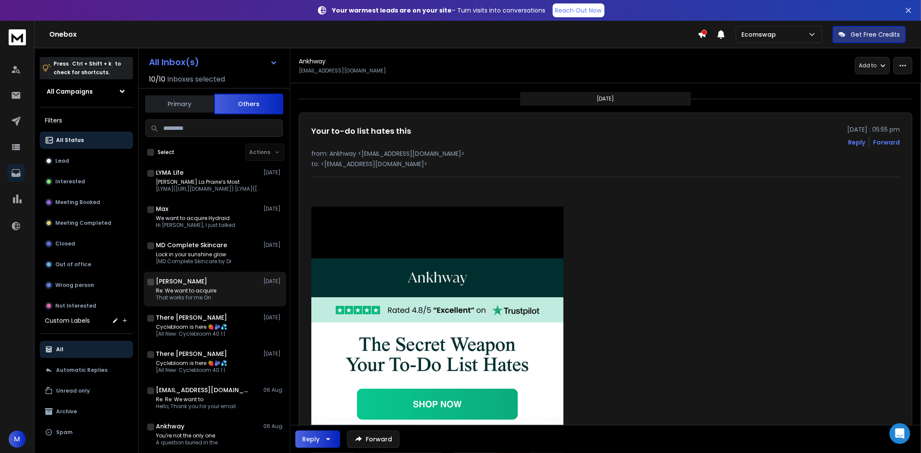
scroll to position [527, 0]
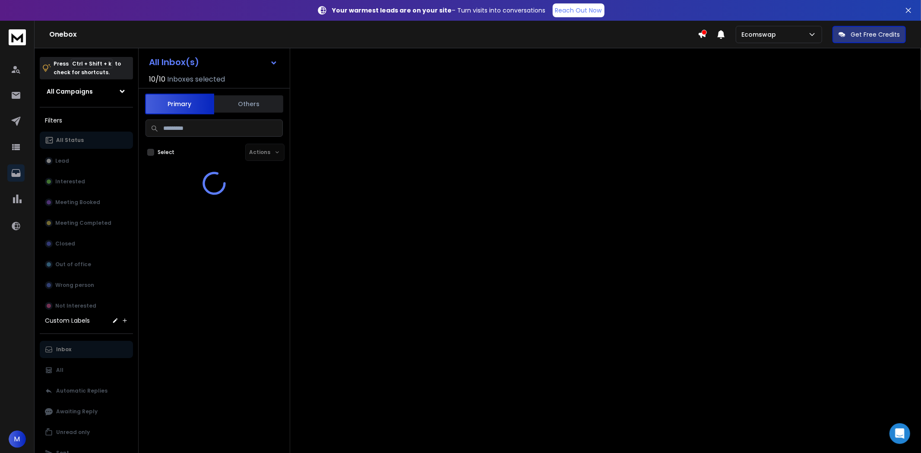
click at [166, 105] on button "Primary" at bounding box center [179, 104] width 69 height 21
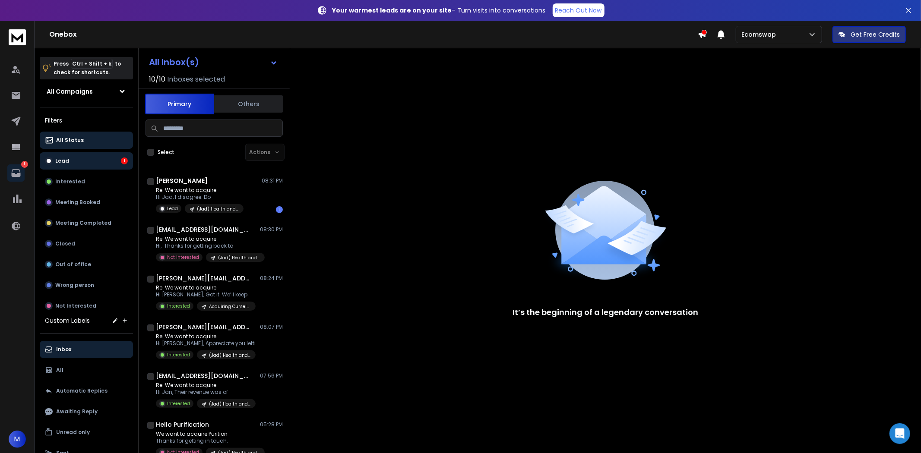
click at [92, 162] on button "Lead 1" at bounding box center [86, 160] width 93 height 17
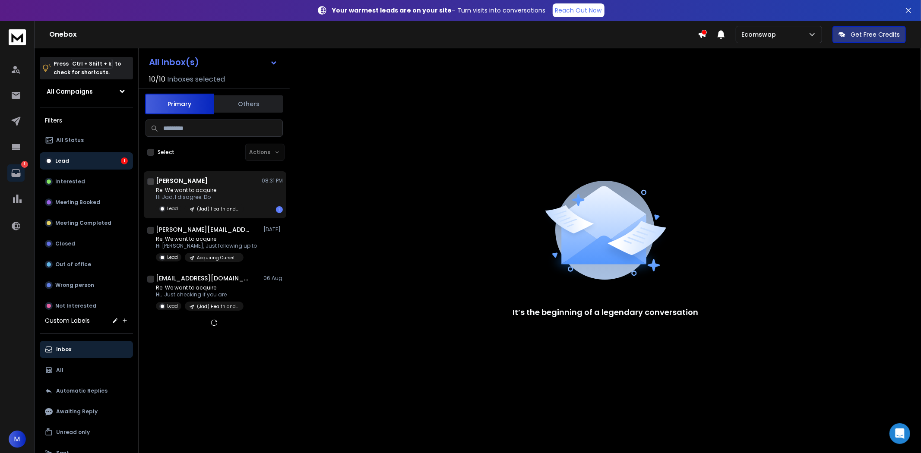
click at [219, 200] on p "Hi Jad, I disagree. Do" at bounding box center [200, 197] width 88 height 7
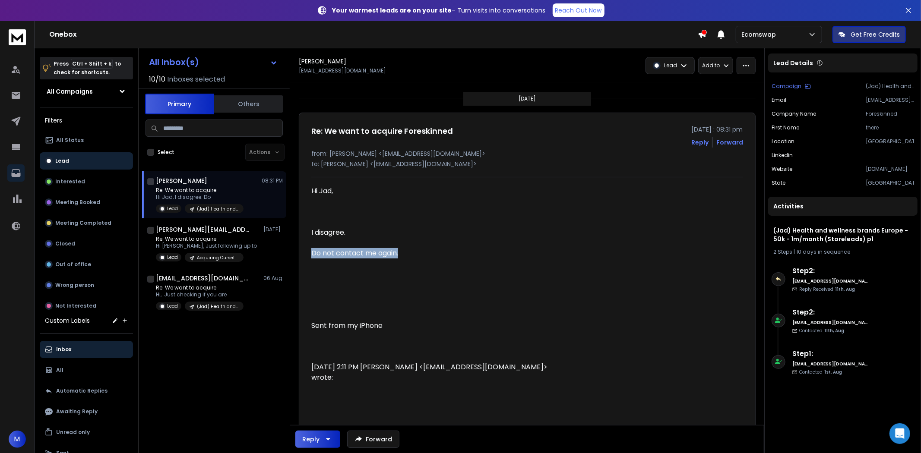
drag, startPoint x: 310, startPoint y: 249, endPoint x: 408, endPoint y: 252, distance: 98.0
drag, startPoint x: 373, startPoint y: 152, endPoint x: 455, endPoint y: 156, distance: 82.6
click at [451, 153] on p "from: [PERSON_NAME] <[EMAIL_ADDRESS][DOMAIN_NAME]>" at bounding box center [527, 153] width 432 height 9
drag, startPoint x: 312, startPoint y: 253, endPoint x: 584, endPoint y: 374, distance: 297.2
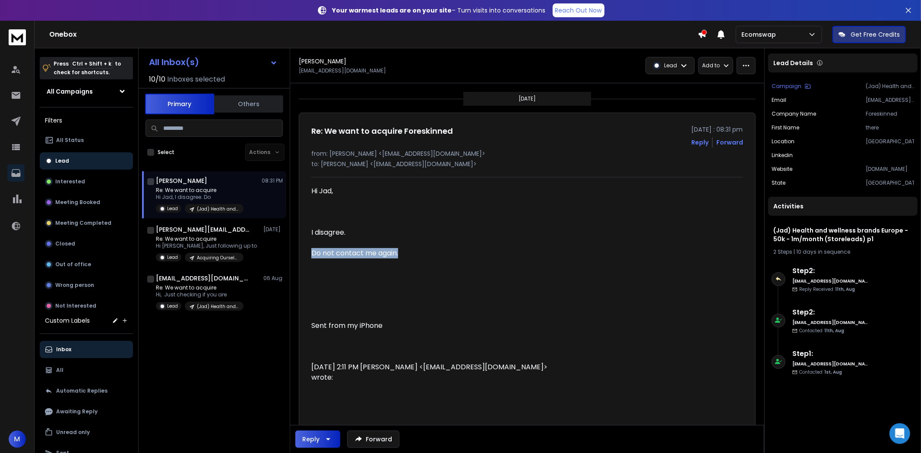
click at [411, 251] on div "Do not contact me again." at bounding box center [437, 253] width 252 height 10
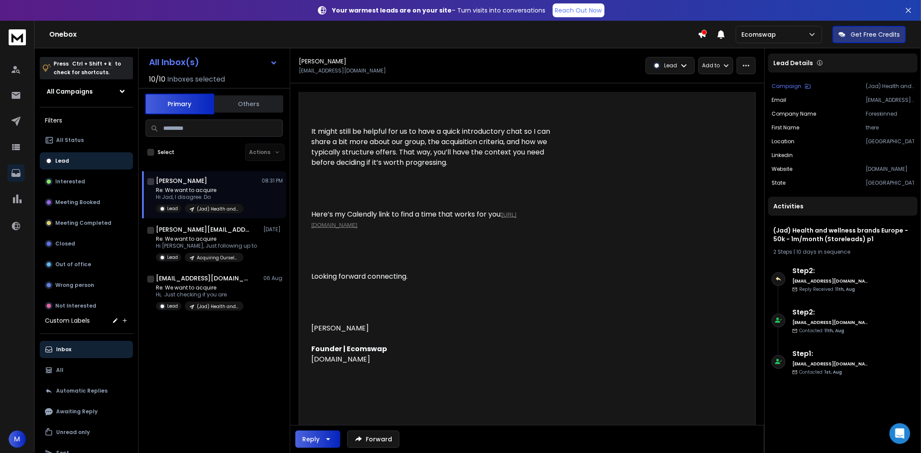
scroll to position [383, 0]
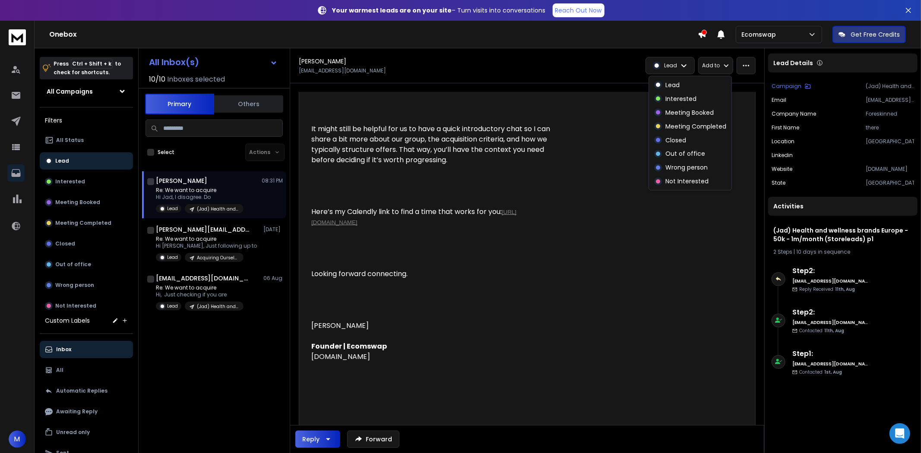
click at [686, 65] on icon at bounding box center [683, 65] width 5 height 3
click at [678, 177] on font "Not Interested" at bounding box center [686, 181] width 43 height 9
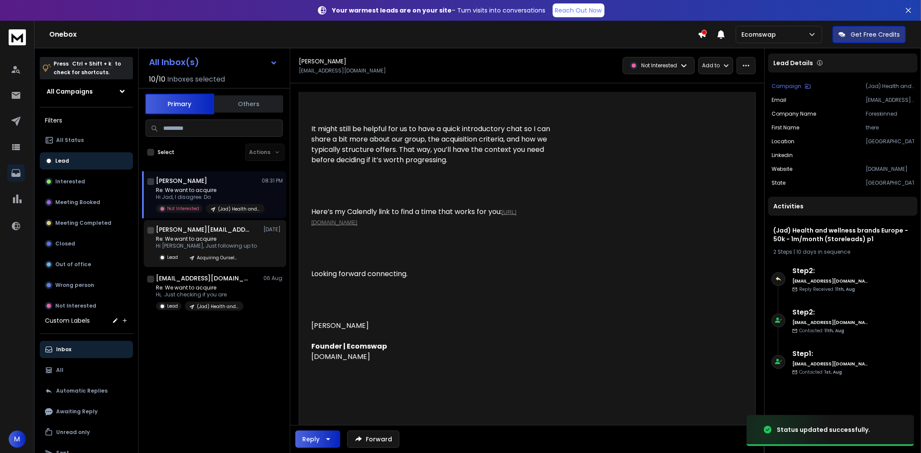
click at [183, 240] on font "Re: We want to acquire" at bounding box center [186, 238] width 60 height 7
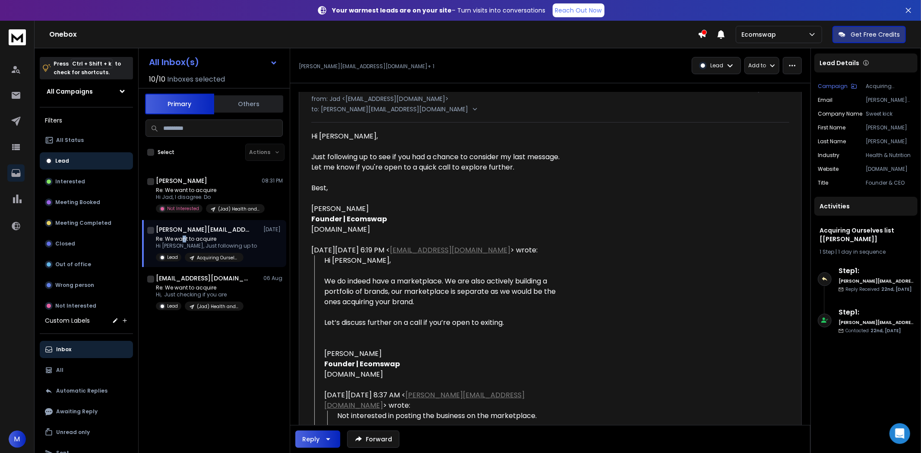
scroll to position [0, 0]
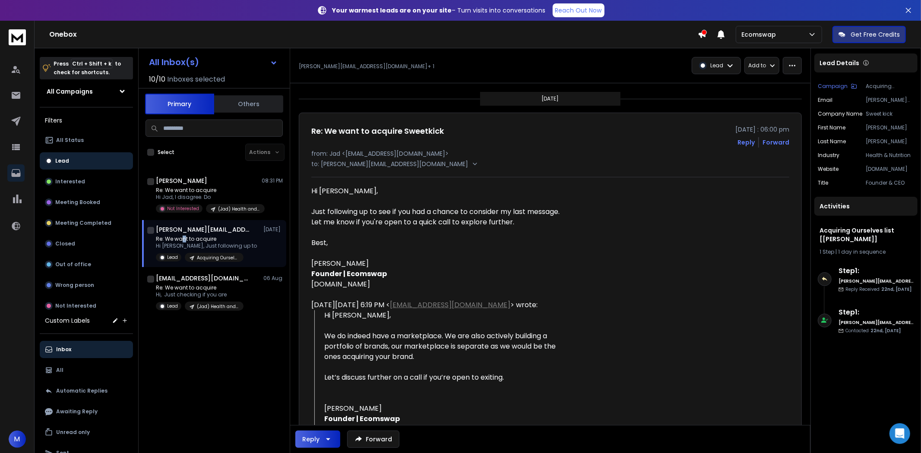
click at [91, 161] on button "Lead" at bounding box center [86, 160] width 93 height 17
